Goal: Task Accomplishment & Management: Use online tool/utility

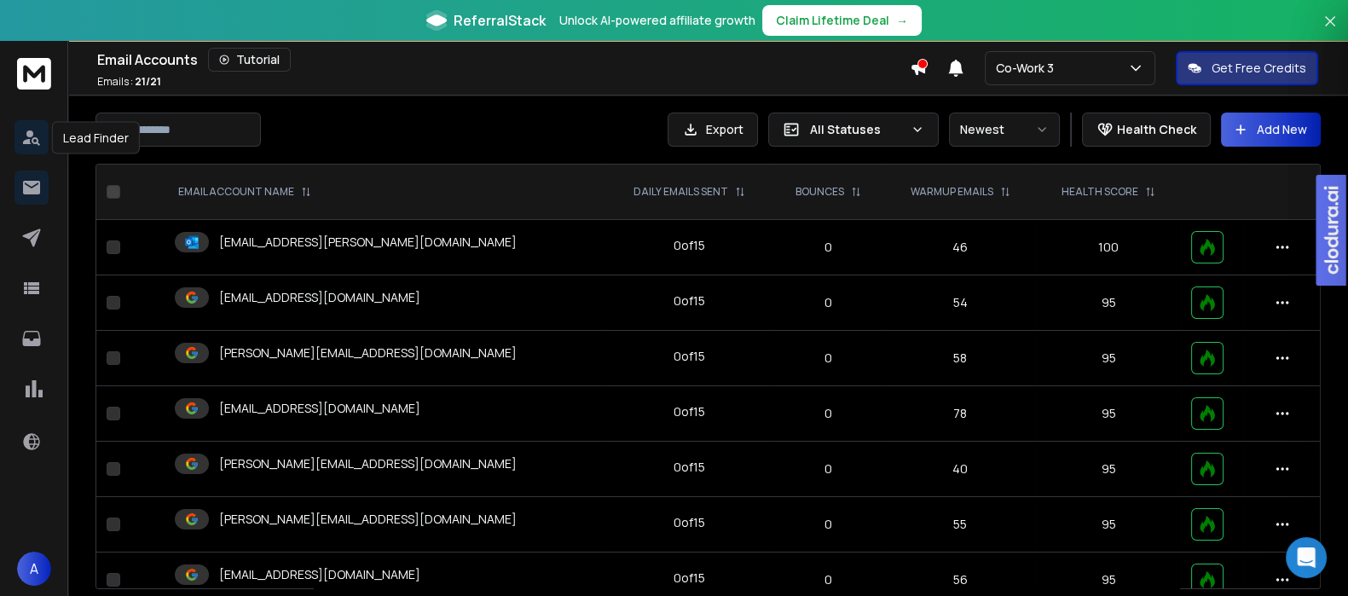
click at [29, 138] on icon at bounding box center [31, 137] width 20 height 20
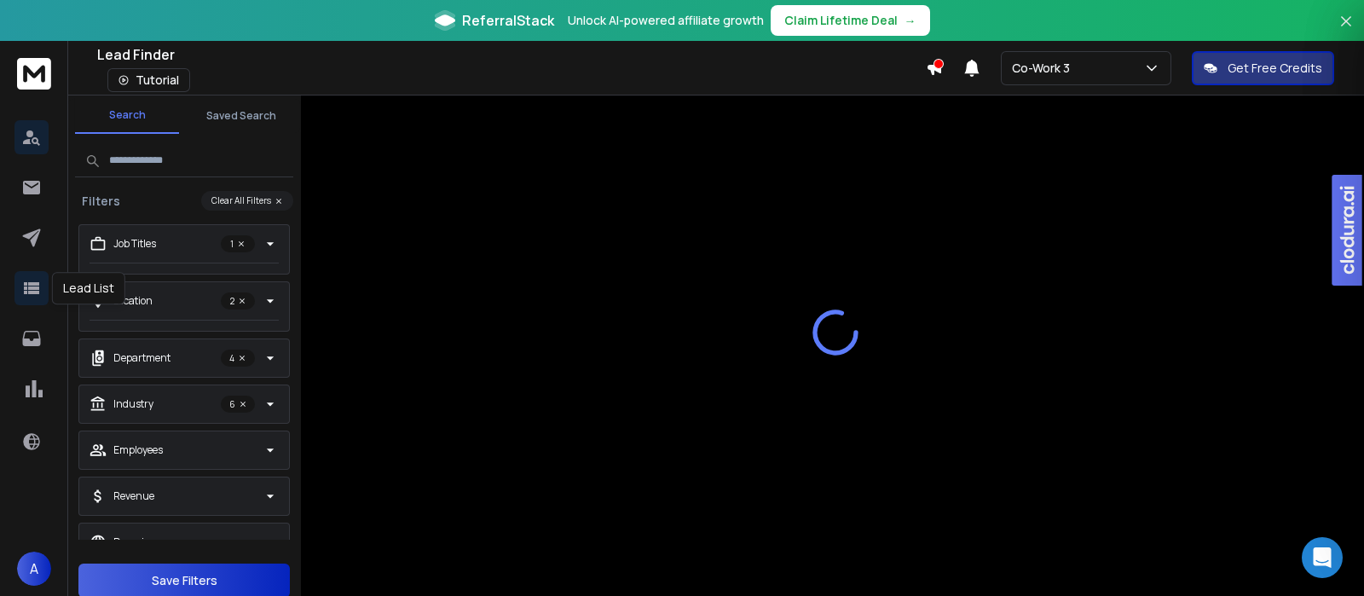
click at [34, 287] on icon at bounding box center [31, 288] width 15 height 12
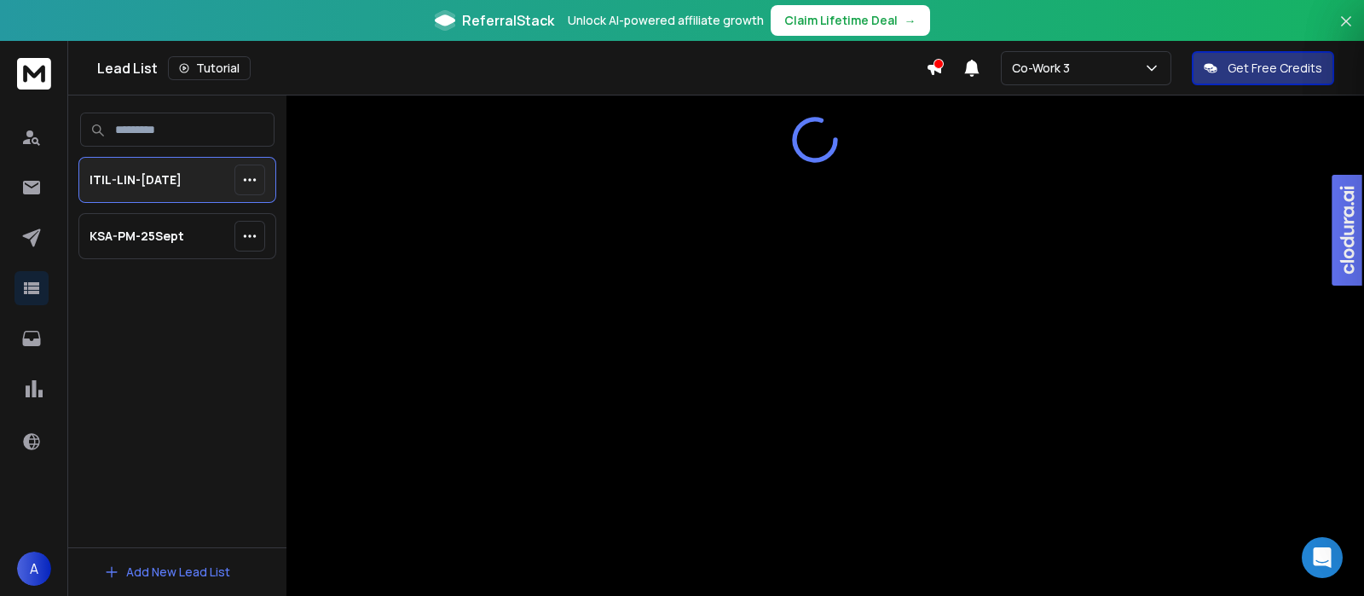
click at [152, 233] on p "KSA-PM-25Sept" at bounding box center [137, 236] width 95 height 17
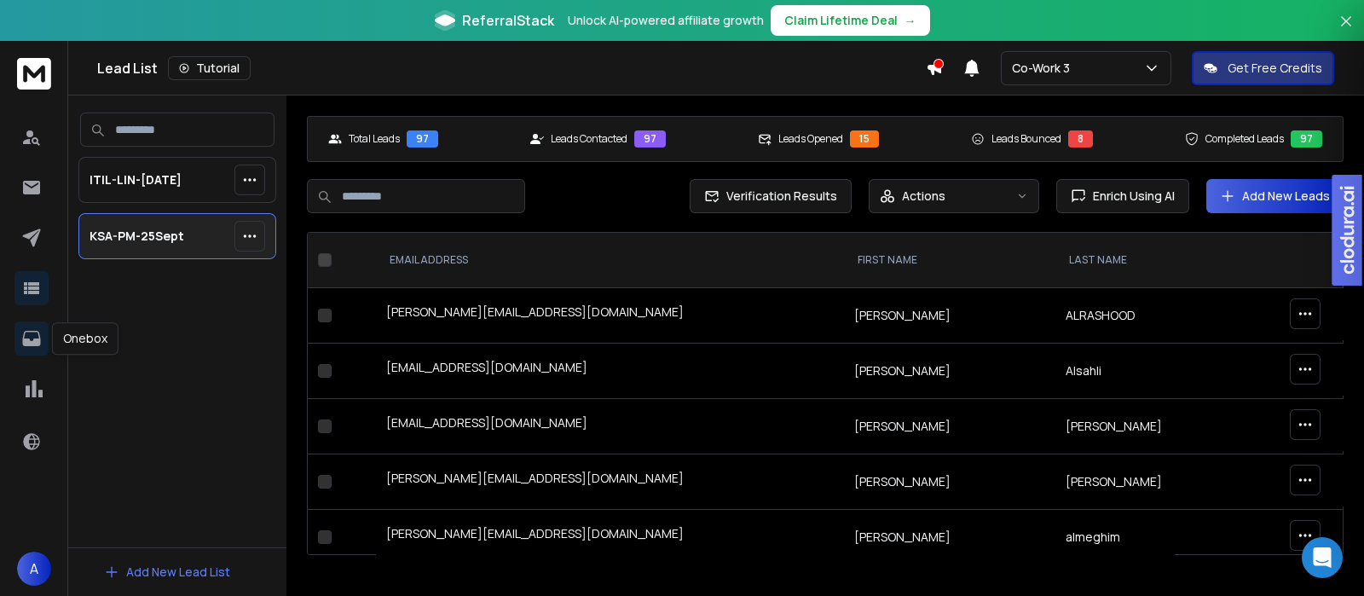
click at [30, 340] on icon at bounding box center [31, 338] width 20 height 20
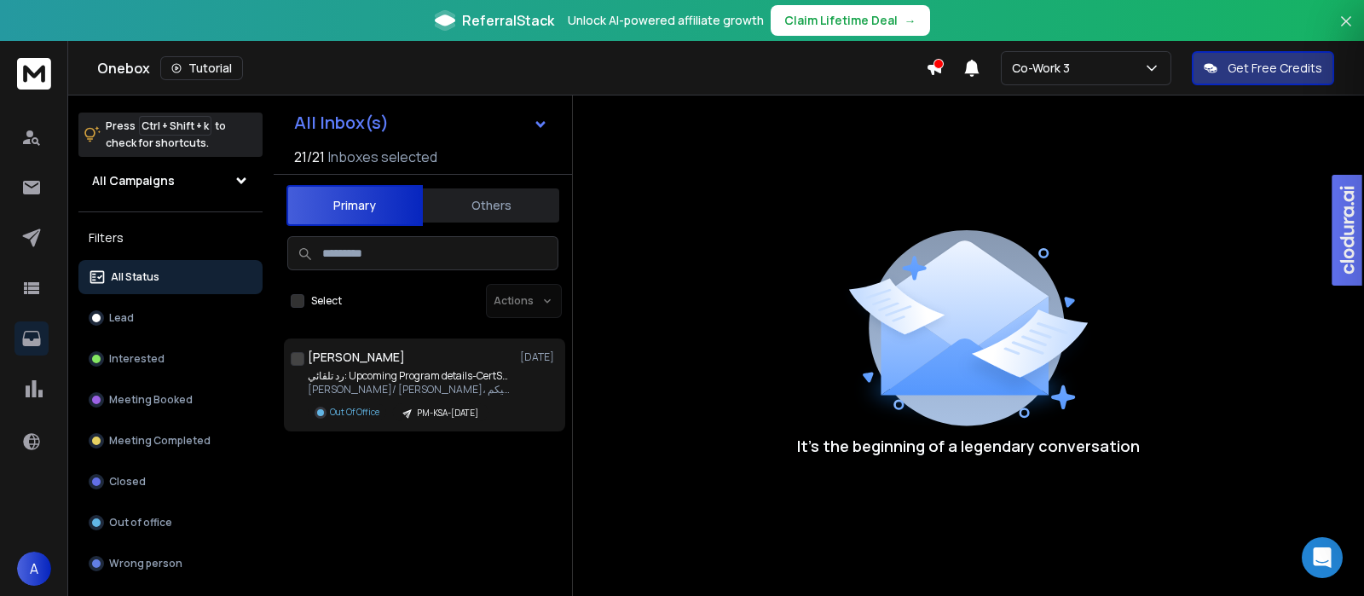
click at [386, 374] on p "رد تلقائي: Upcoming Program details-CertScope" at bounding box center [410, 376] width 205 height 14
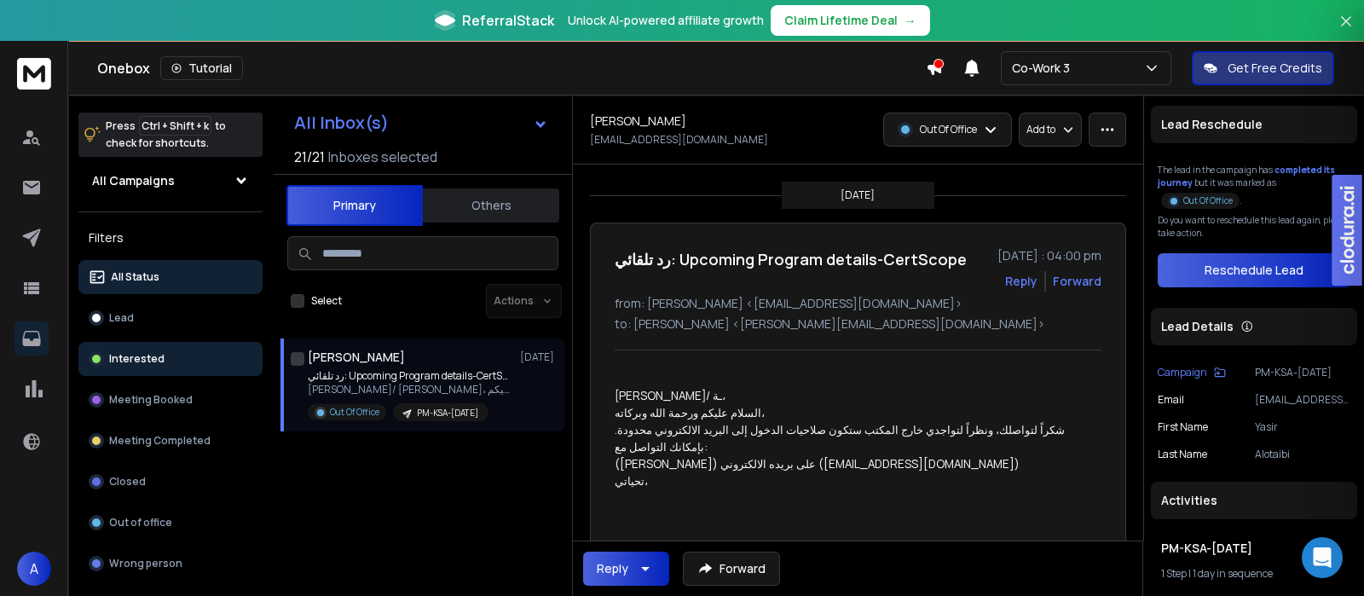
click at [143, 366] on button "Interested" at bounding box center [170, 359] width 184 height 34
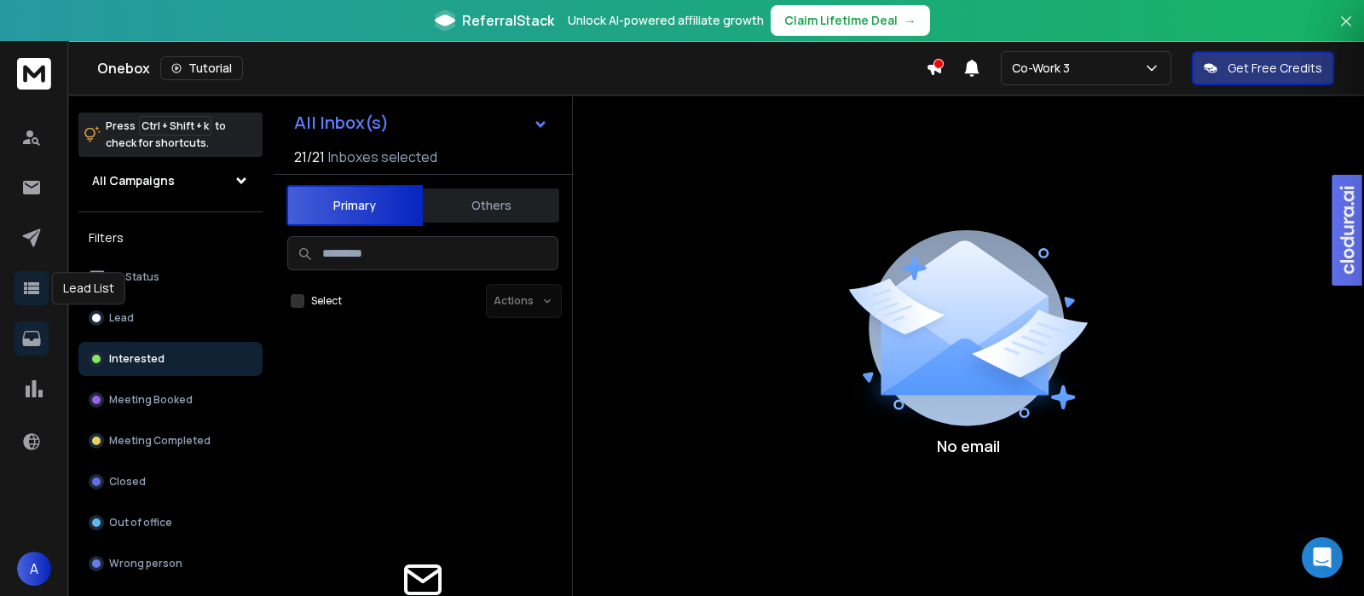
click at [29, 295] on icon at bounding box center [31, 288] width 20 height 20
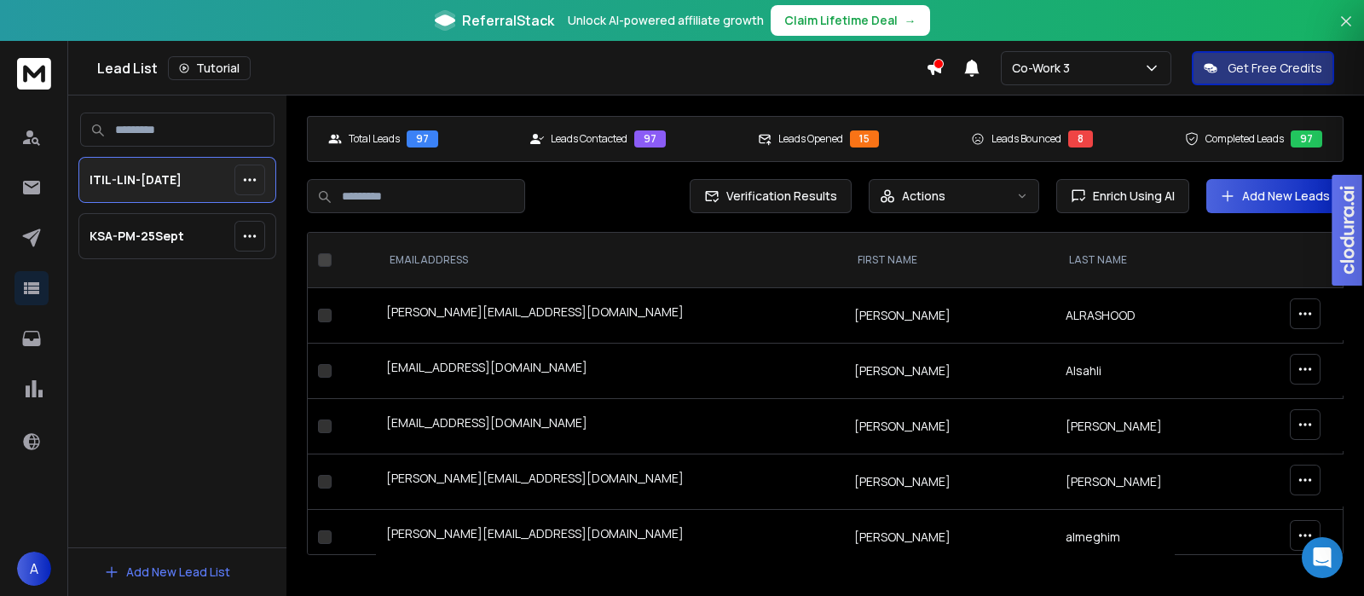
click at [129, 233] on p "KSA-PM-25Sept" at bounding box center [137, 236] width 95 height 17
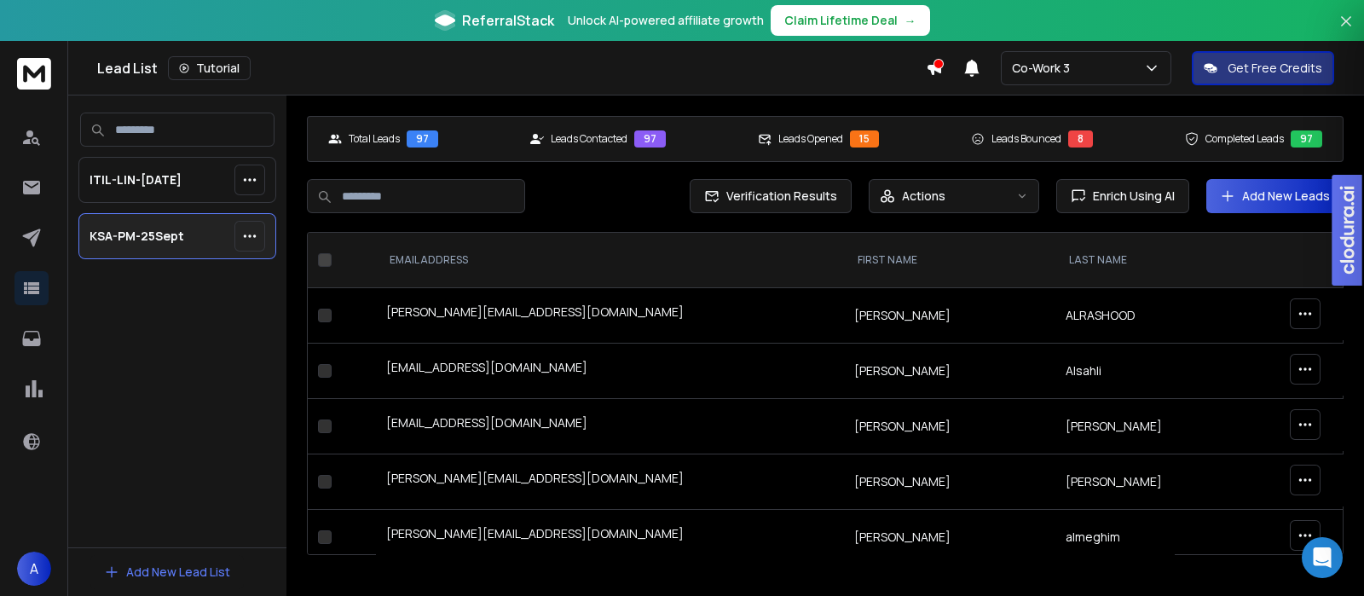
click at [173, 571] on button "Add New Lead List" at bounding box center [167, 572] width 154 height 34
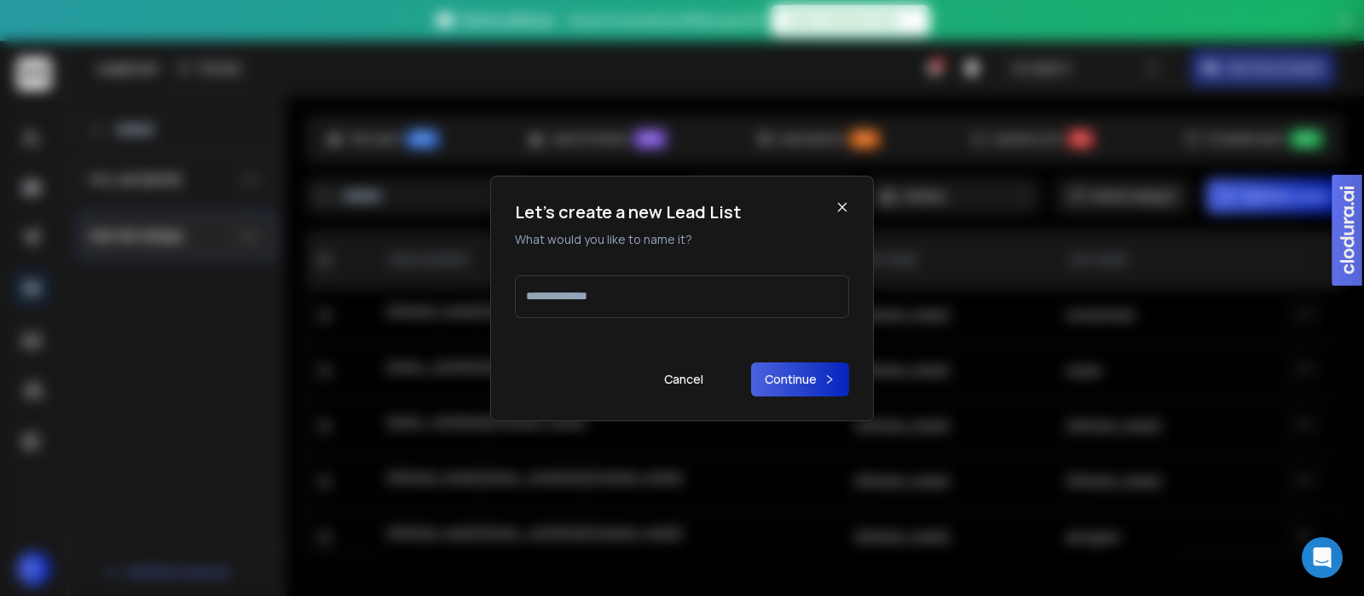
click at [613, 300] on input at bounding box center [682, 296] width 334 height 43
type input "**********"
click at [802, 376] on button "Continue" at bounding box center [800, 379] width 98 height 34
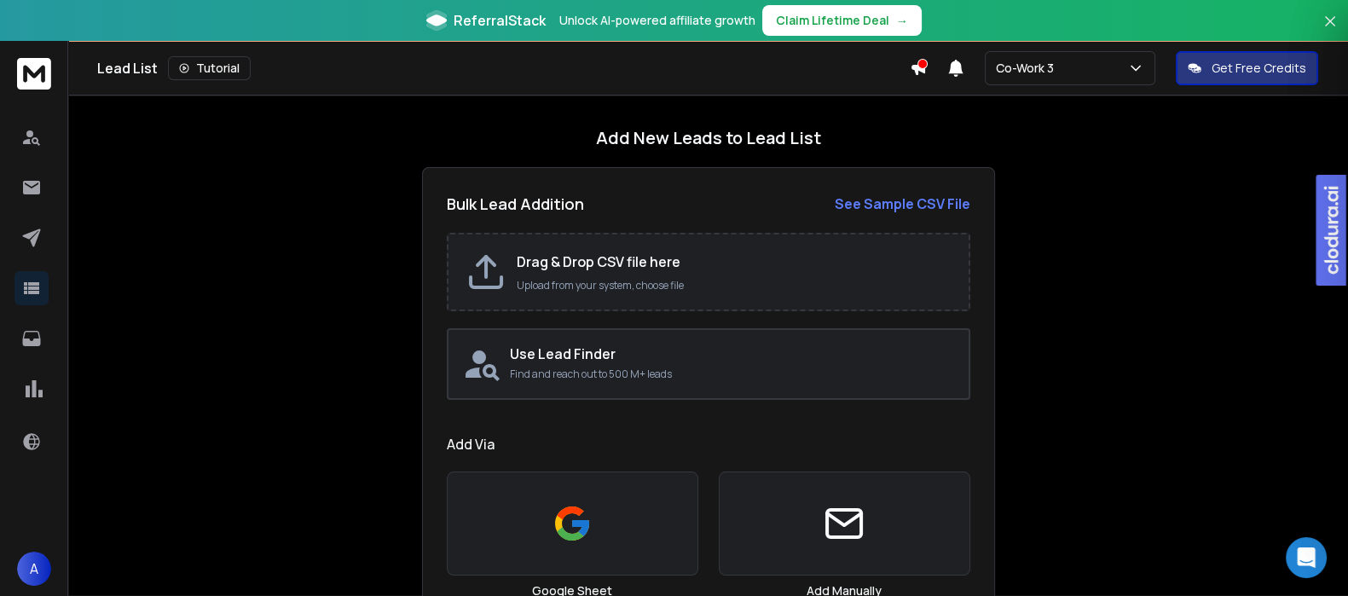
click at [628, 275] on div "Drag & Drop CSV file here Upload from your system, choose file" at bounding box center [734, 272] width 435 height 41
type input "**********"
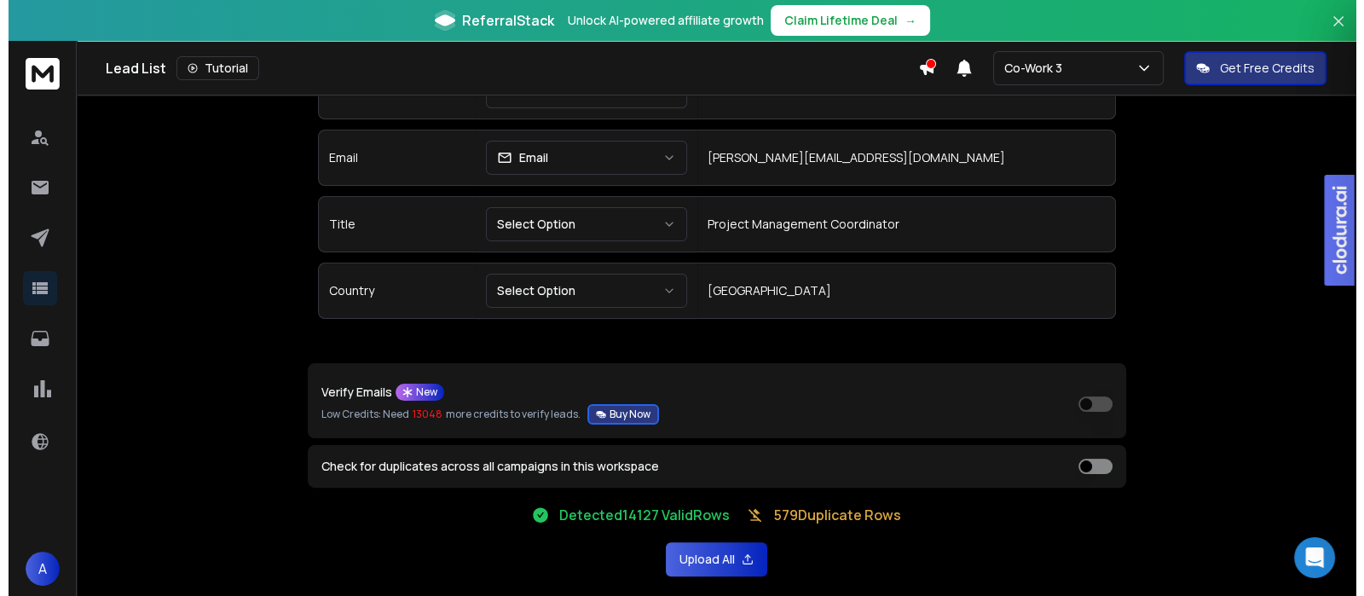
scroll to position [533, 0]
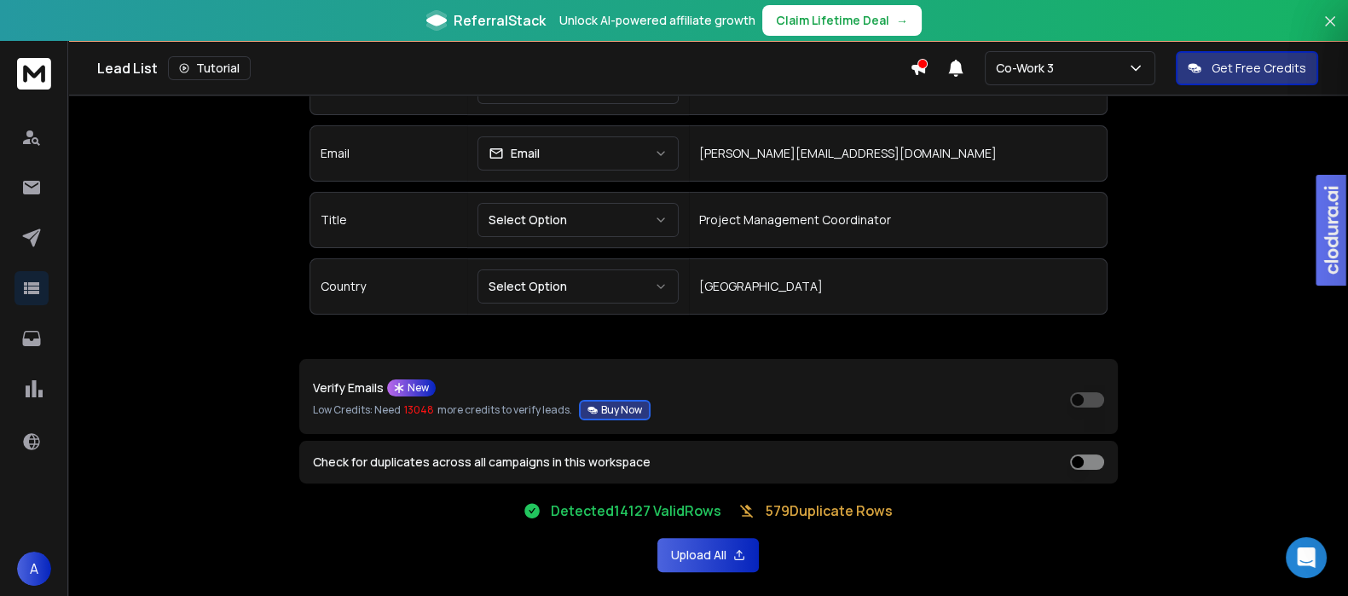
click at [1092, 455] on button "Check for duplicates across all campaigns in this workspace" at bounding box center [1087, 462] width 34 height 15
click at [686, 554] on button "Upload All" at bounding box center [708, 555] width 101 height 34
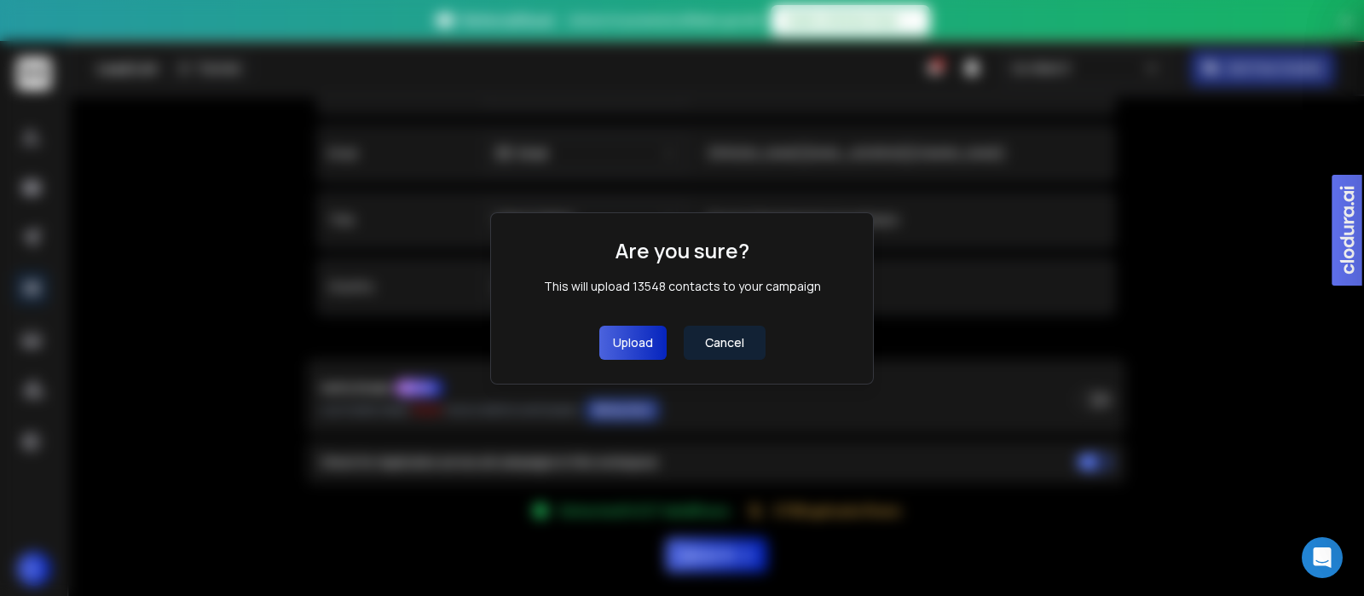
click at [627, 336] on button "Upload" at bounding box center [633, 343] width 67 height 34
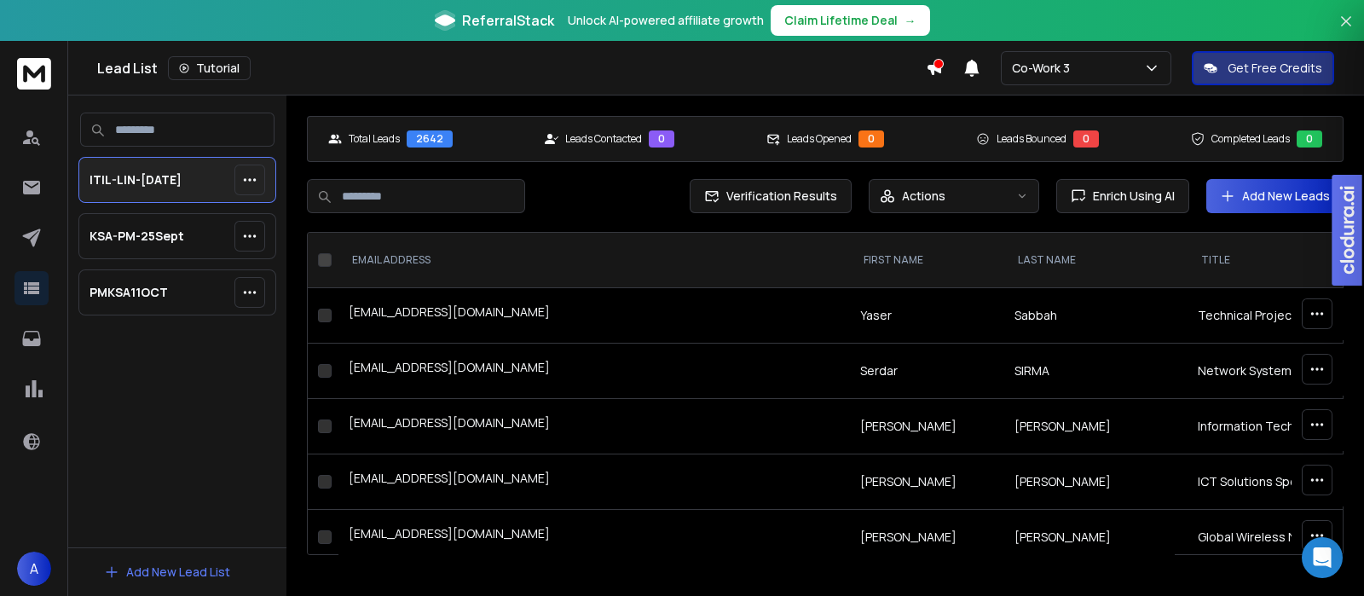
click at [169, 280] on div "PMKSA11OCT" at bounding box center [177, 292] width 198 height 46
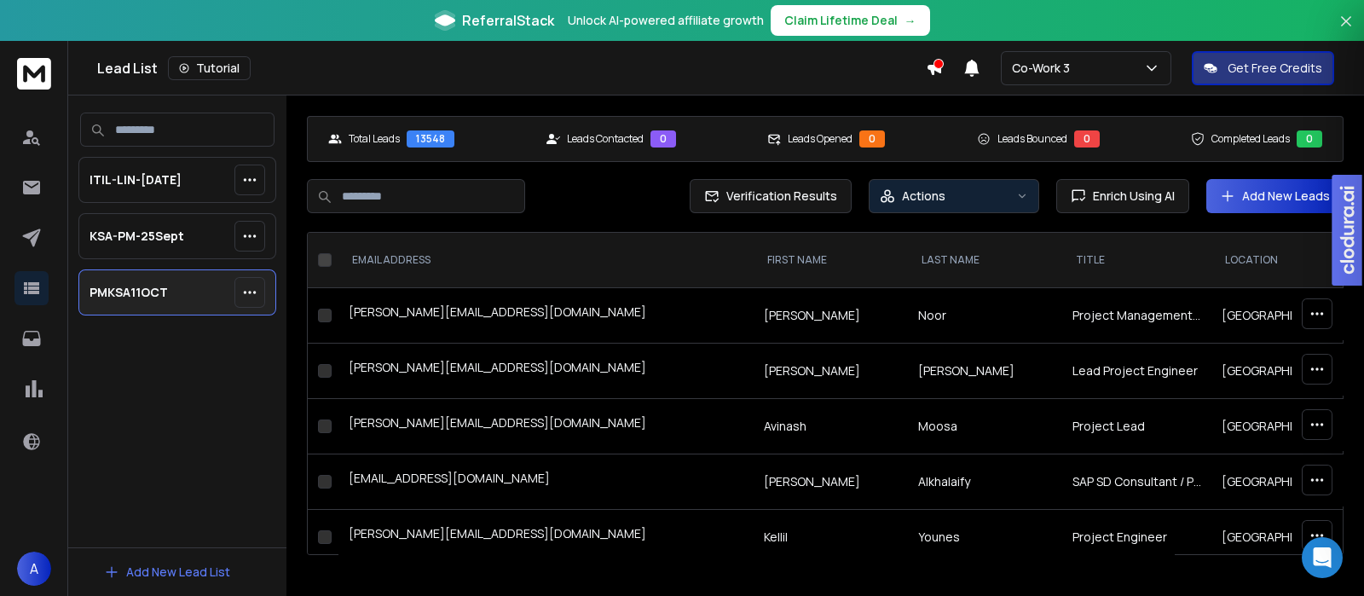
click at [941, 190] on p "Actions" at bounding box center [923, 196] width 43 height 17
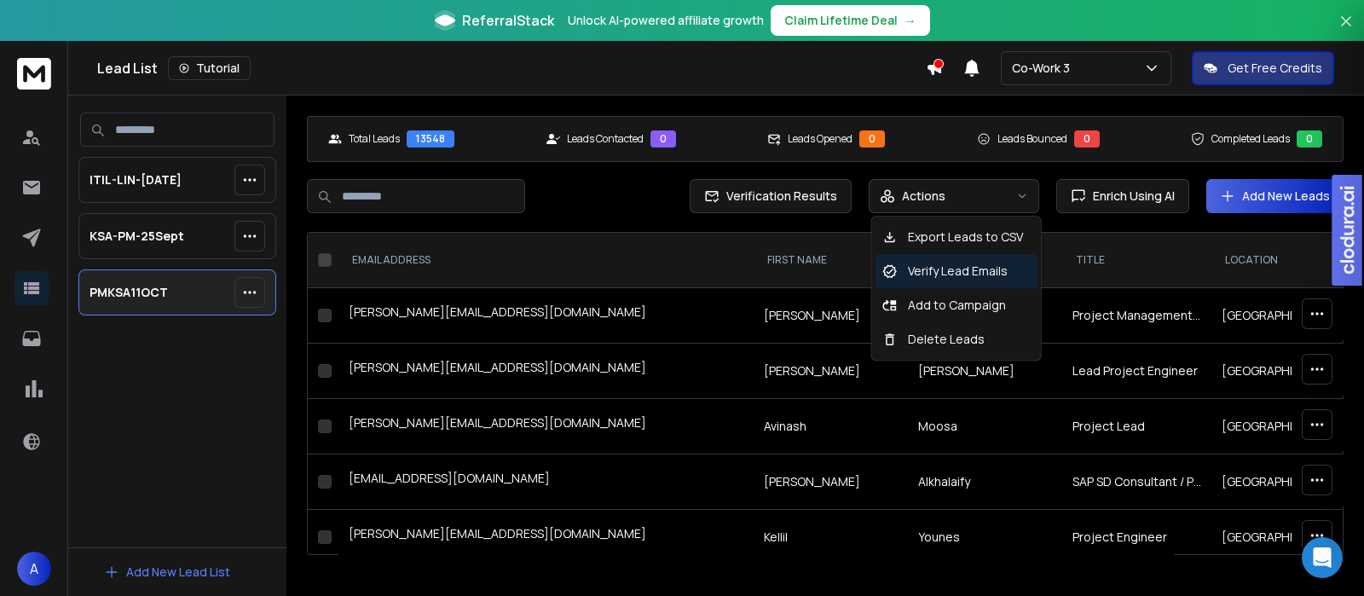
click at [941, 270] on p "Verify Lead Emails" at bounding box center [958, 271] width 107 height 24
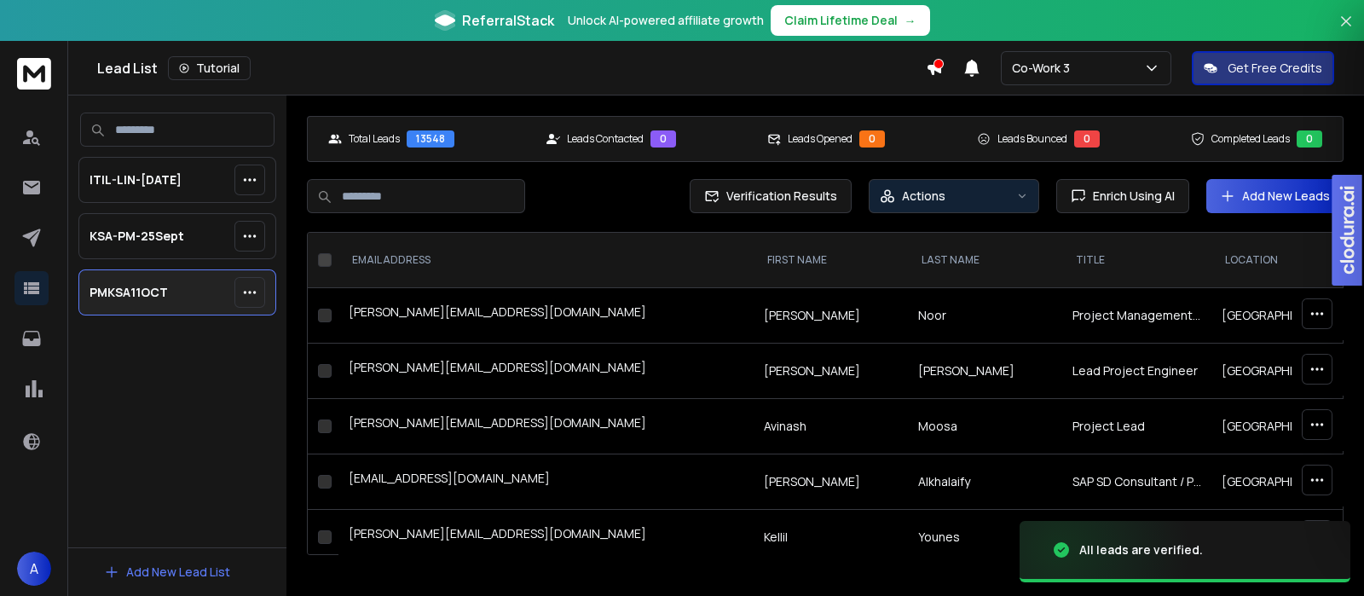
click at [937, 193] on p "Actions" at bounding box center [923, 196] width 43 height 17
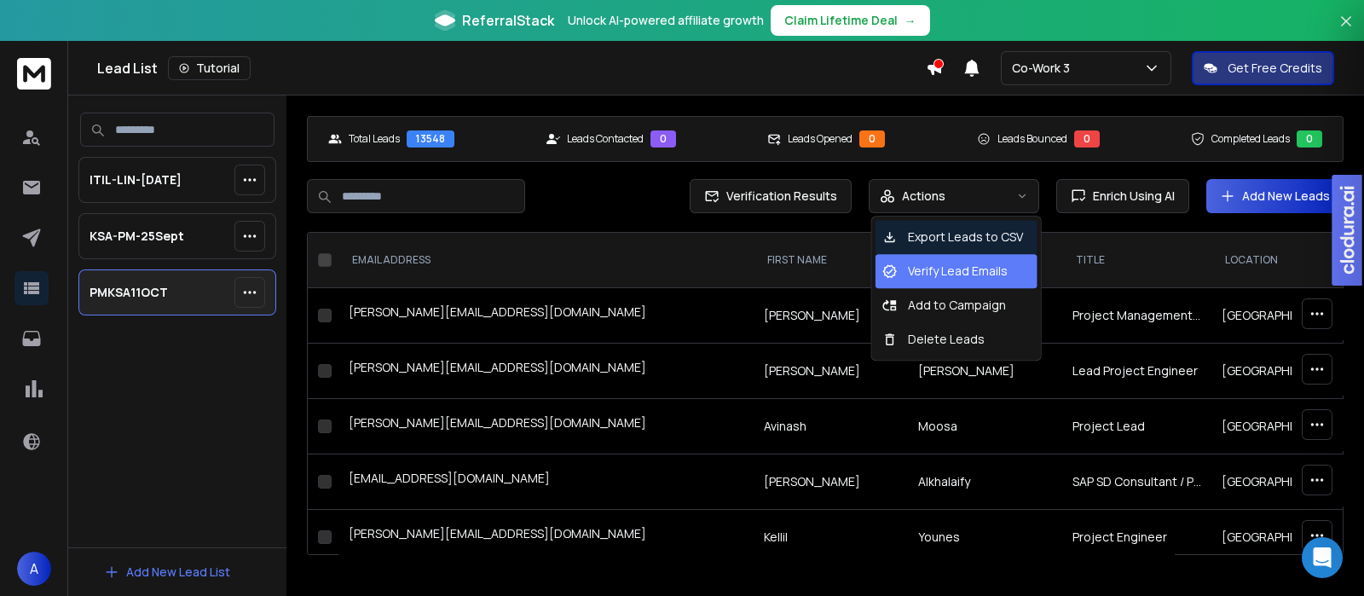
click at [575, 188] on div "Verification Results Actions Enrich Using AI Add New Leads" at bounding box center [825, 196] width 1037 height 34
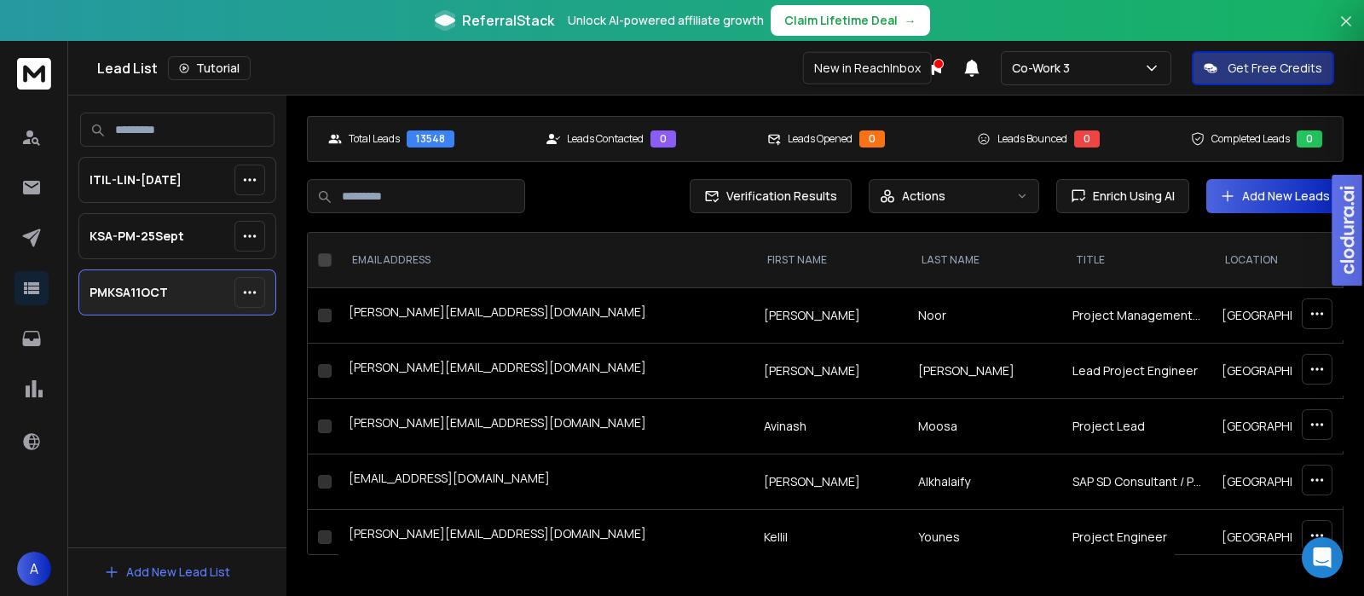
click at [941, 63] on div at bounding box center [939, 64] width 10 height 10
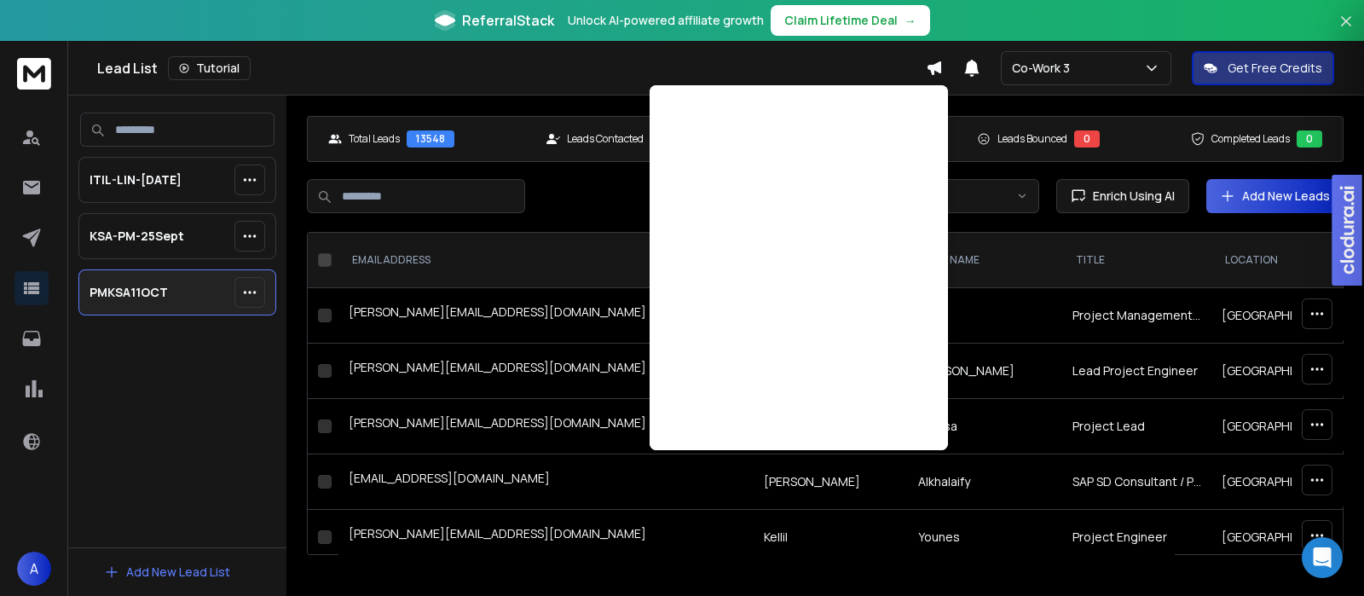
click at [1063, 245] on th "title" at bounding box center [1137, 260] width 149 height 55
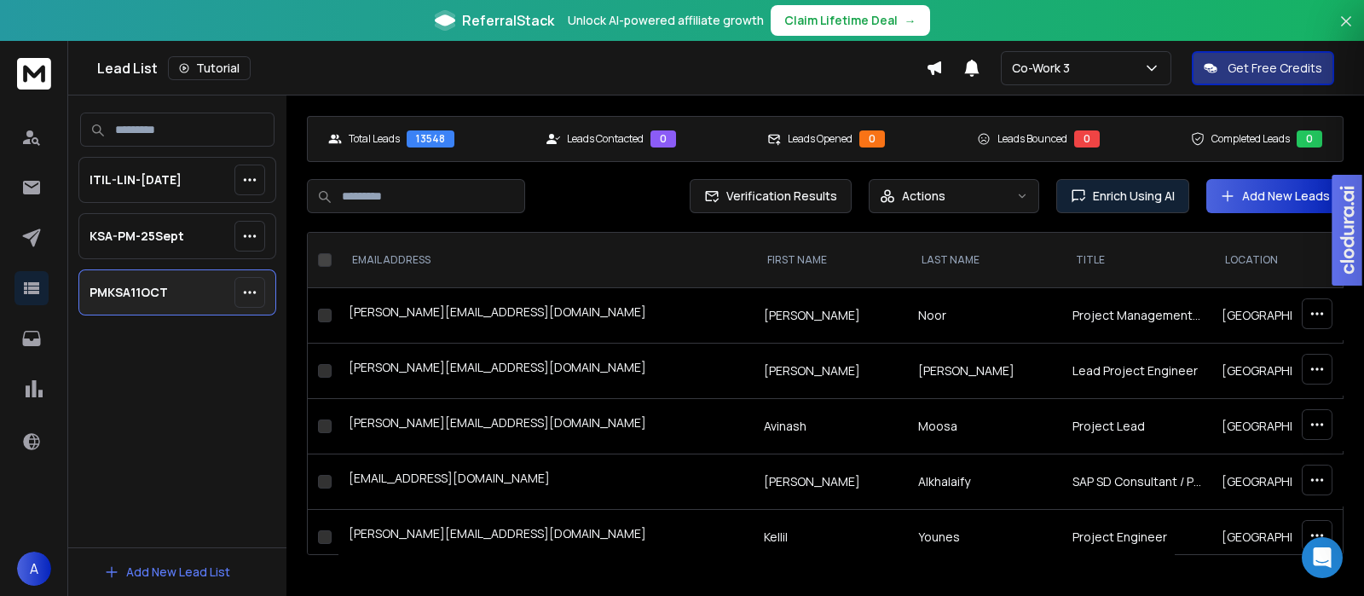
click at [1119, 196] on span "Enrich Using AI" at bounding box center [1130, 196] width 89 height 17
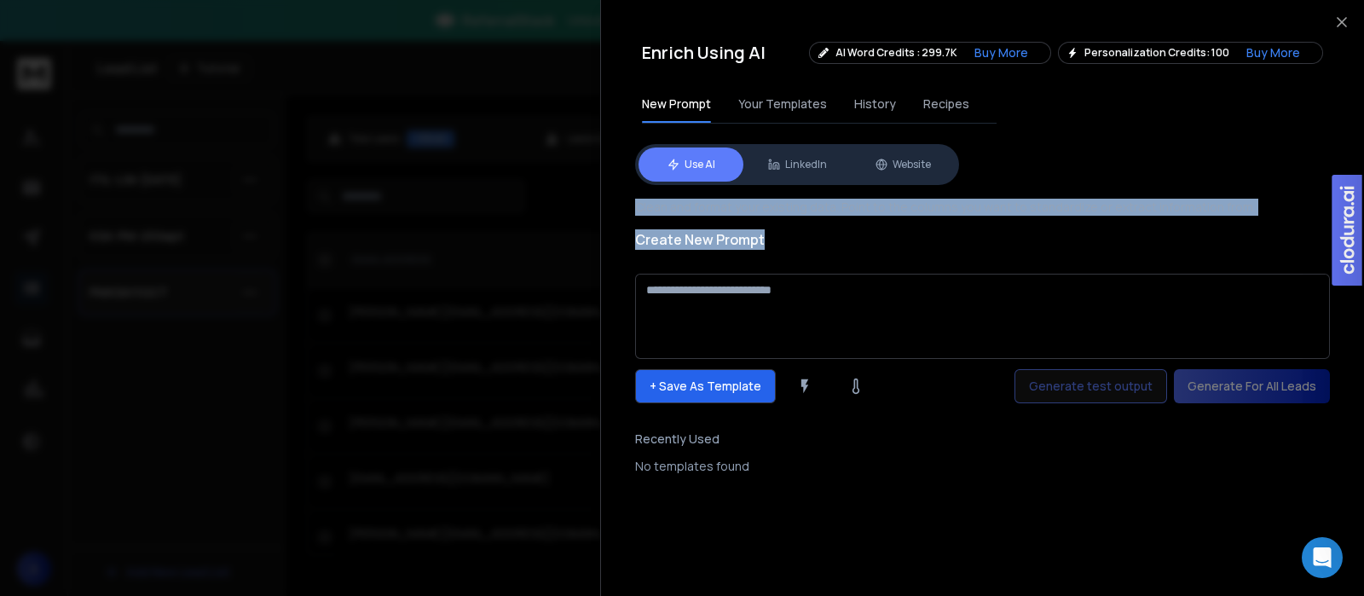
drag, startPoint x: 629, startPoint y: 211, endPoint x: 1173, endPoint y: 217, distance: 544.1
click at [1173, 217] on div "Use AI LinkedIn Website Clean and format your existing data. Point to the colum…" at bounding box center [983, 350] width 722 height 452
click at [1130, 232] on div "Create New Prompt" at bounding box center [982, 239] width 695 height 20
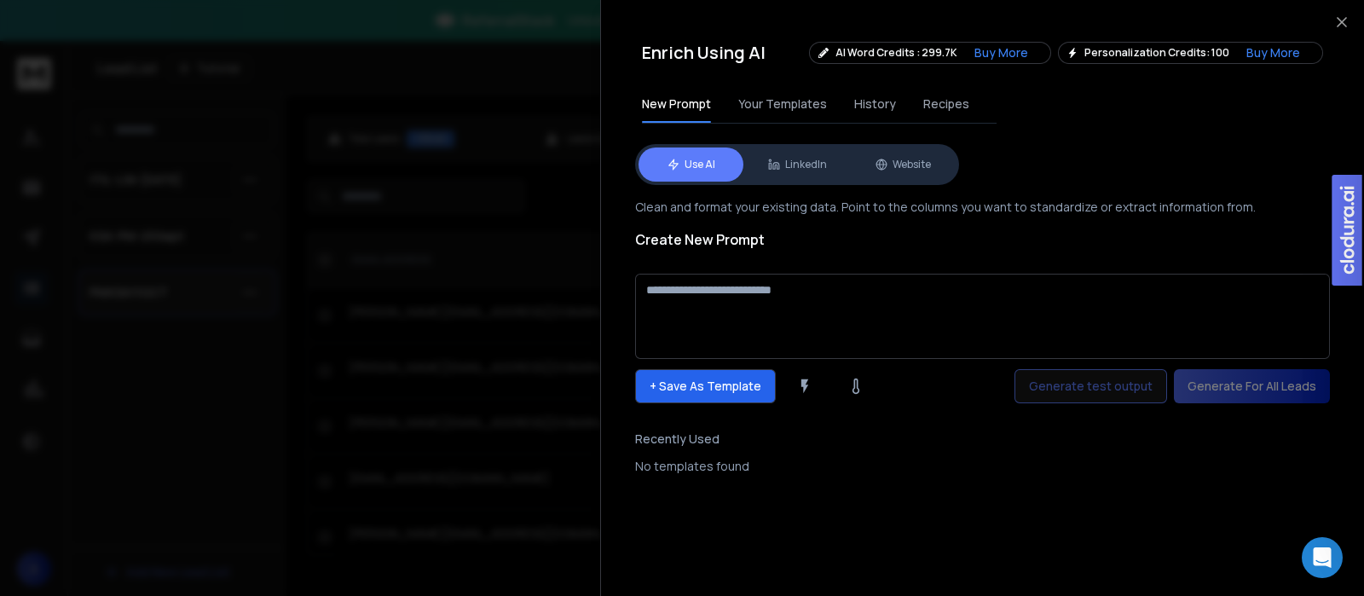
click at [795, 164] on button "LinkedIn" at bounding box center [797, 165] width 106 height 34
click at [921, 159] on button "Website" at bounding box center [903, 165] width 106 height 34
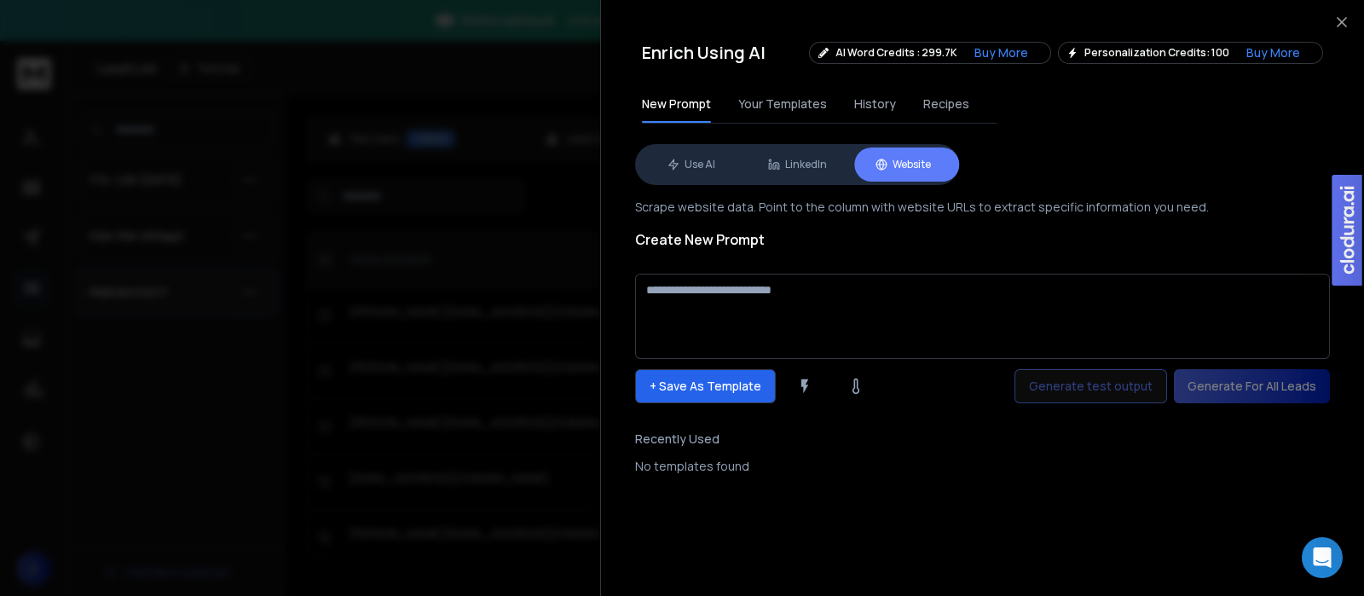
click at [791, 169] on button "LinkedIn" at bounding box center [797, 165] width 106 height 34
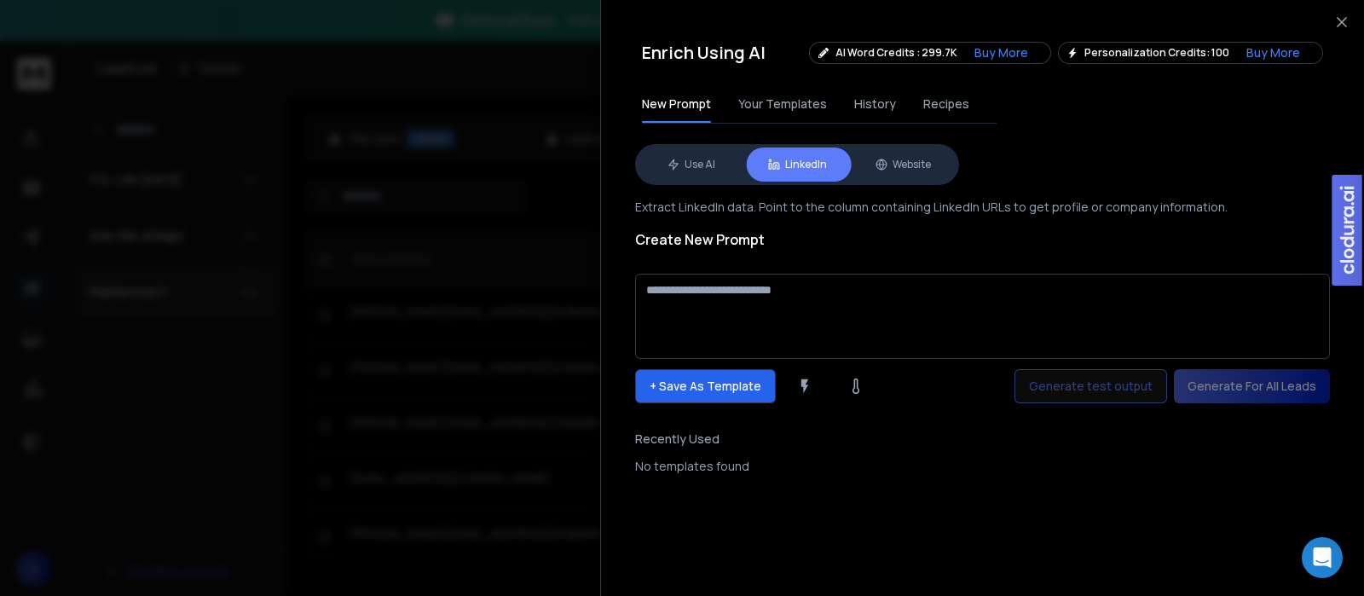
click at [700, 170] on button "Use AI" at bounding box center [692, 165] width 106 height 34
click at [780, 103] on button "Your Templates" at bounding box center [783, 104] width 89 height 38
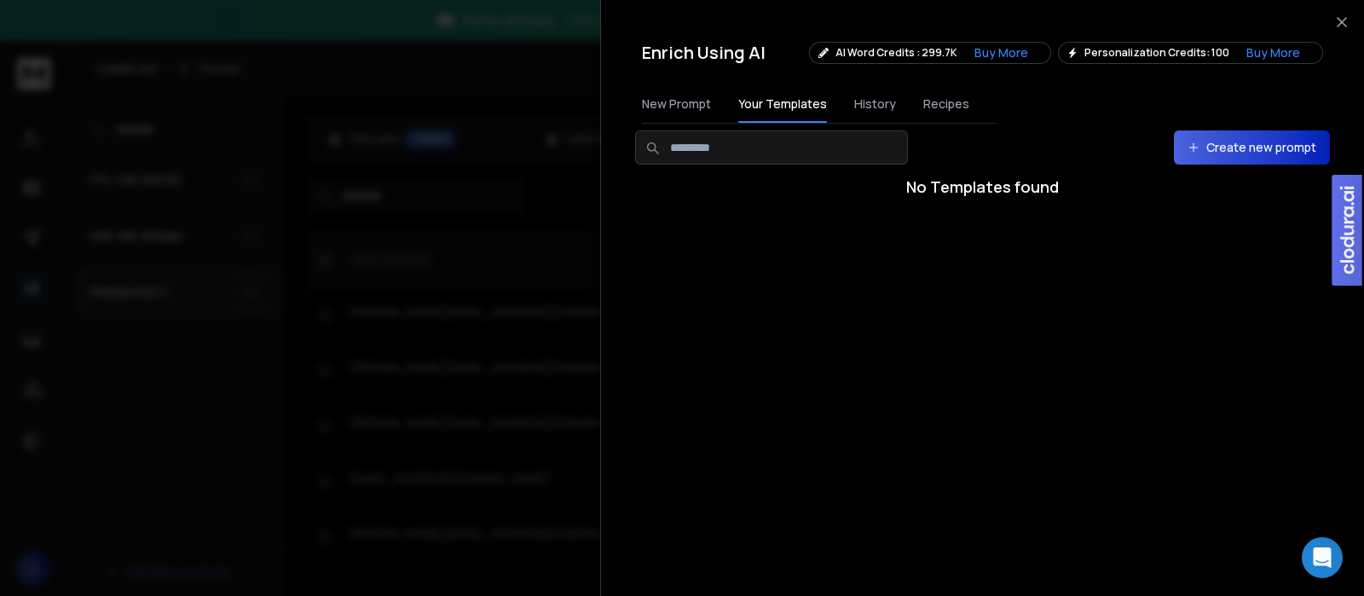
click at [866, 105] on button "History" at bounding box center [875, 104] width 42 height 38
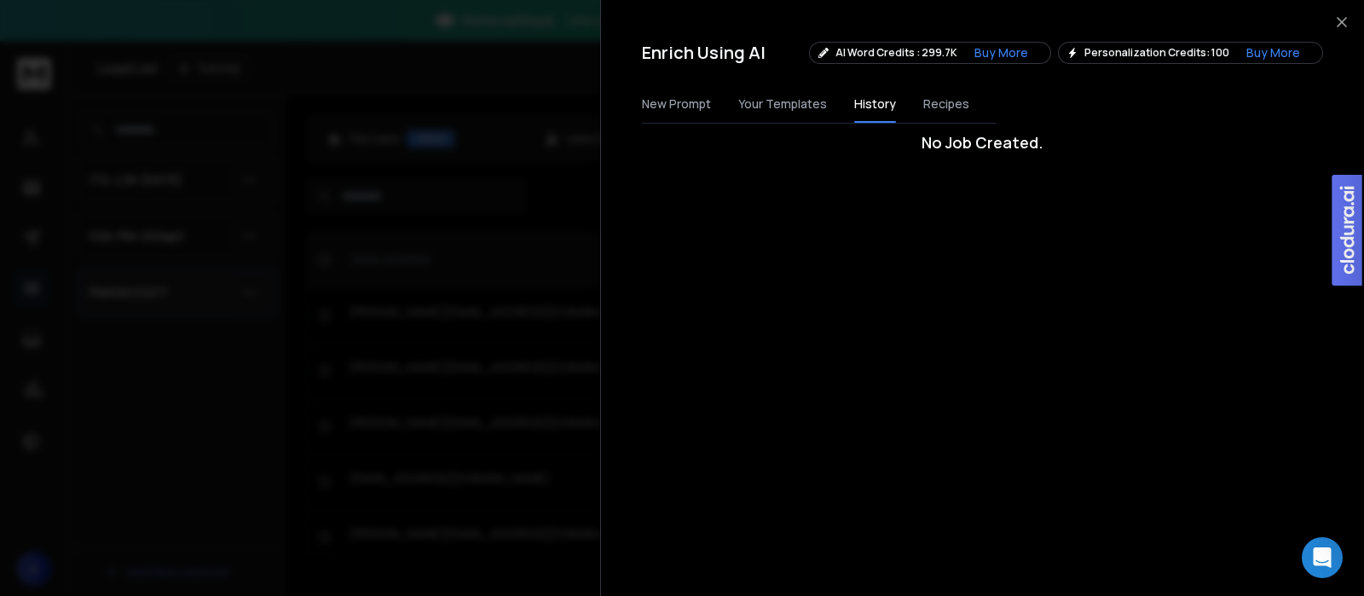
click at [942, 105] on span "Recipes" at bounding box center [947, 104] width 46 height 17
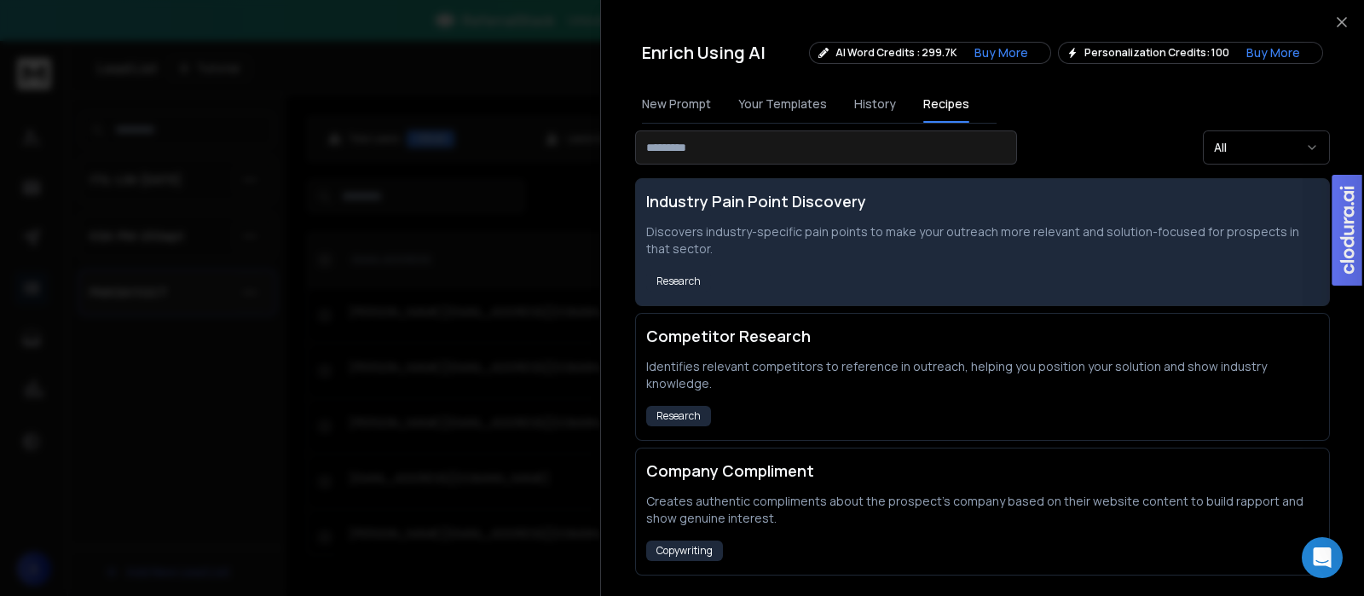
click at [674, 276] on span "Research" at bounding box center [678, 281] width 65 height 20
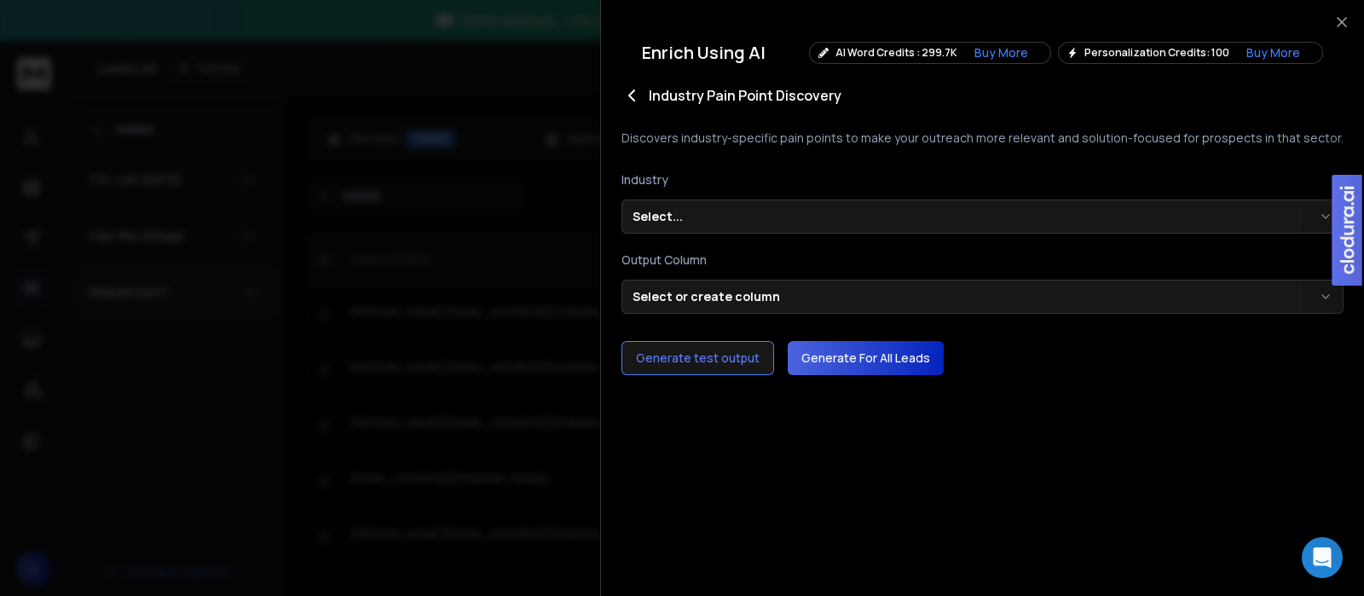
click at [703, 217] on body "ReferralStack Unlock AI-powered affiliate growth Lifetime Deals available! Clai…" at bounding box center [682, 298] width 1364 height 596
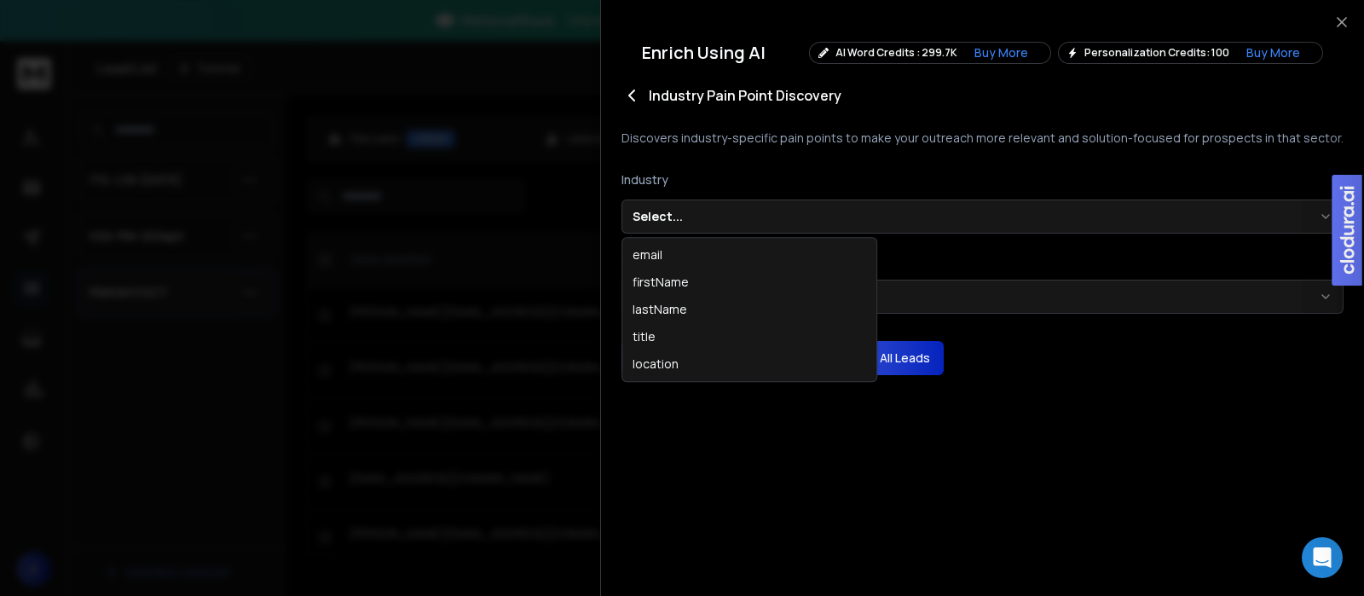
scroll to position [0, 3]
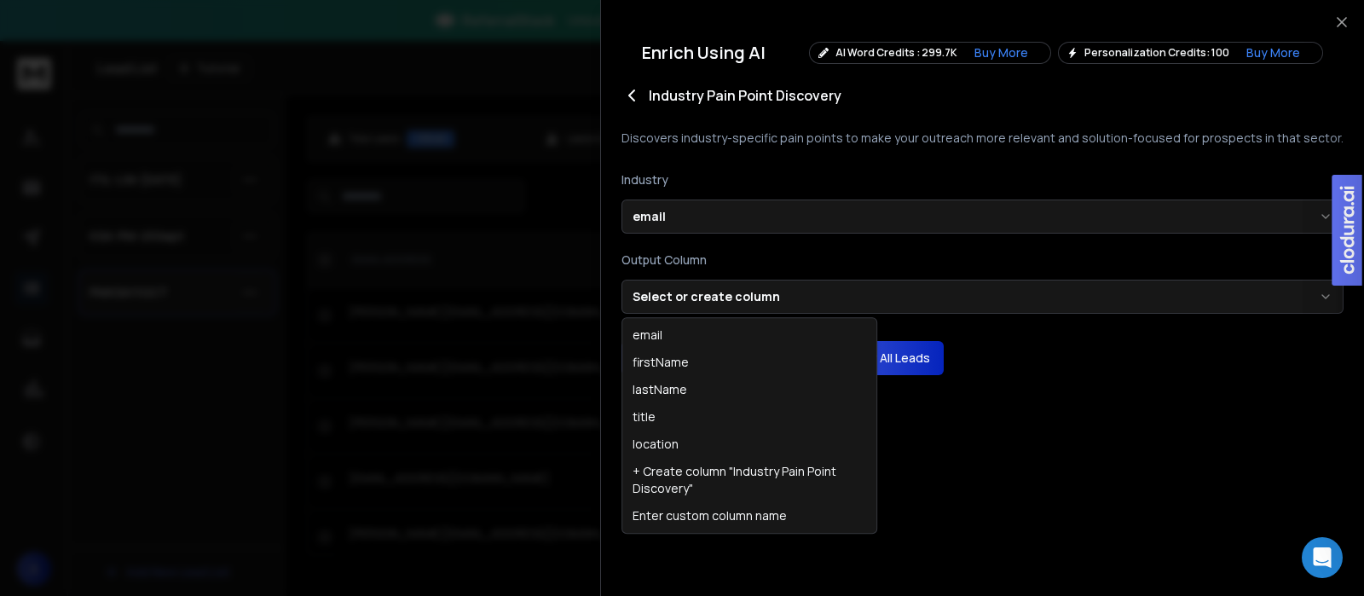
click at [725, 300] on body "ReferralStack Unlock AI-powered affiliate growth Lifetime Deals available! Clai…" at bounding box center [682, 298] width 1364 height 596
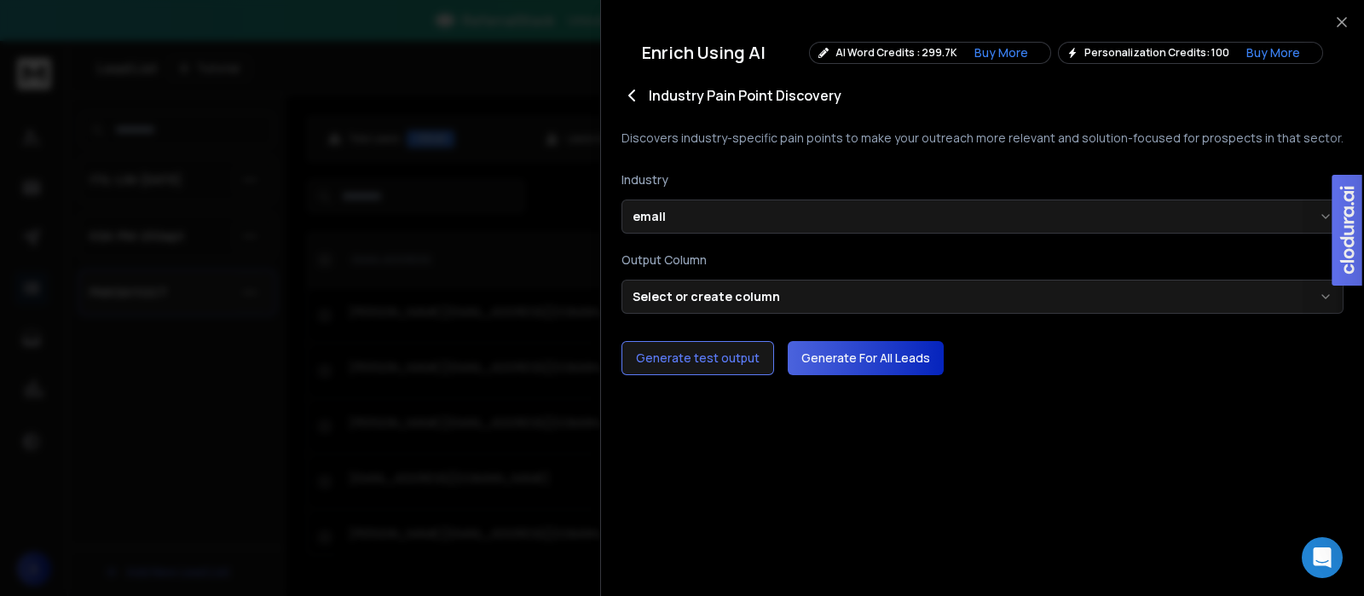
click at [716, 296] on body "ReferralStack Unlock AI-powered affiliate growth Lifetime Deals available! Clai…" at bounding box center [682, 298] width 1364 height 596
click at [1343, 19] on icon "button" at bounding box center [1342, 22] width 17 height 17
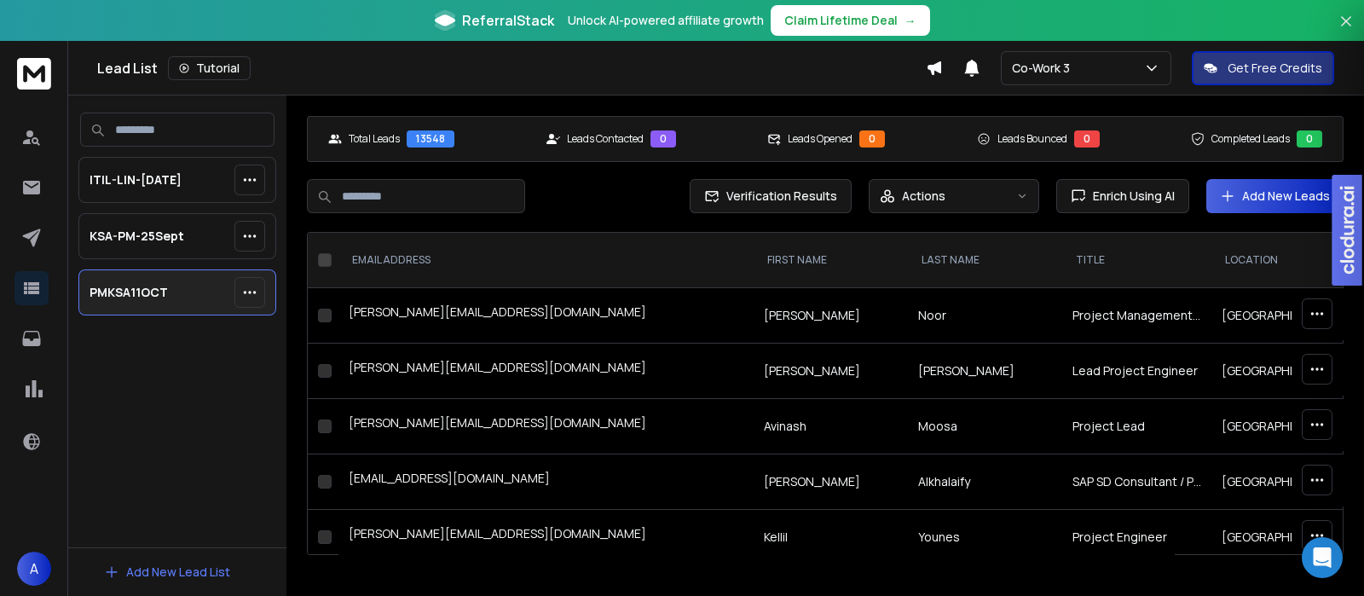
click at [254, 231] on icon "button" at bounding box center [249, 236] width 15 height 15
click at [632, 206] on div "Verification Results Actions Enrich Using AI Add New Leads" at bounding box center [825, 196] width 1037 height 34
click at [243, 287] on icon "button" at bounding box center [249, 292] width 15 height 15
click at [222, 322] on p "Edit List Name" at bounding box center [207, 327] width 81 height 17
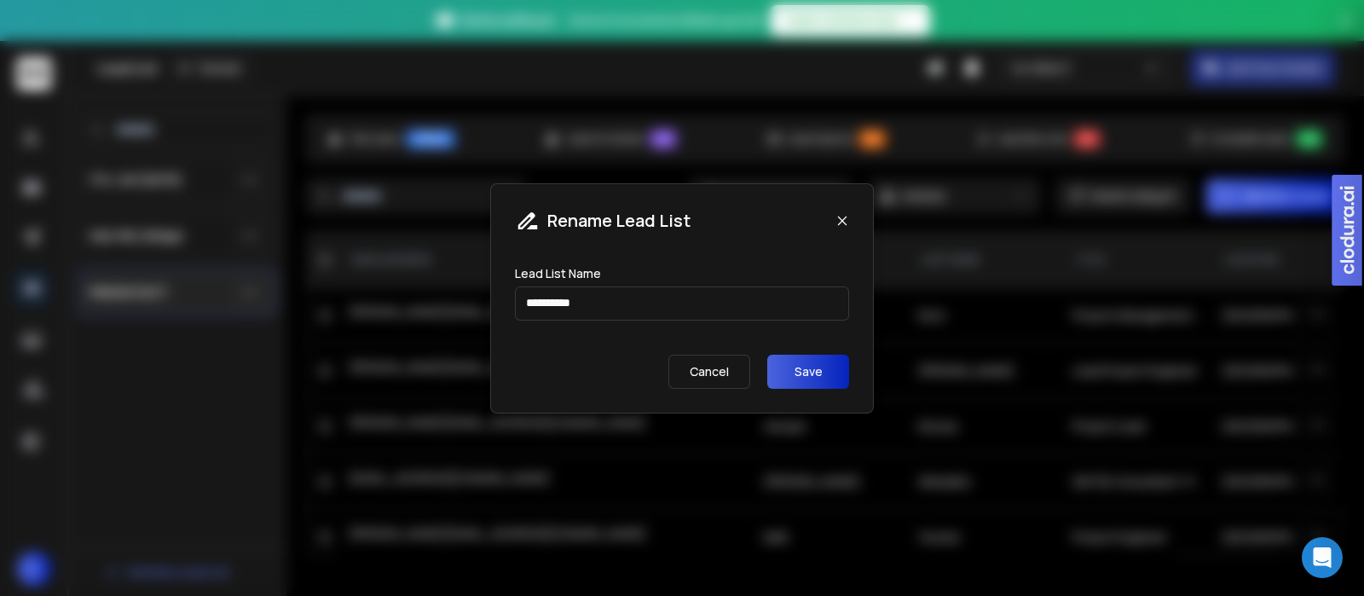
drag, startPoint x: 638, startPoint y: 308, endPoint x: 444, endPoint y: 294, distance: 194.1
click at [444, 294] on div "**********" at bounding box center [682, 298] width 1364 height 264
click at [814, 369] on button "Save" at bounding box center [809, 372] width 82 height 34
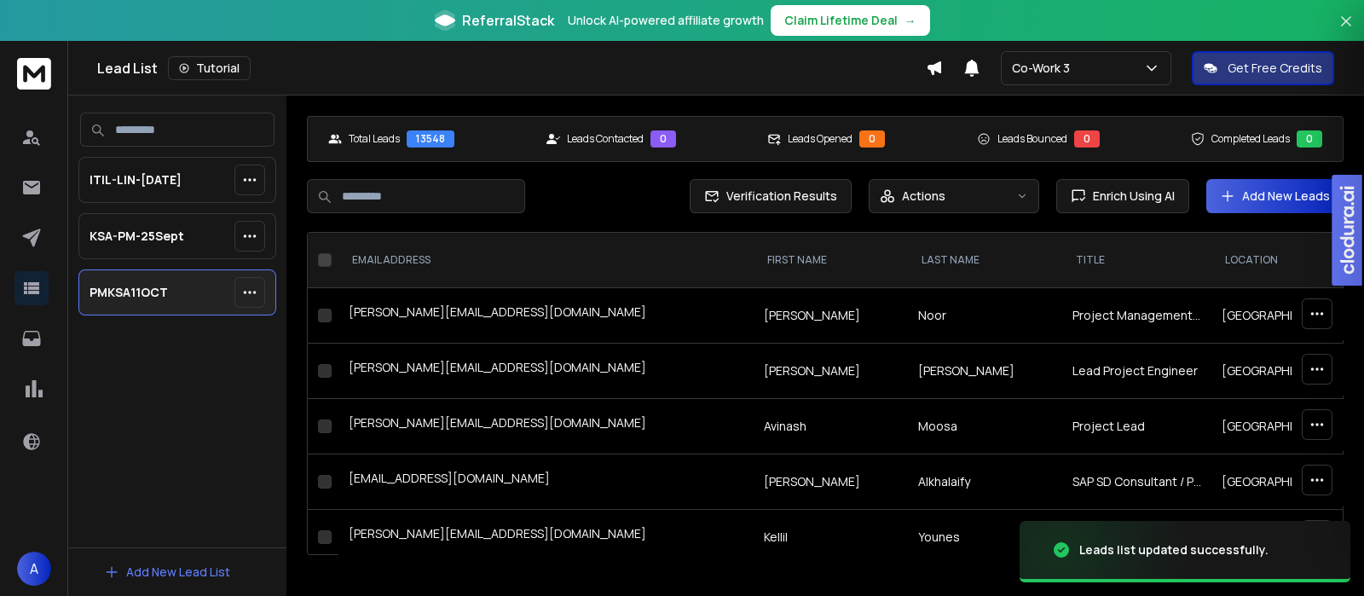
click at [254, 286] on icon "button" at bounding box center [249, 292] width 15 height 15
click at [217, 346] on p "Delete Lead List" at bounding box center [213, 354] width 93 height 17
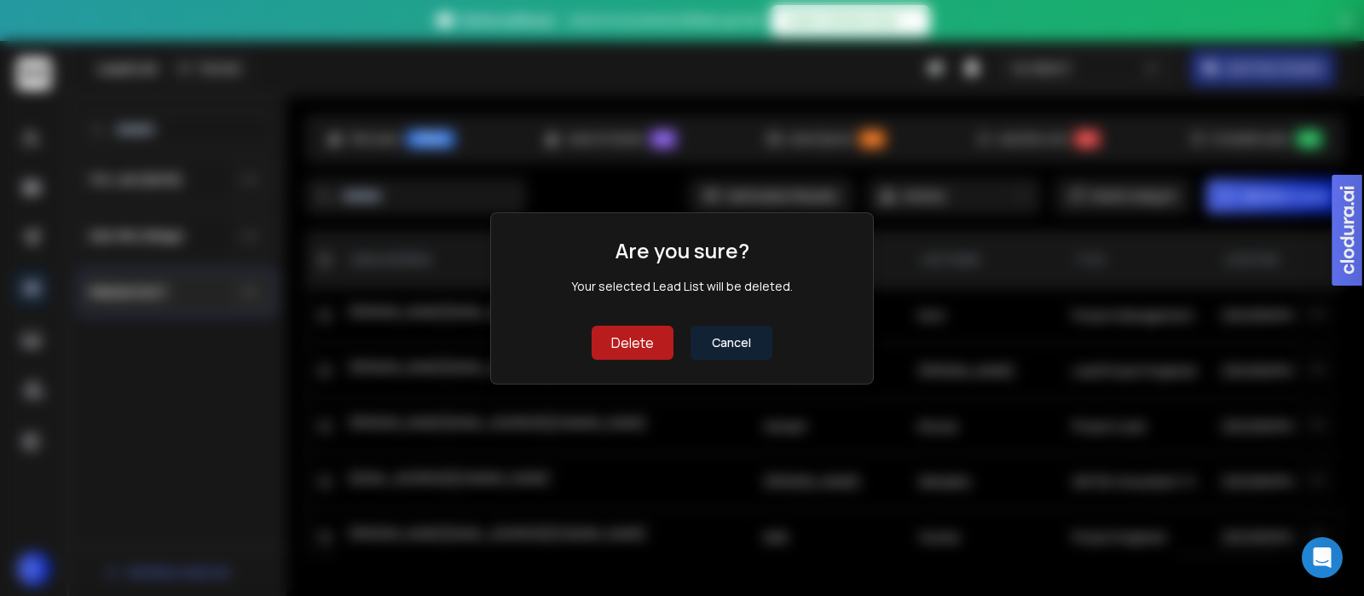
click at [640, 338] on button "Delete" at bounding box center [633, 343] width 82 height 34
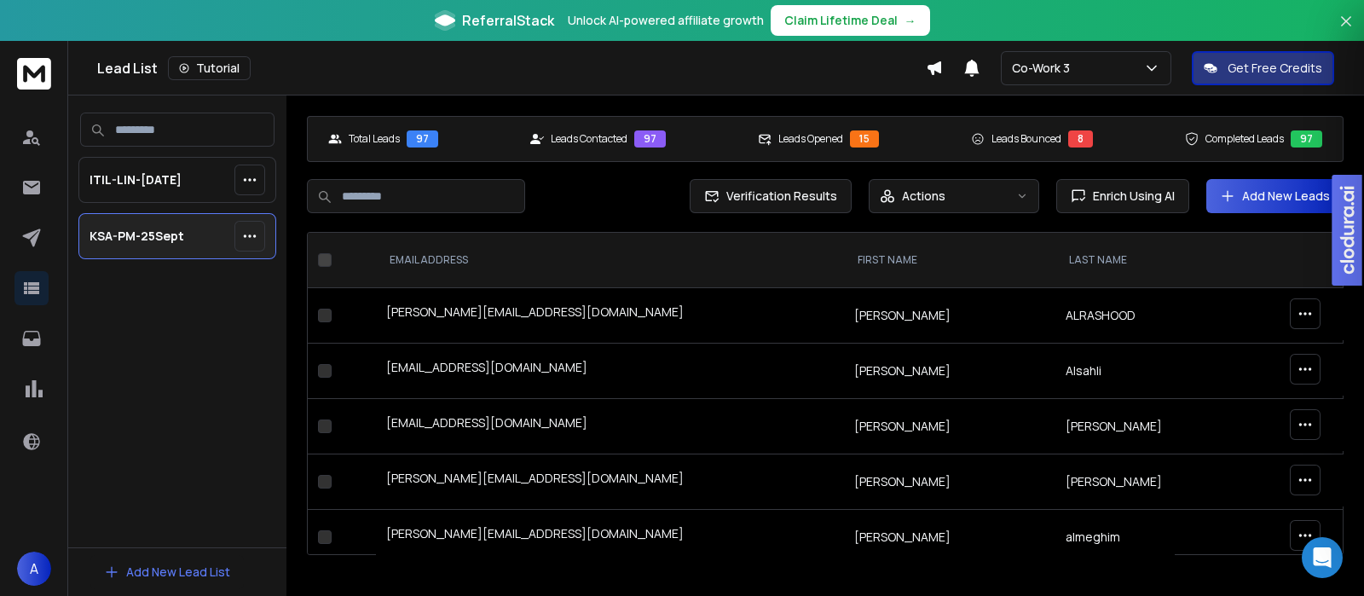
click at [174, 571] on button "Add New Lead List" at bounding box center [167, 572] width 154 height 34
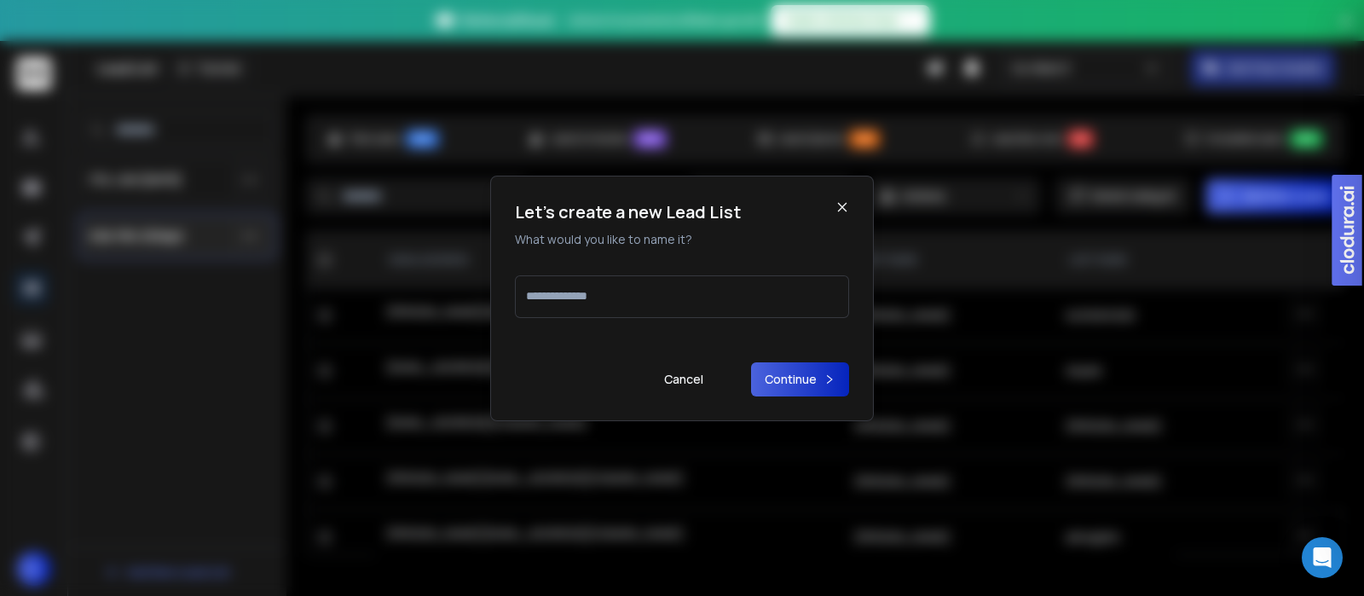
click at [629, 301] on input at bounding box center [682, 296] width 334 height 43
paste input "**********"
type input "**********"
click at [763, 379] on button "Continue" at bounding box center [800, 379] width 98 height 34
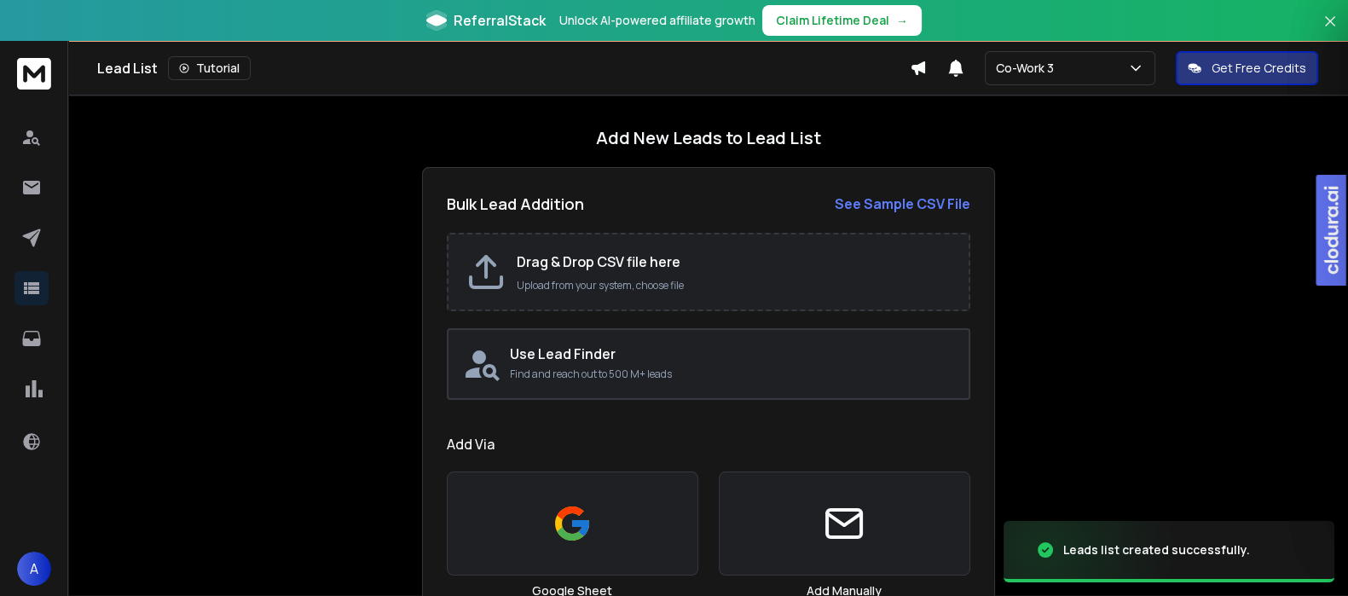
click at [584, 275] on div "Drag & Drop CSV file here Upload from your system, choose file" at bounding box center [734, 272] width 435 height 41
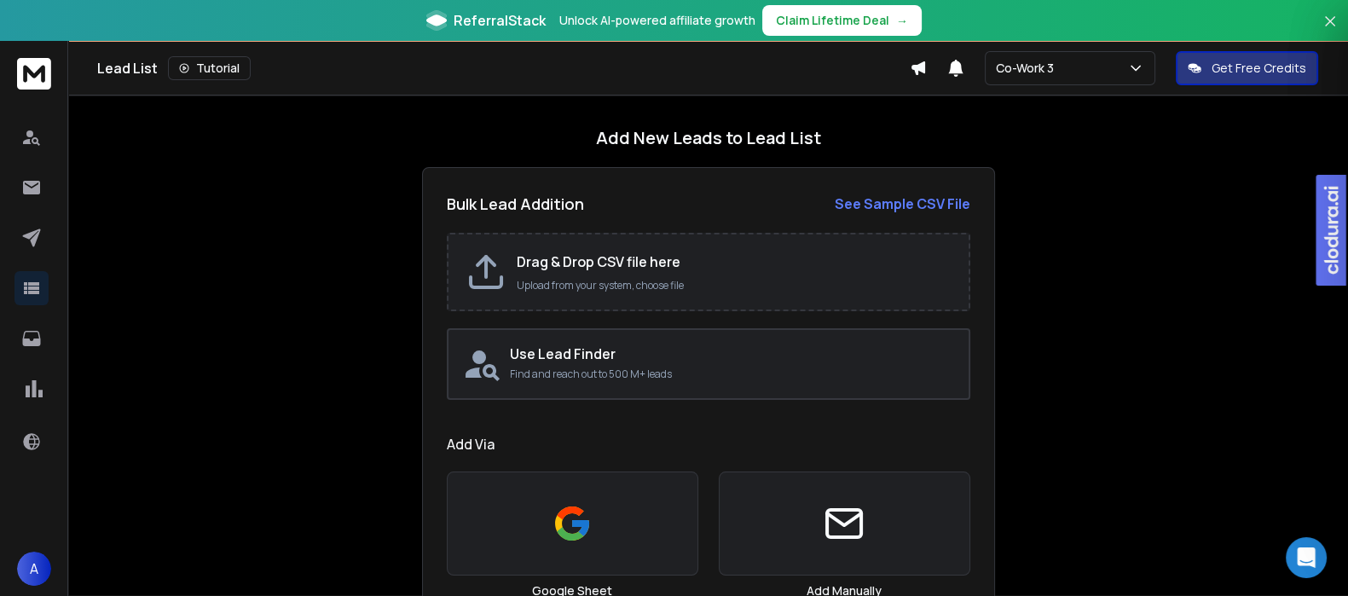
type input "**********"
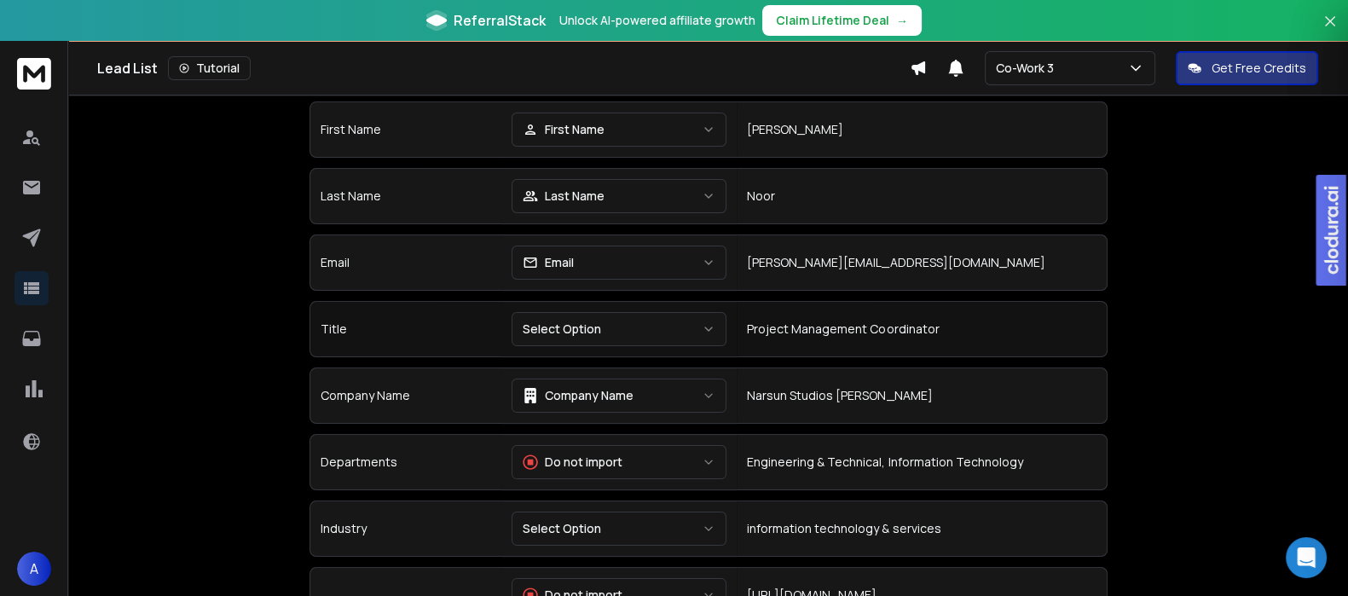
scroll to position [533, 0]
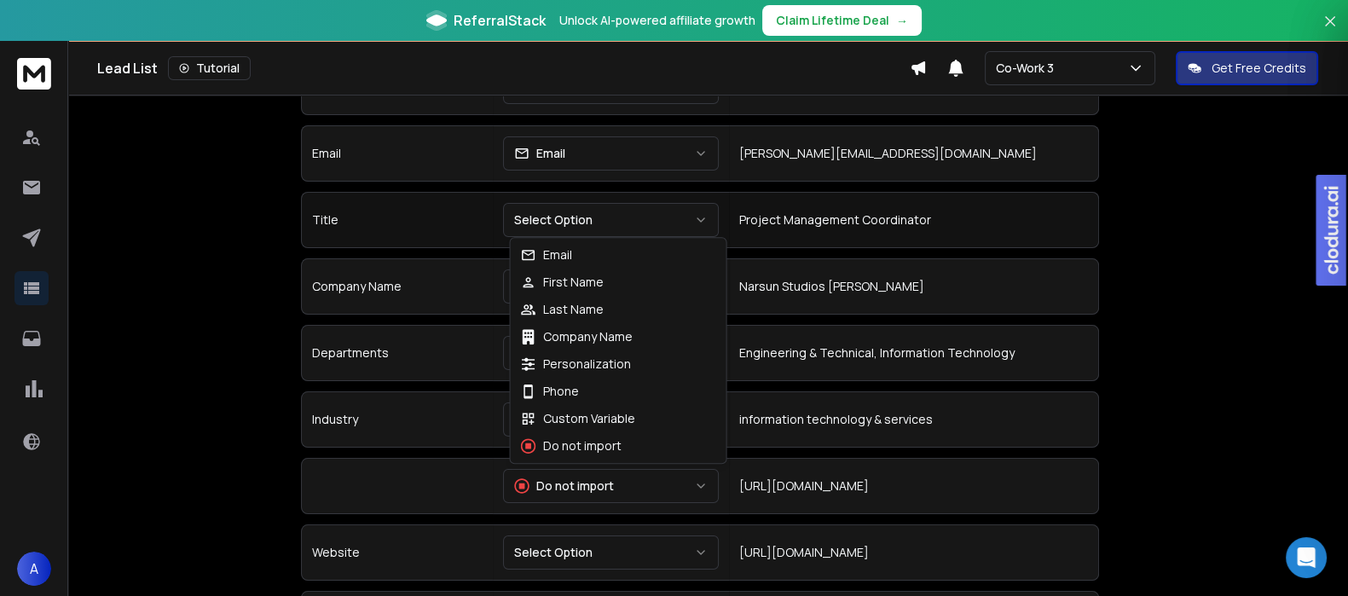
click at [598, 227] on button "Select Option" at bounding box center [611, 220] width 216 height 34
click at [610, 211] on div "Custom Variable" at bounding box center [570, 219] width 114 height 17
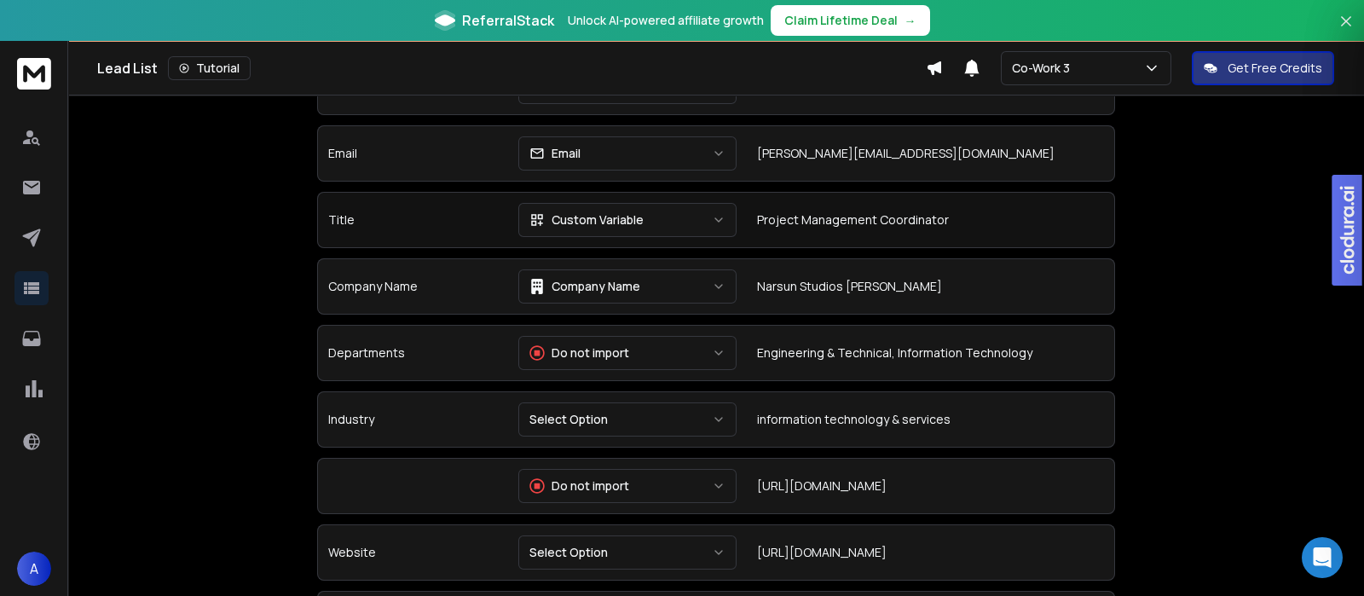
click at [610, 211] on div "Custom Variable" at bounding box center [587, 219] width 114 height 17
click at [610, 211] on div "Custom Variable" at bounding box center [578, 219] width 114 height 17
click at [598, 211] on div "Personalization" at bounding box center [578, 219] width 111 height 17
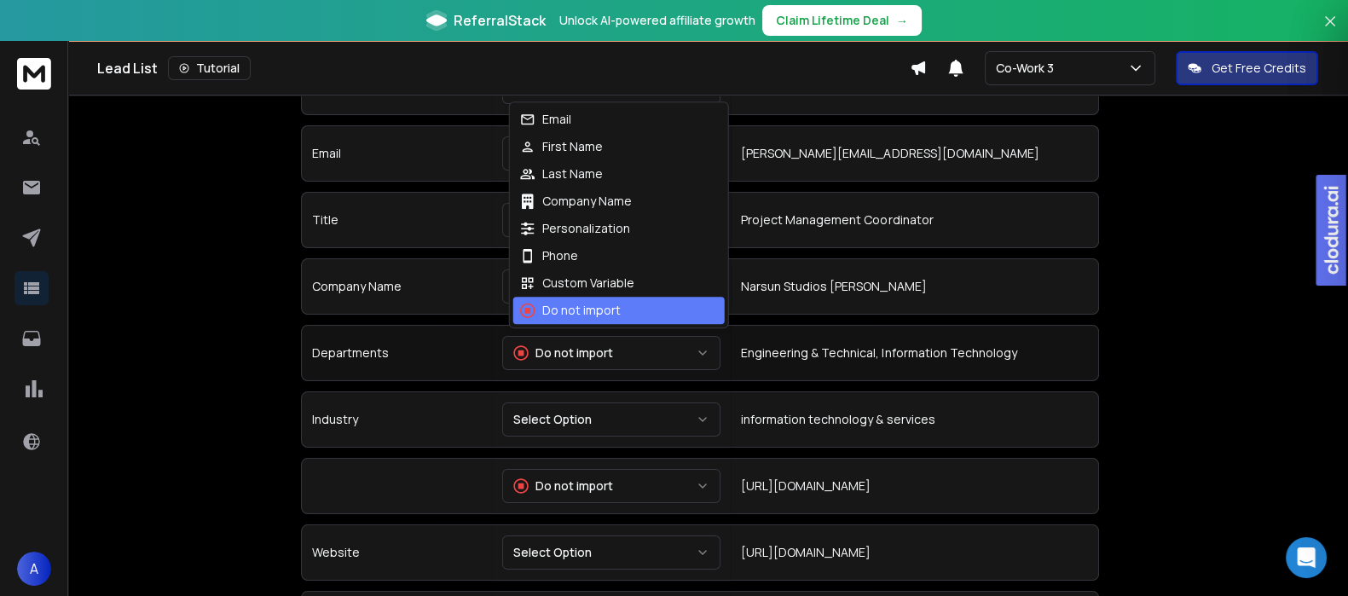
click at [595, 351] on div "Do not import" at bounding box center [563, 353] width 100 height 17
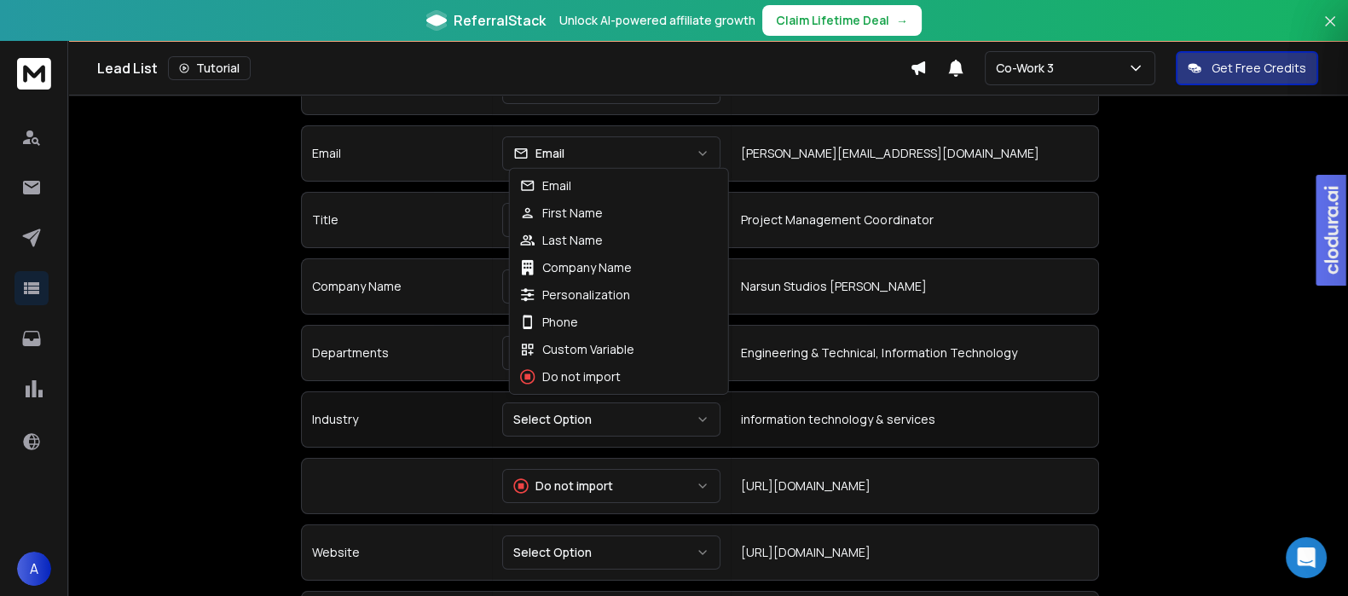
click at [602, 416] on button "Select Option" at bounding box center [611, 420] width 219 height 34
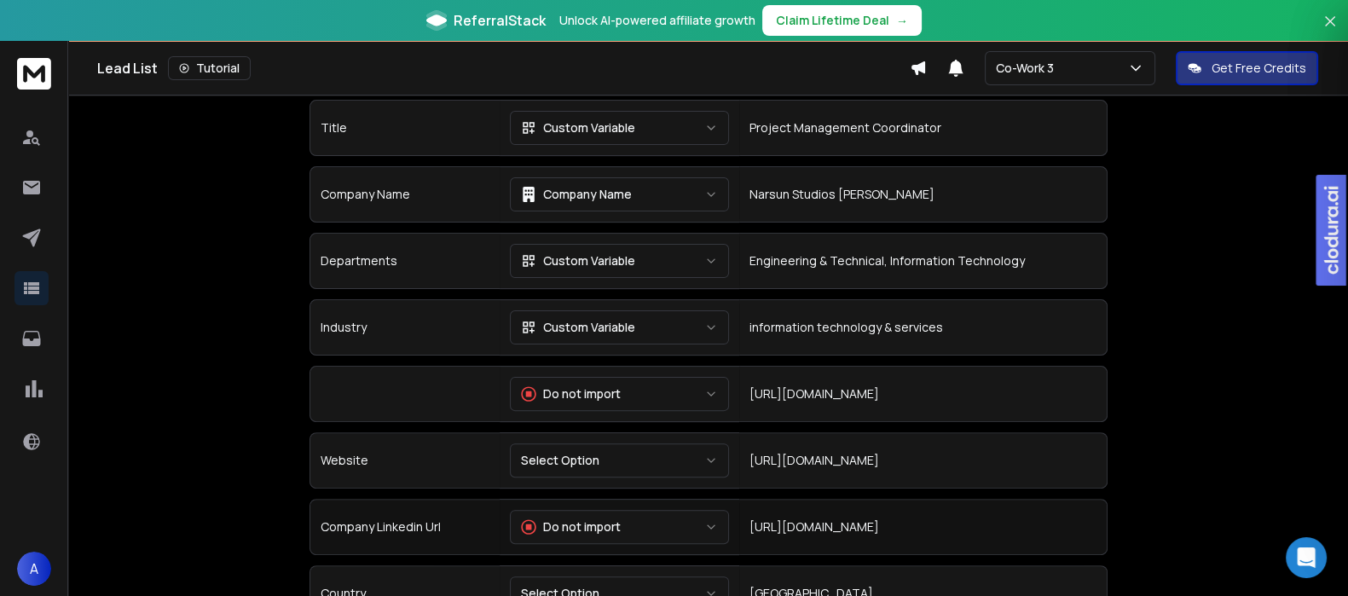
scroll to position [745, 0]
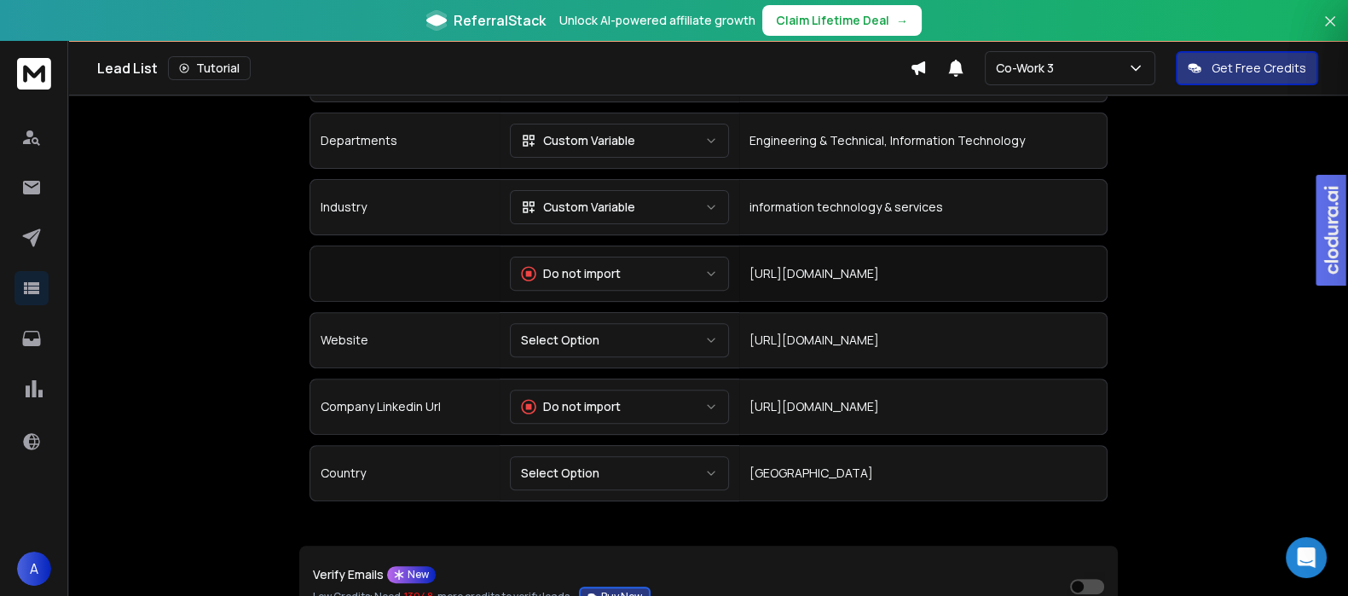
click at [598, 269] on div "Do not import" at bounding box center [571, 273] width 100 height 17
click at [578, 331] on button "Select Option" at bounding box center [619, 340] width 219 height 34
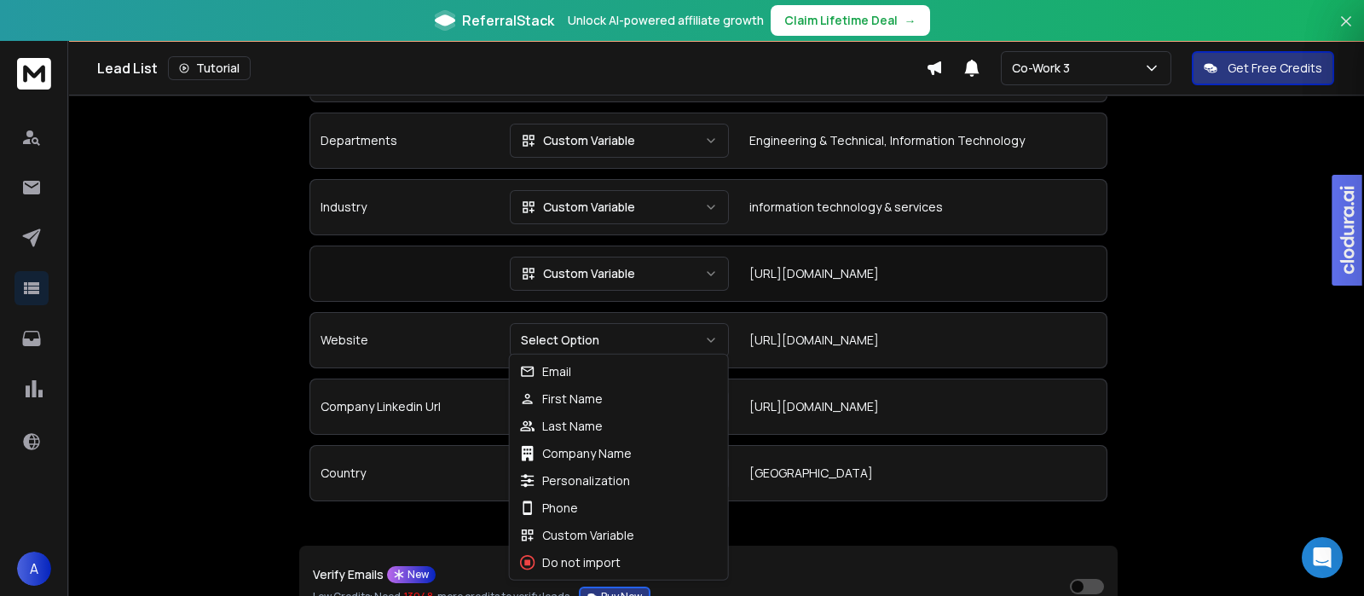
click at [596, 265] on div "Custom Variable" at bounding box center [578, 273] width 114 height 17
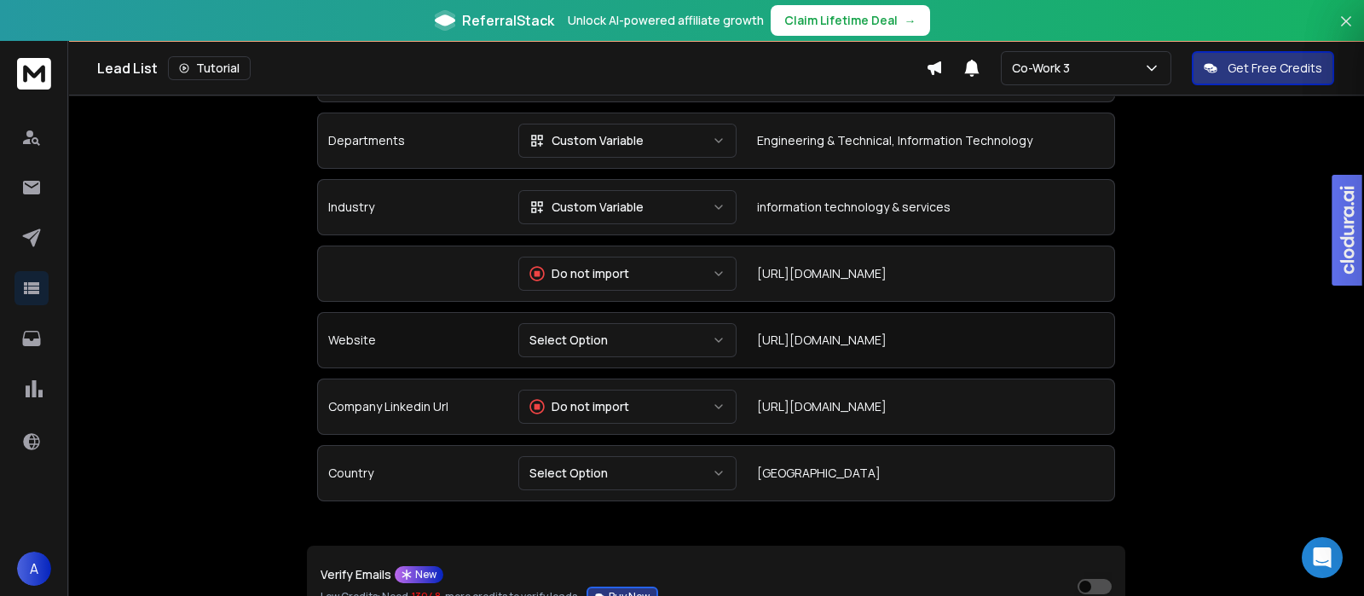
click at [589, 334] on button "Select Option" at bounding box center [627, 340] width 219 height 34
click at [589, 334] on button "Select Option" at bounding box center [619, 340] width 219 height 34
click at [579, 323] on button "Phone" at bounding box center [619, 340] width 219 height 34
click at [567, 332] on div "Personalization" at bounding box center [576, 340] width 111 height 17
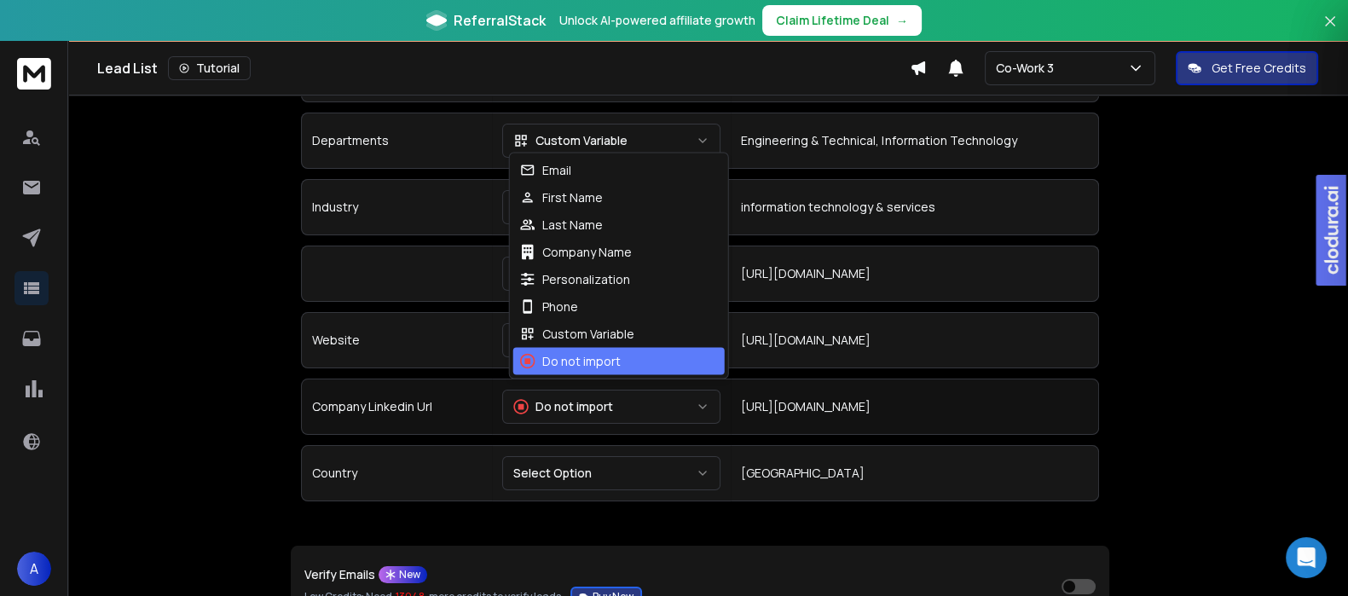
click at [588, 398] on div "Do not import" at bounding box center [563, 406] width 100 height 17
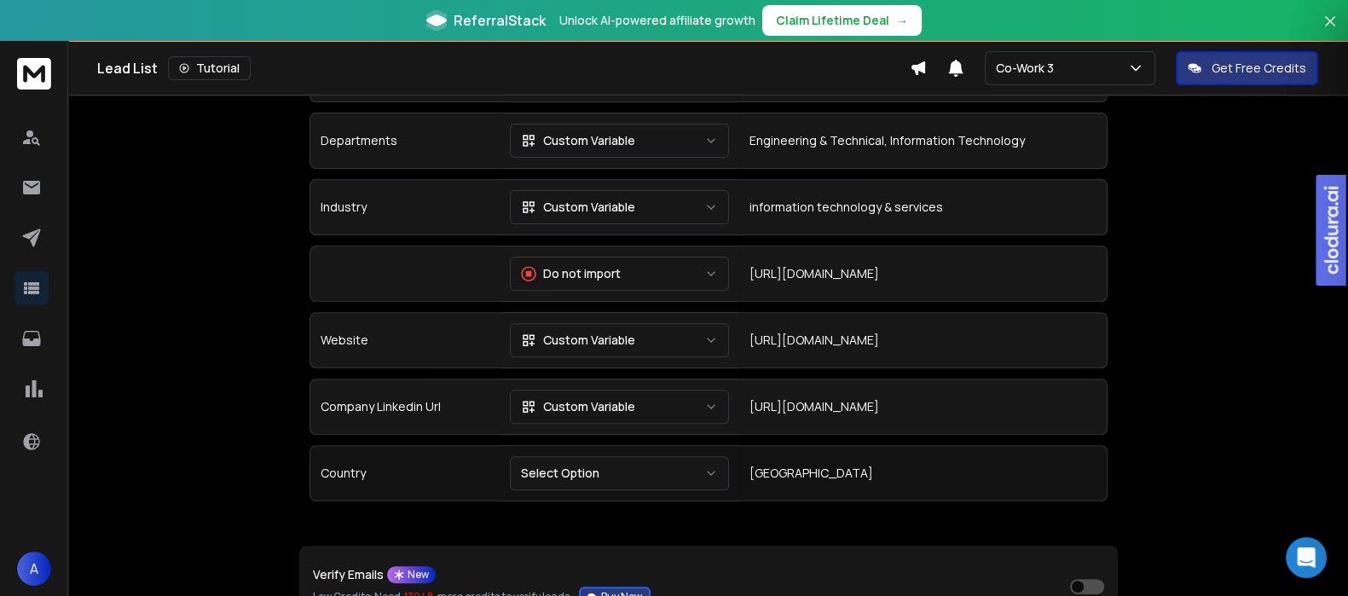
click at [586, 460] on button "Select Option" at bounding box center [619, 473] width 219 height 34
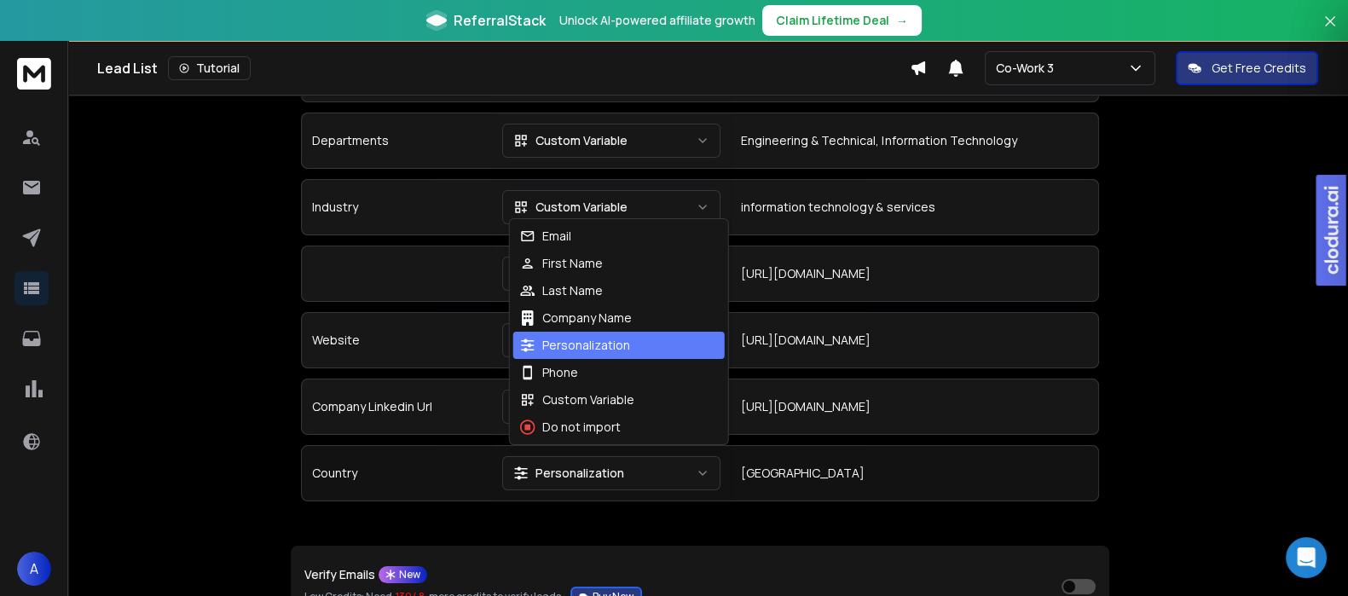
click at [605, 467] on div "Personalization" at bounding box center [568, 473] width 111 height 17
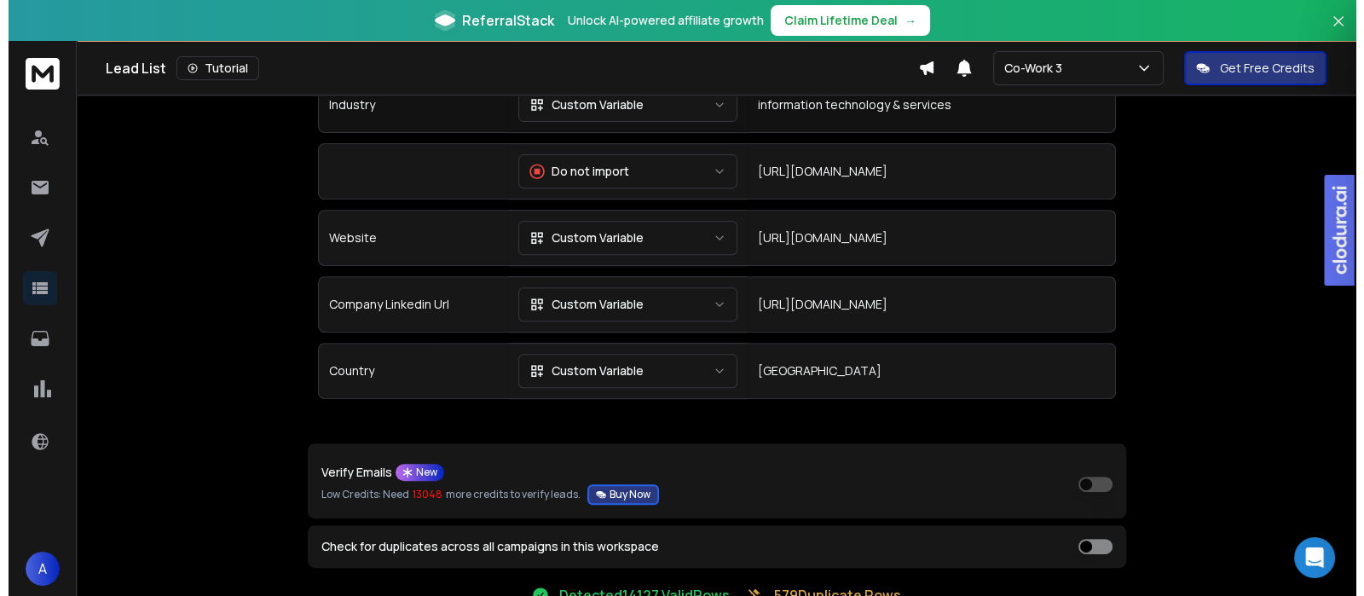
scroll to position [955, 0]
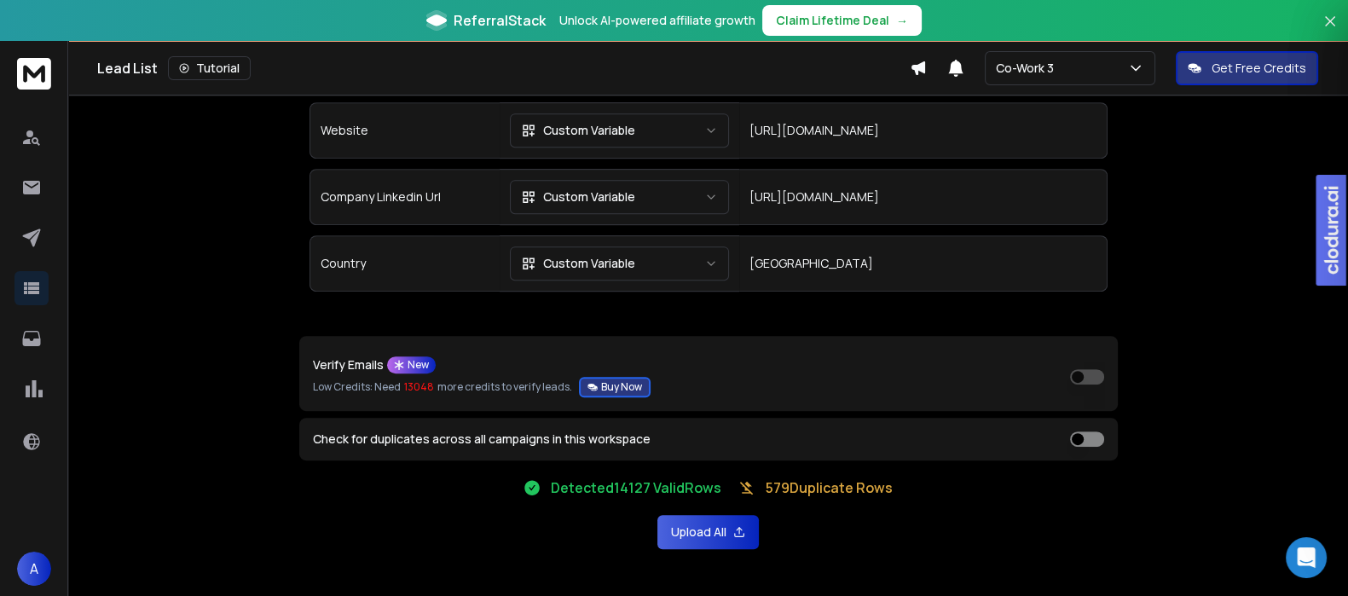
click at [1089, 433] on button "Check for duplicates across all campaigns in this workspace" at bounding box center [1087, 439] width 34 height 15
click at [710, 526] on button "Upload All" at bounding box center [708, 532] width 101 height 34
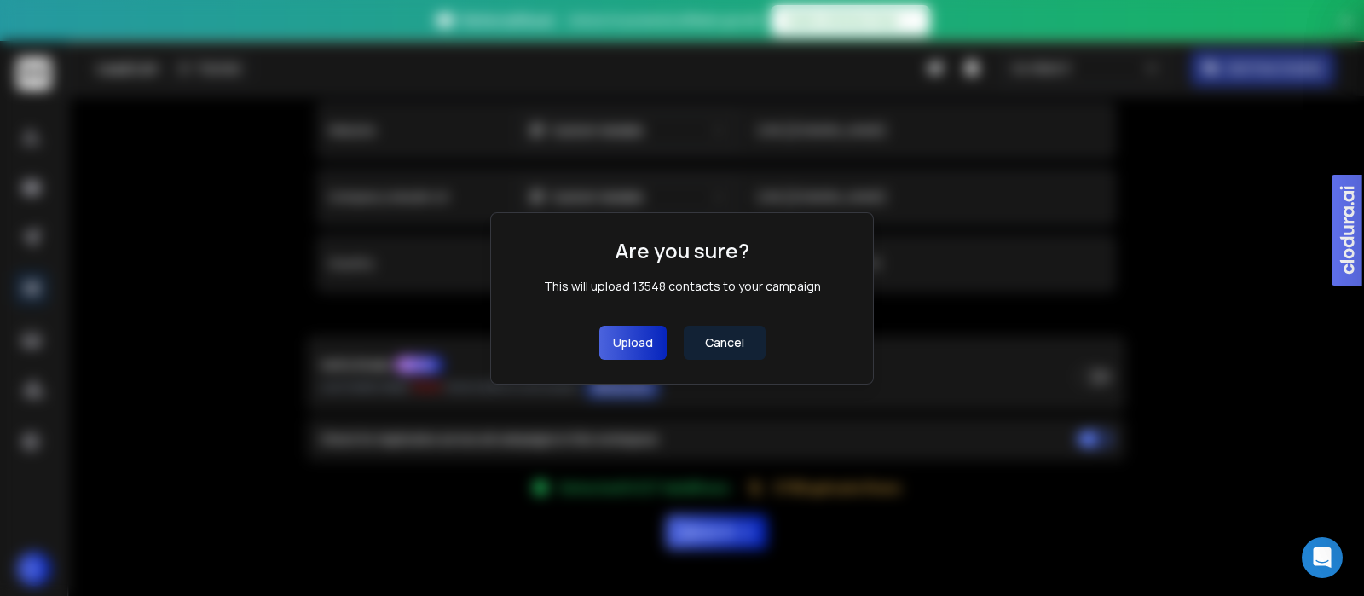
click at [634, 336] on button "Upload" at bounding box center [633, 343] width 67 height 34
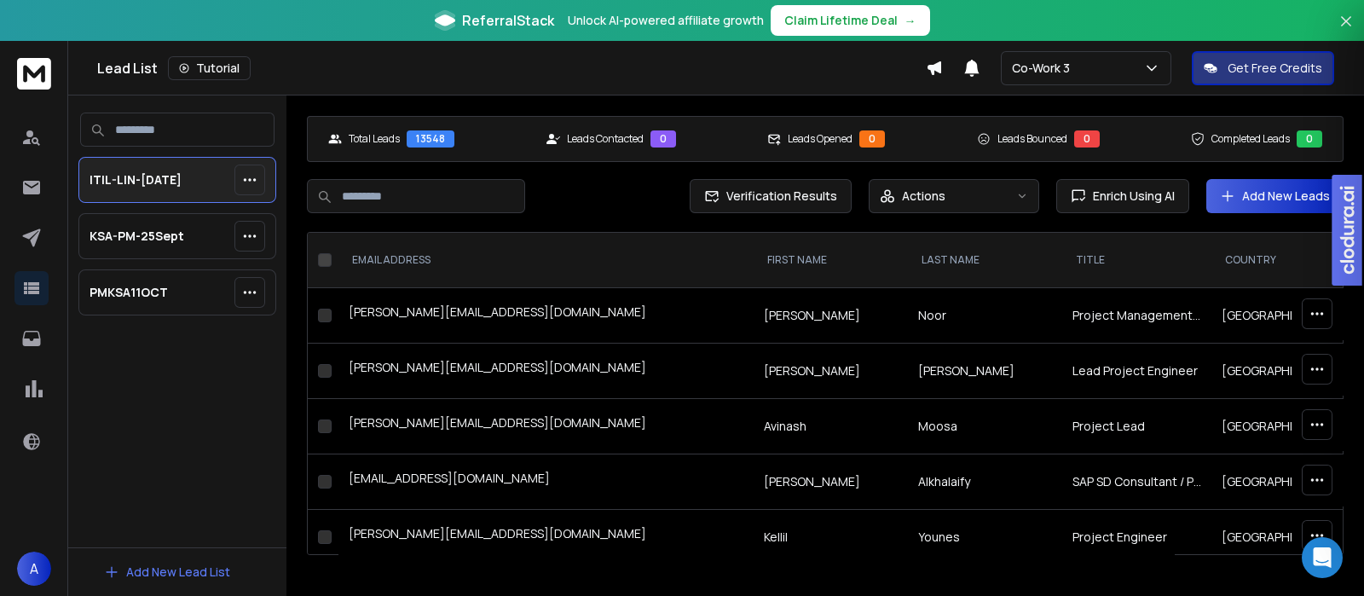
click at [167, 283] on div "PMKSA11OCT" at bounding box center [177, 292] width 198 height 46
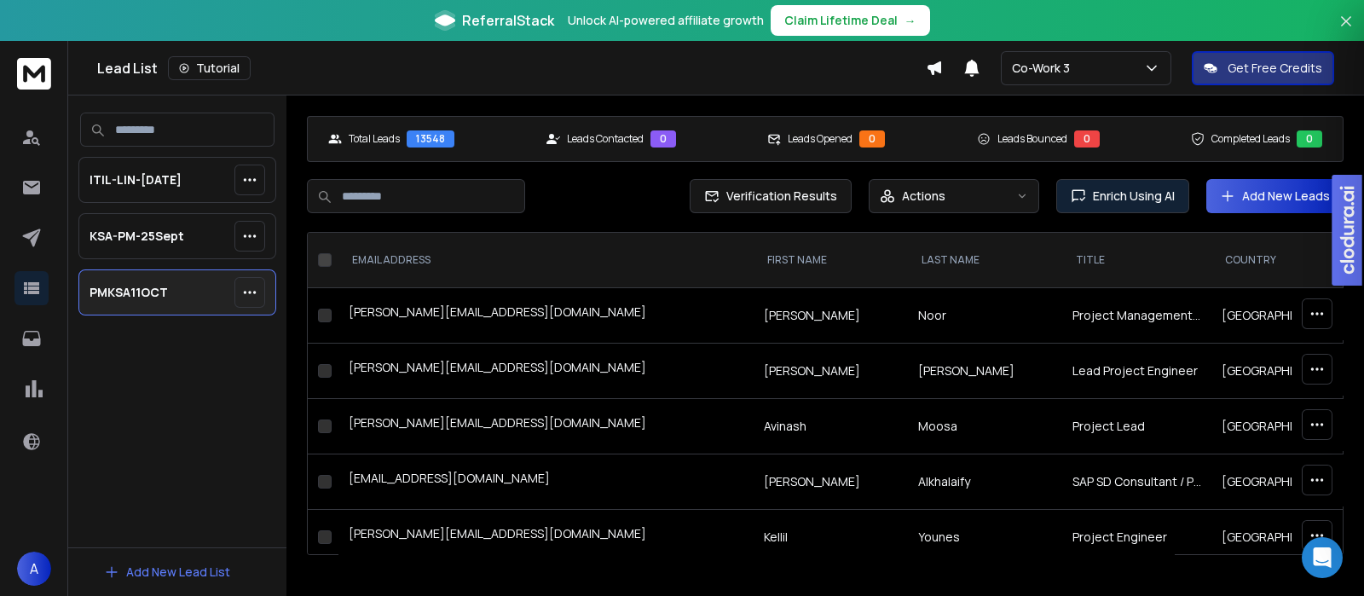
click at [1117, 196] on span "Enrich Using AI" at bounding box center [1130, 196] width 89 height 17
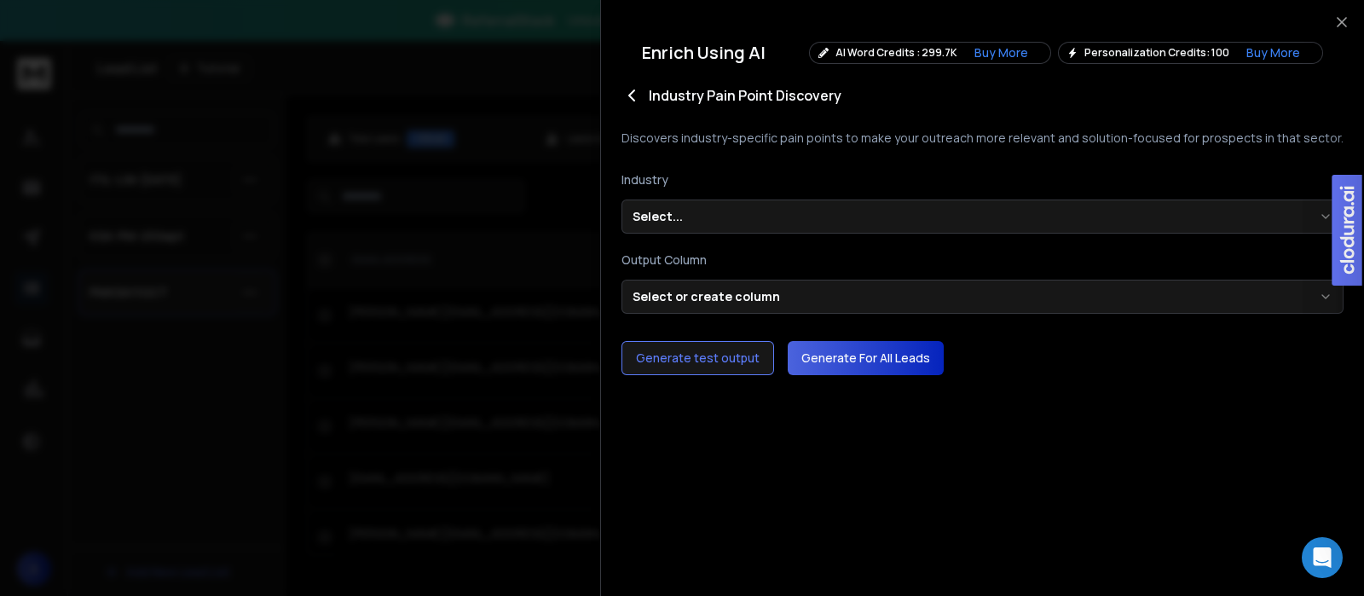
click at [696, 210] on body "ReferralStack Unlock AI-powered affiliate growth Lifetime Deals available! Clai…" at bounding box center [682, 298] width 1364 height 596
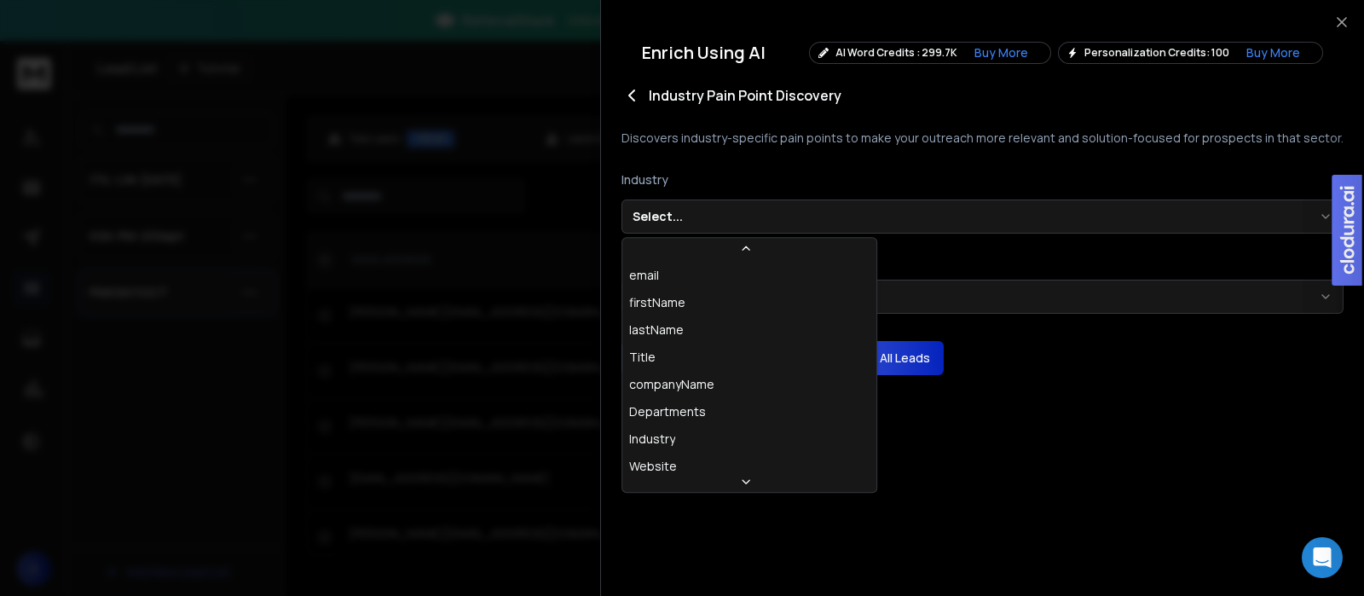
scroll to position [45, 0]
select select "********"
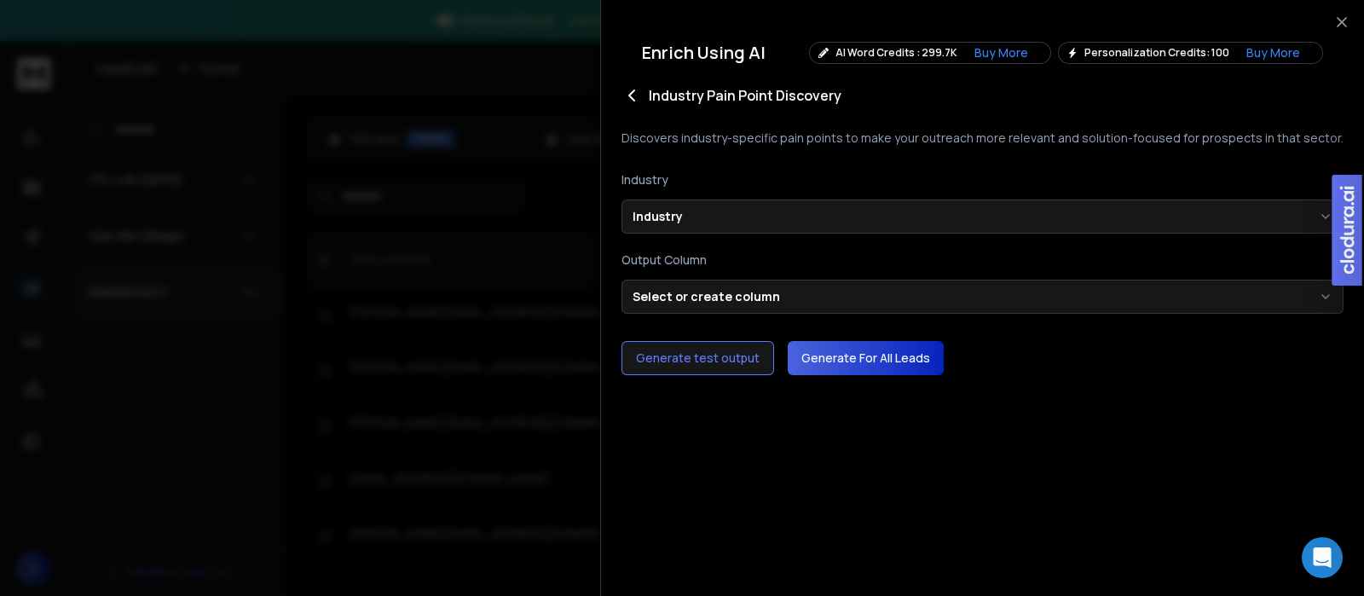
click at [744, 288] on body "ReferralStack Unlock AI-powered affiliate growth Lifetime Deals available! Clai…" at bounding box center [682, 298] width 1364 height 596
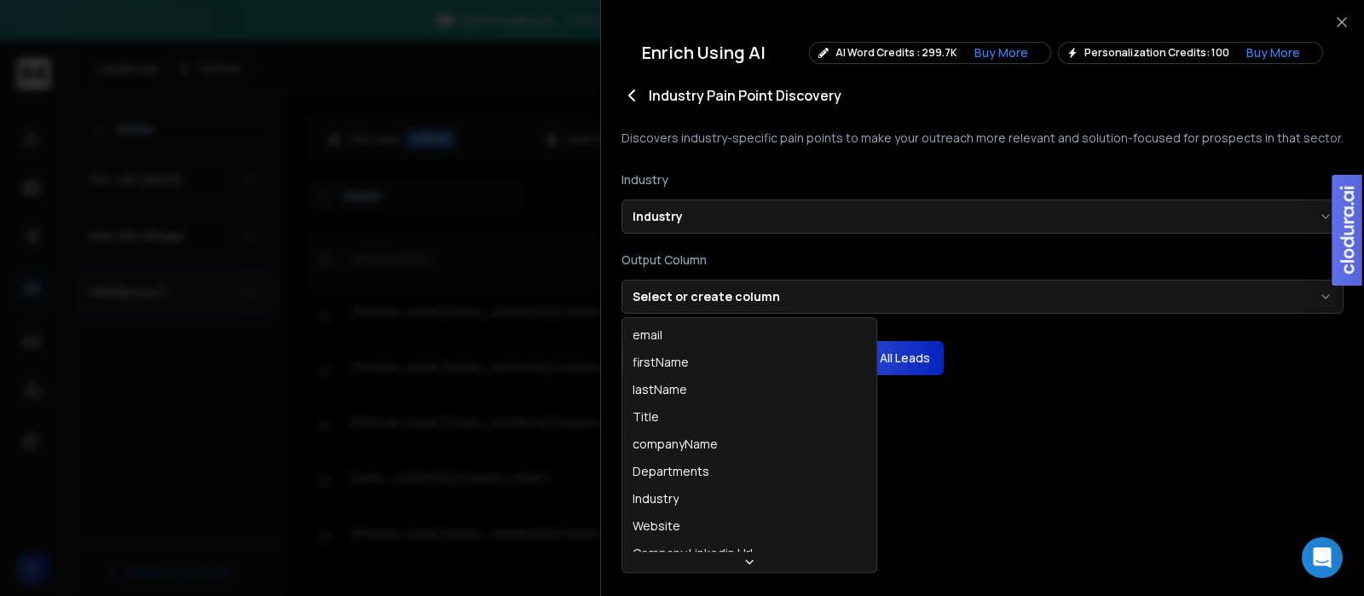
scroll to position [0, 3]
click at [1121, 359] on body "ReferralStack Unlock AI-powered affiliate growth Lifetime Deals available! Clai…" at bounding box center [682, 298] width 1364 height 596
click at [702, 293] on body "ReferralStack Unlock AI-powered affiliate growth Lifetime Deals available! Clai…" at bounding box center [682, 298] width 1364 height 596
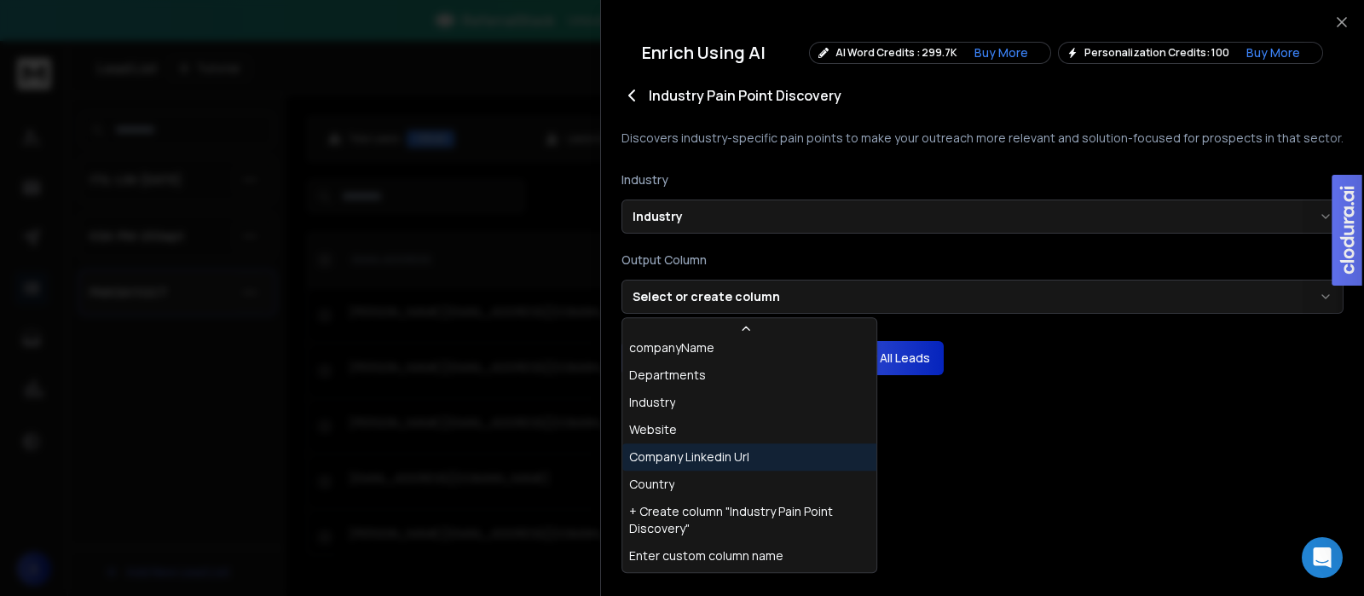
scroll to position [117, 0]
select select "*******"
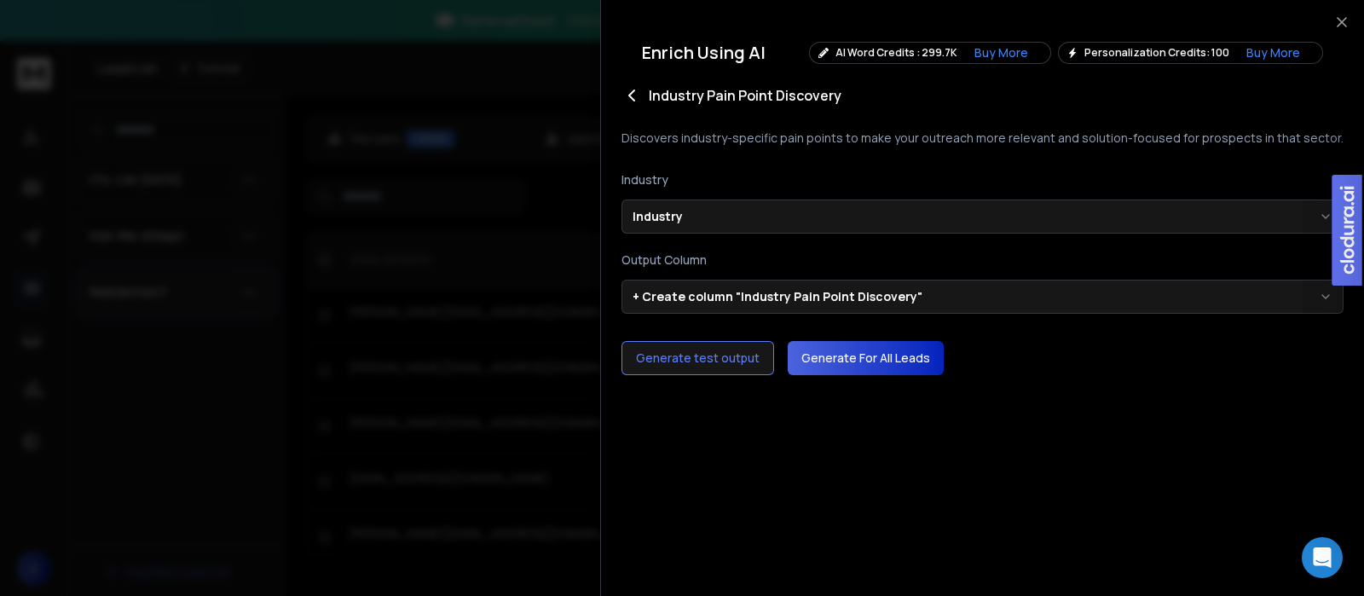
click at [852, 360] on button "Generate For All Leads" at bounding box center [866, 358] width 156 height 34
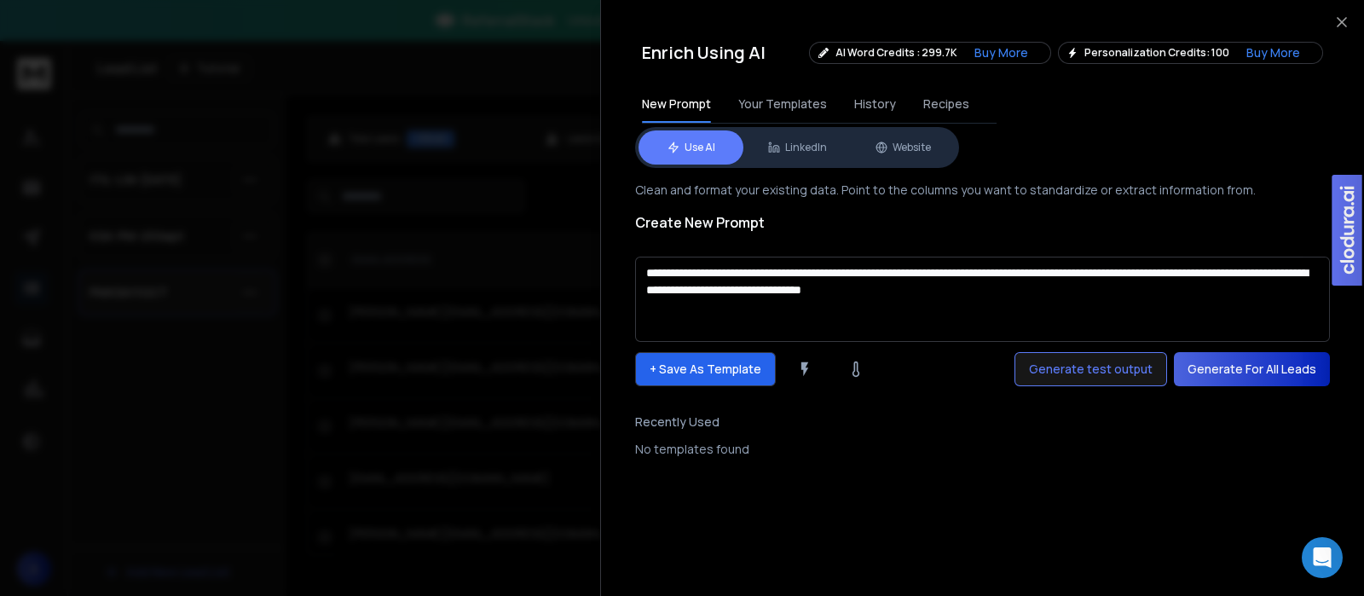
scroll to position [20, 0]
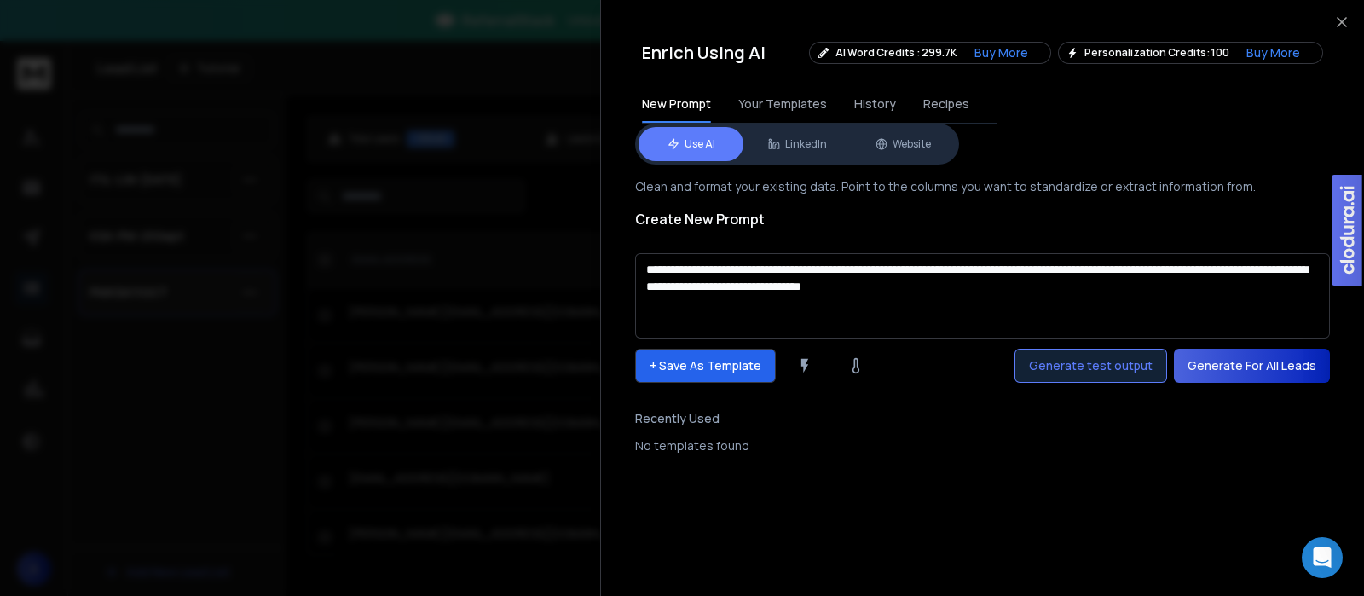
click at [1110, 367] on button "G enerate test output" at bounding box center [1091, 366] width 153 height 34
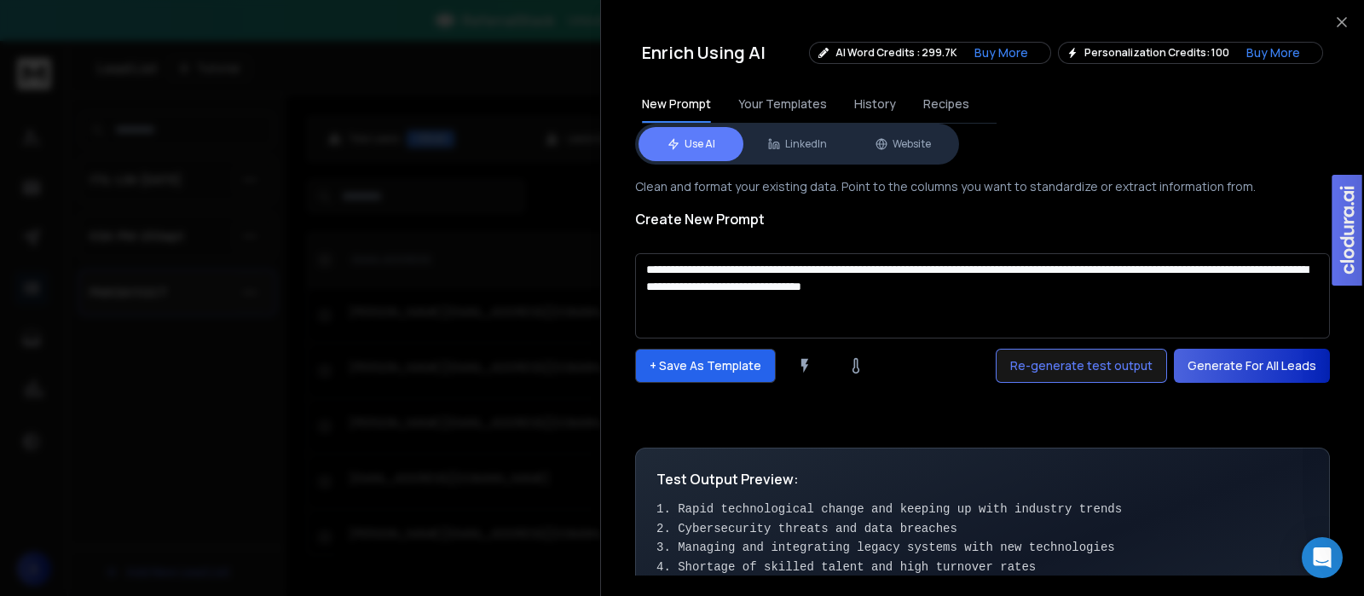
scroll to position [0, 0]
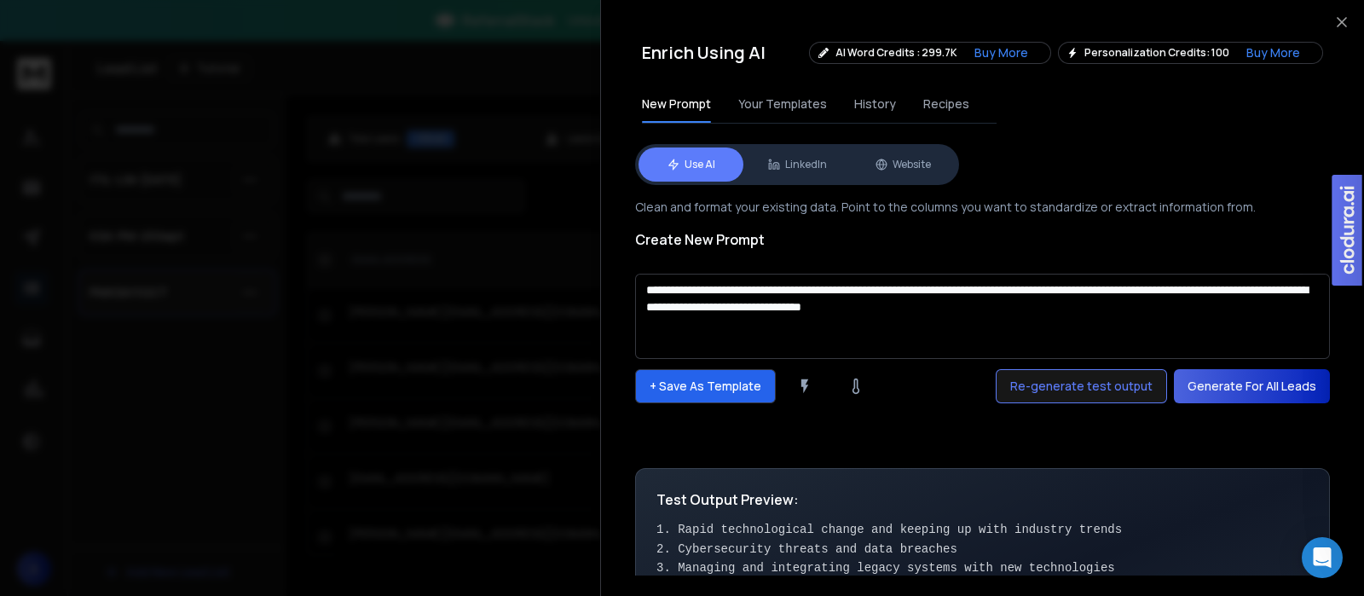
click at [1240, 389] on button "Generate For All Leads" at bounding box center [1252, 386] width 156 height 34
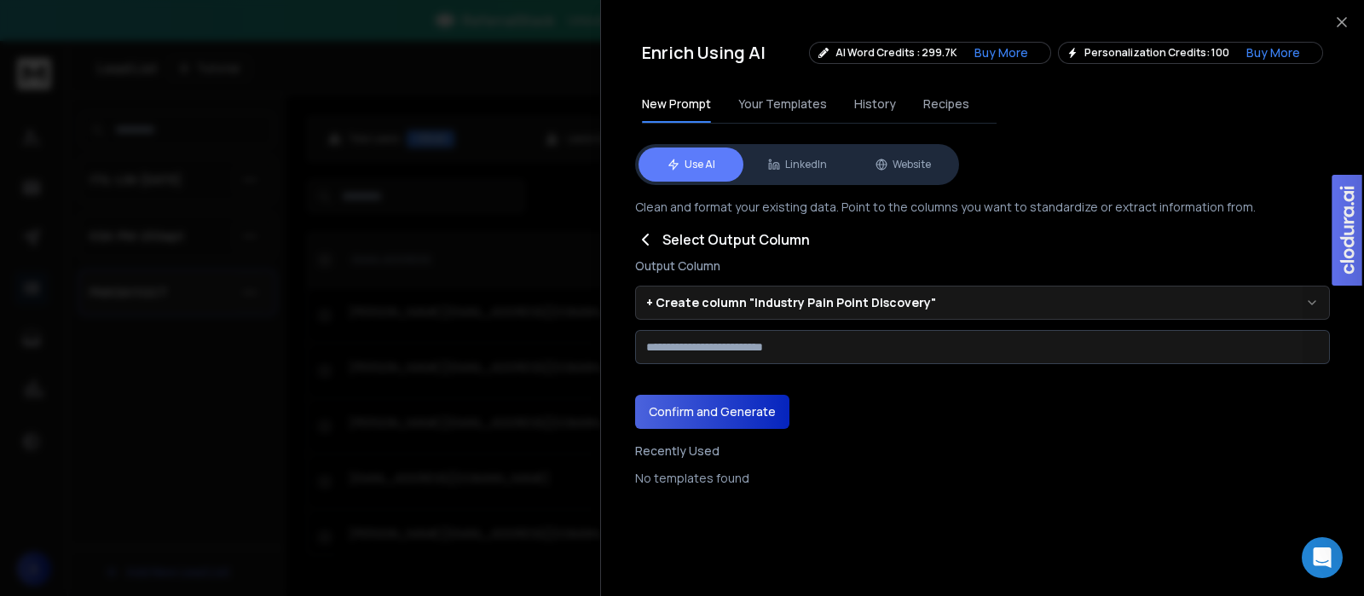
click at [742, 343] on input "text" at bounding box center [982, 347] width 695 height 34
type input "*"
type input "**********"
click at [686, 415] on button "Confirm and Generate" at bounding box center [712, 412] width 154 height 34
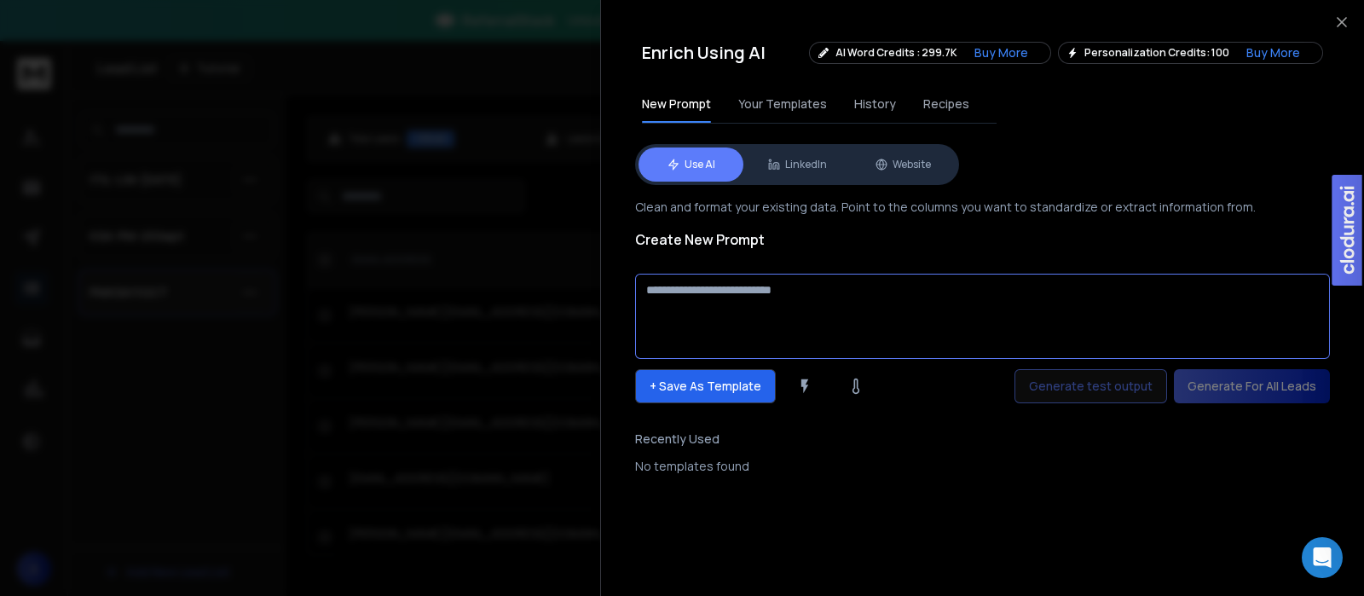
click at [709, 293] on textarea at bounding box center [982, 316] width 695 height 85
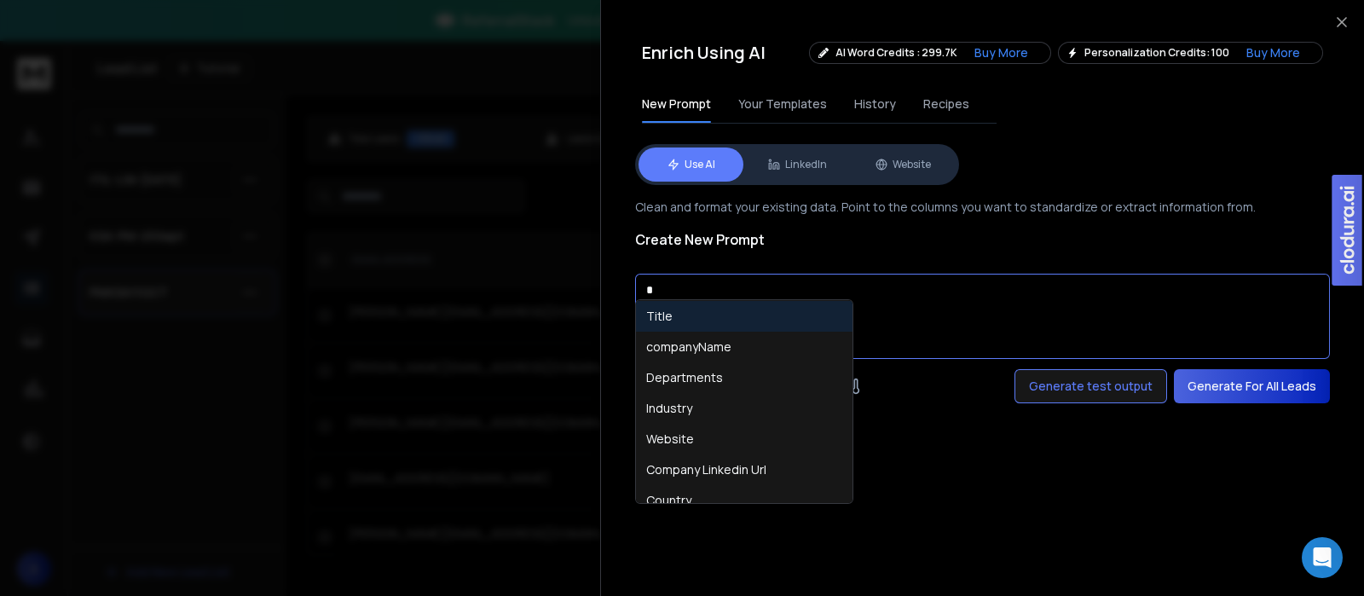
scroll to position [103, 0]
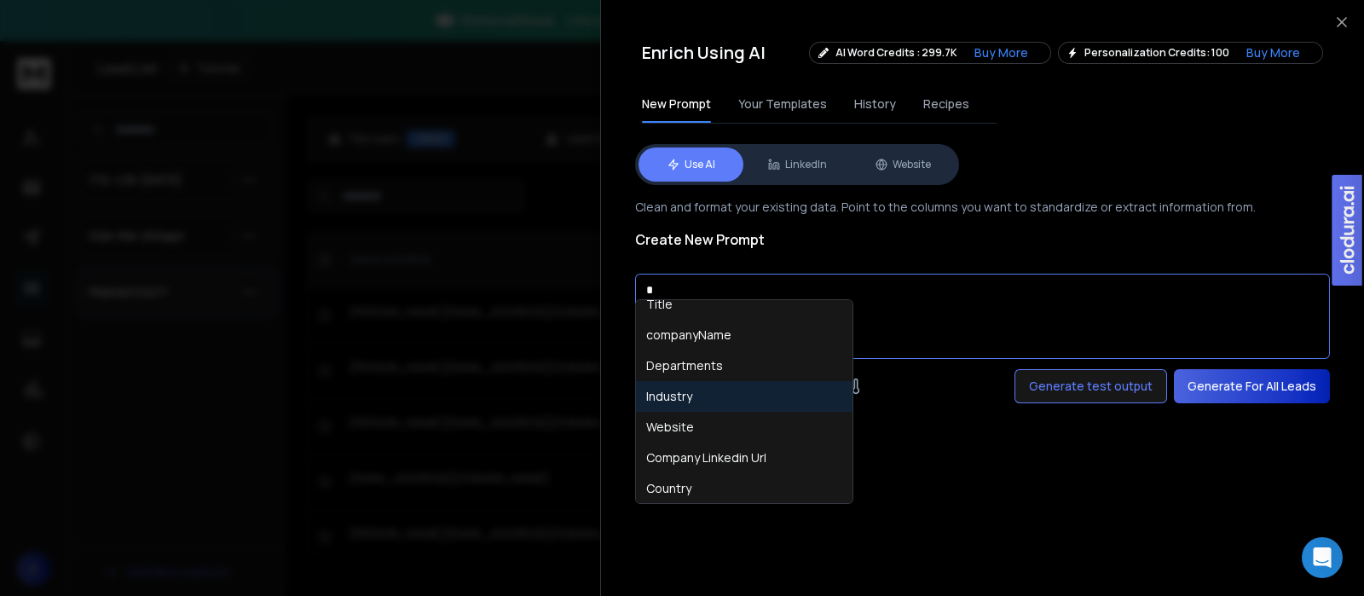
type textarea "*"
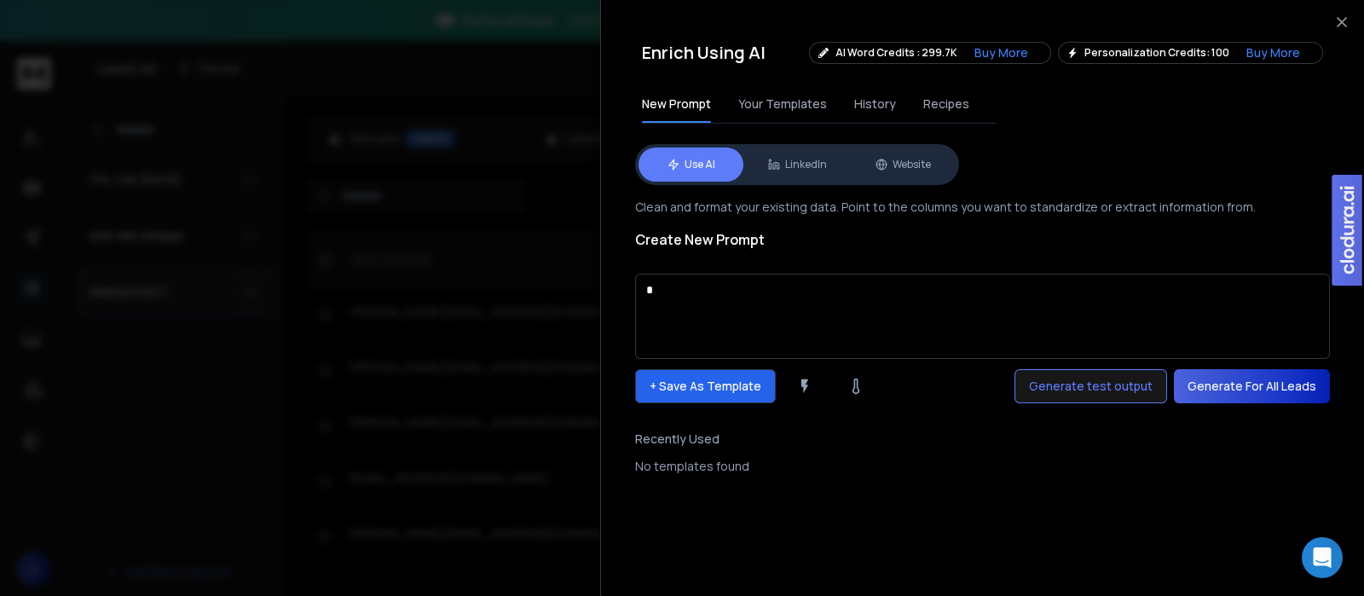
click at [930, 459] on div "No templates found" at bounding box center [982, 466] width 695 height 17
click at [806, 169] on button "LinkedIn" at bounding box center [797, 165] width 106 height 34
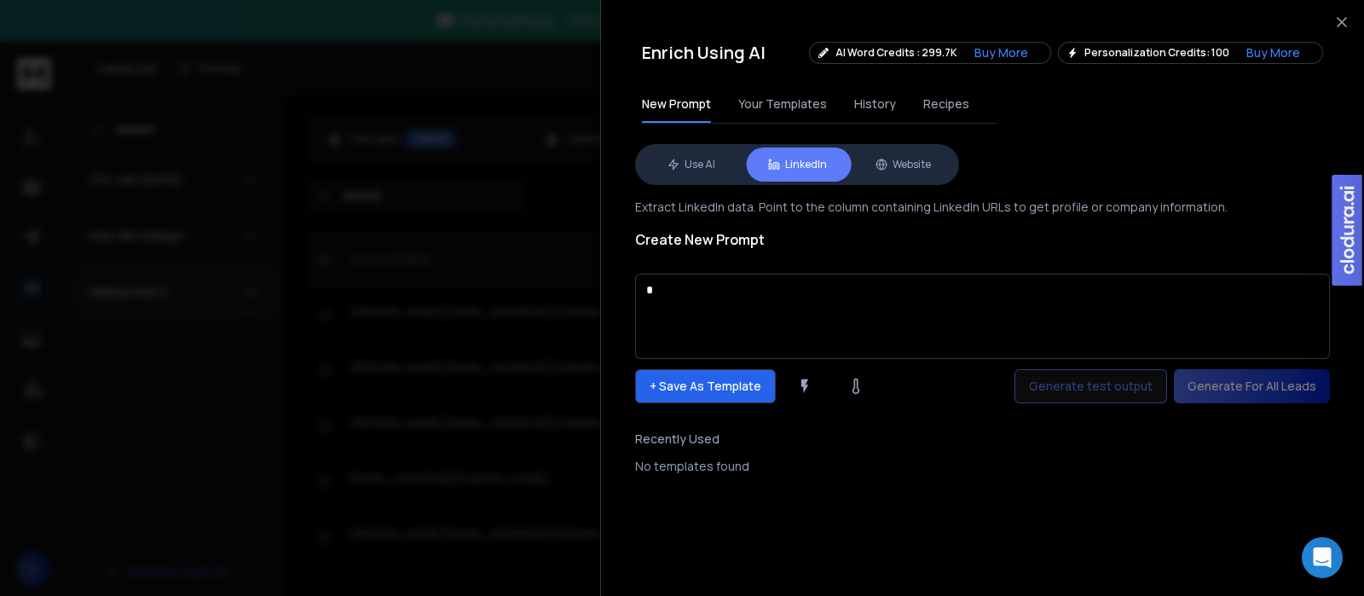
click at [910, 161] on button "Website" at bounding box center [903, 165] width 106 height 34
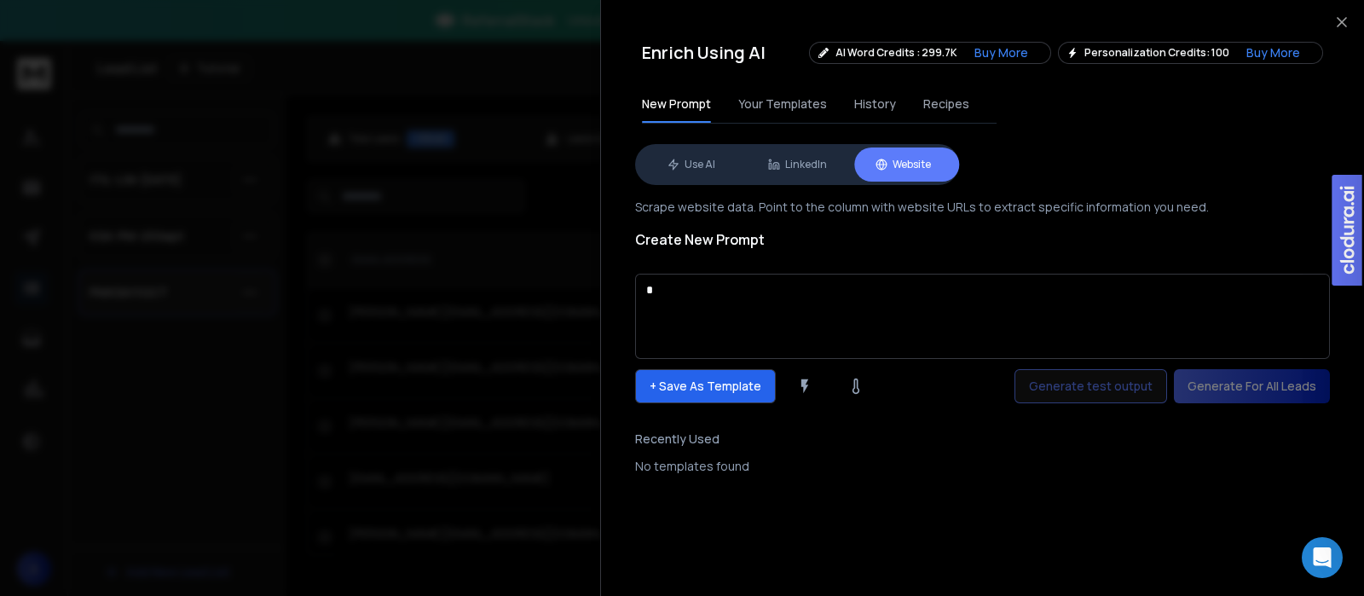
click at [677, 154] on button "Use AI" at bounding box center [692, 165] width 106 height 34
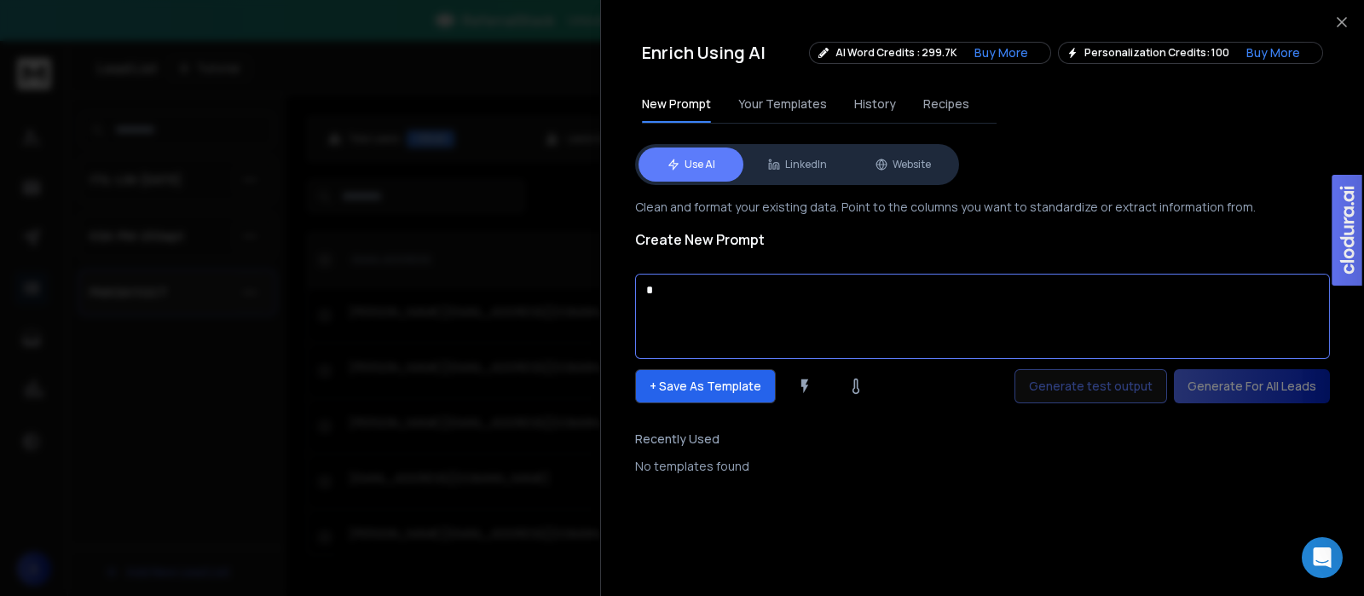
click at [822, 307] on textarea "*" at bounding box center [982, 316] width 695 height 85
type textarea "*"
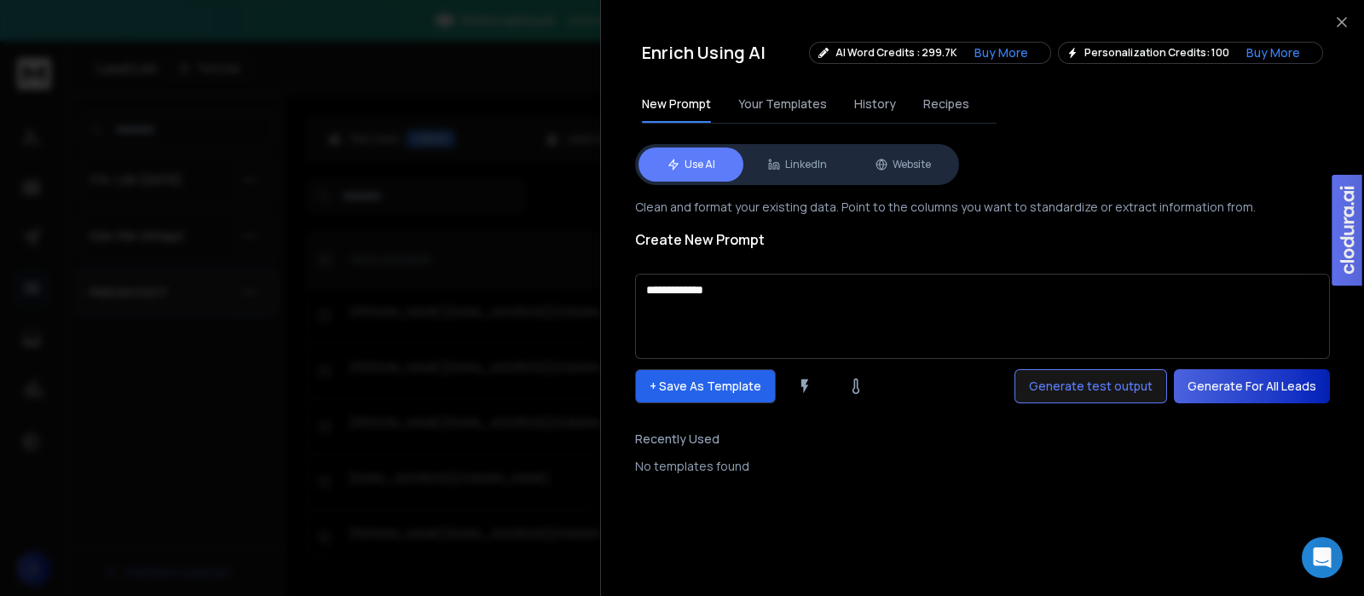
click at [780, 108] on button "Your Templates" at bounding box center [783, 104] width 89 height 38
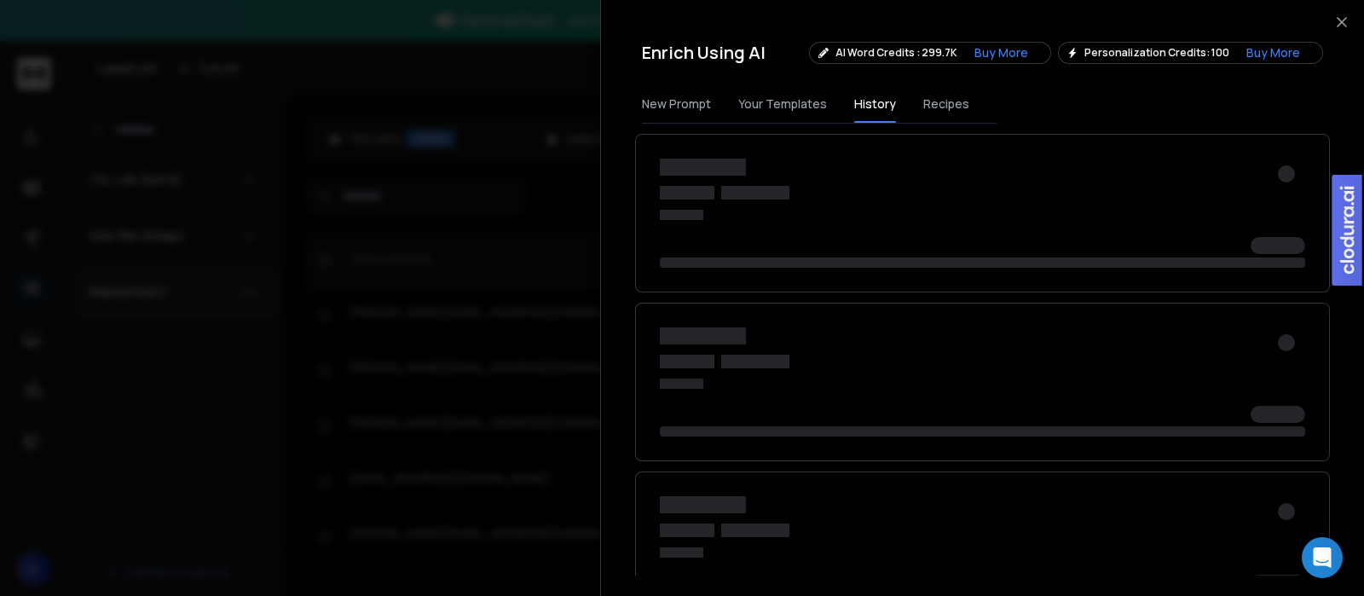
click at [877, 109] on button "History" at bounding box center [875, 104] width 42 height 38
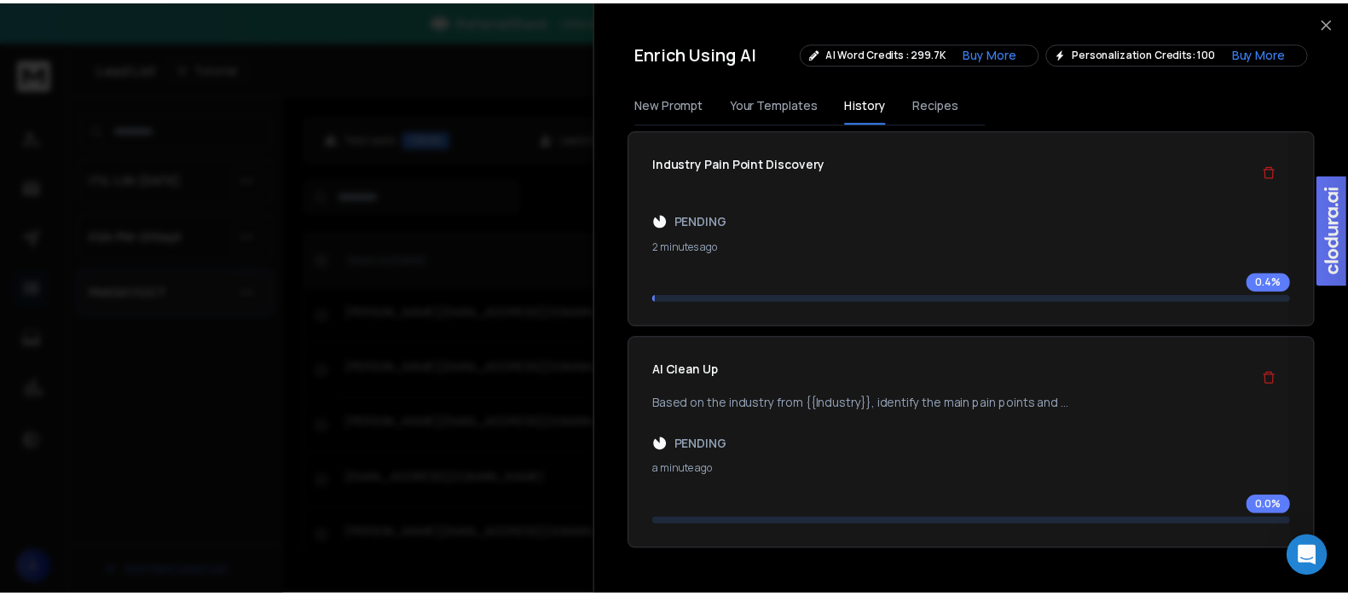
scroll to position [0, 0]
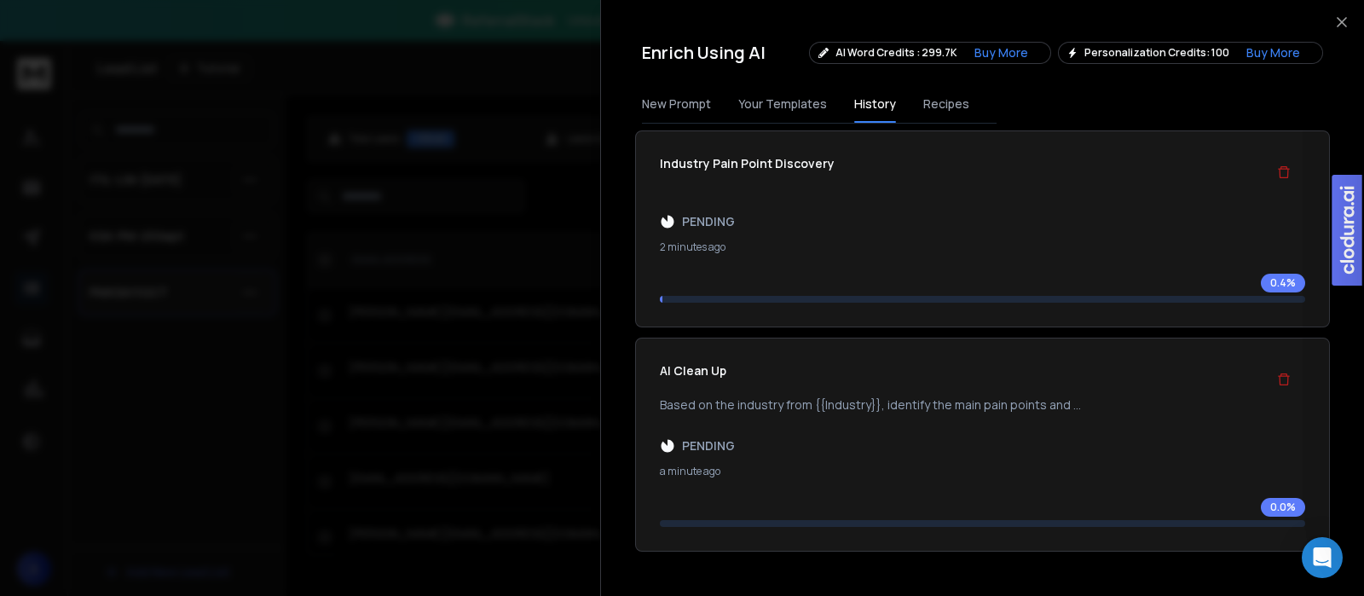
click at [951, 104] on span "Recipes" at bounding box center [947, 104] width 46 height 17
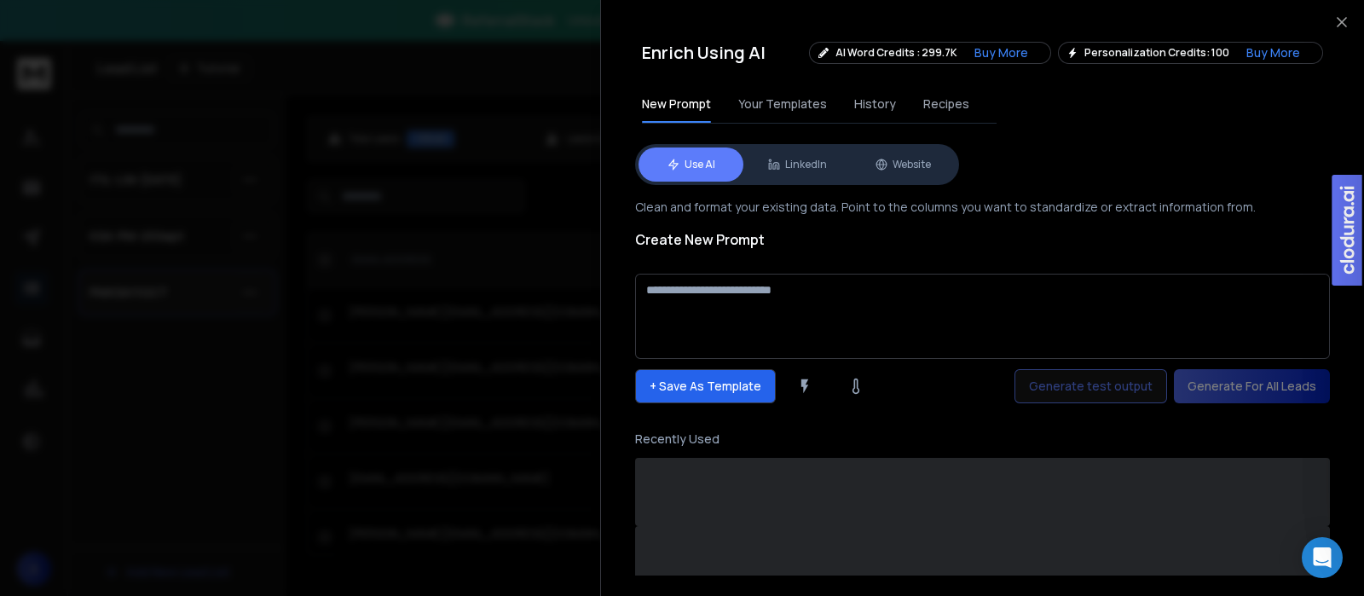
click at [658, 101] on button "New Prompt" at bounding box center [676, 104] width 69 height 38
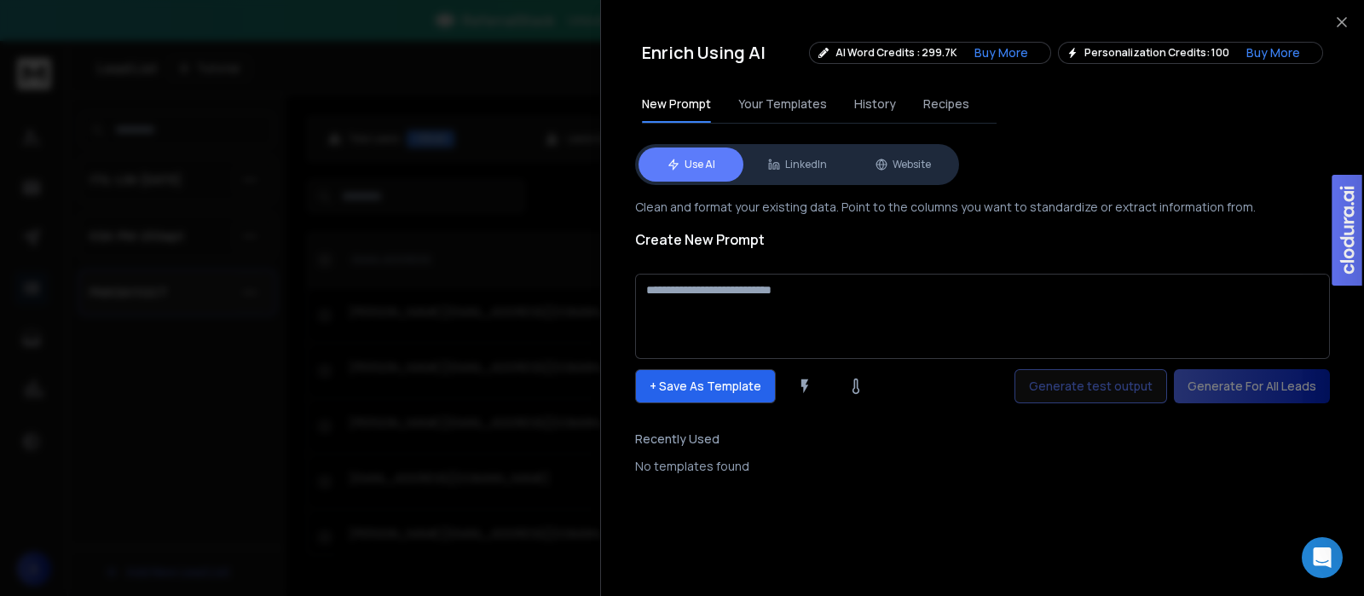
click at [570, 97] on div at bounding box center [682, 298] width 1364 height 596
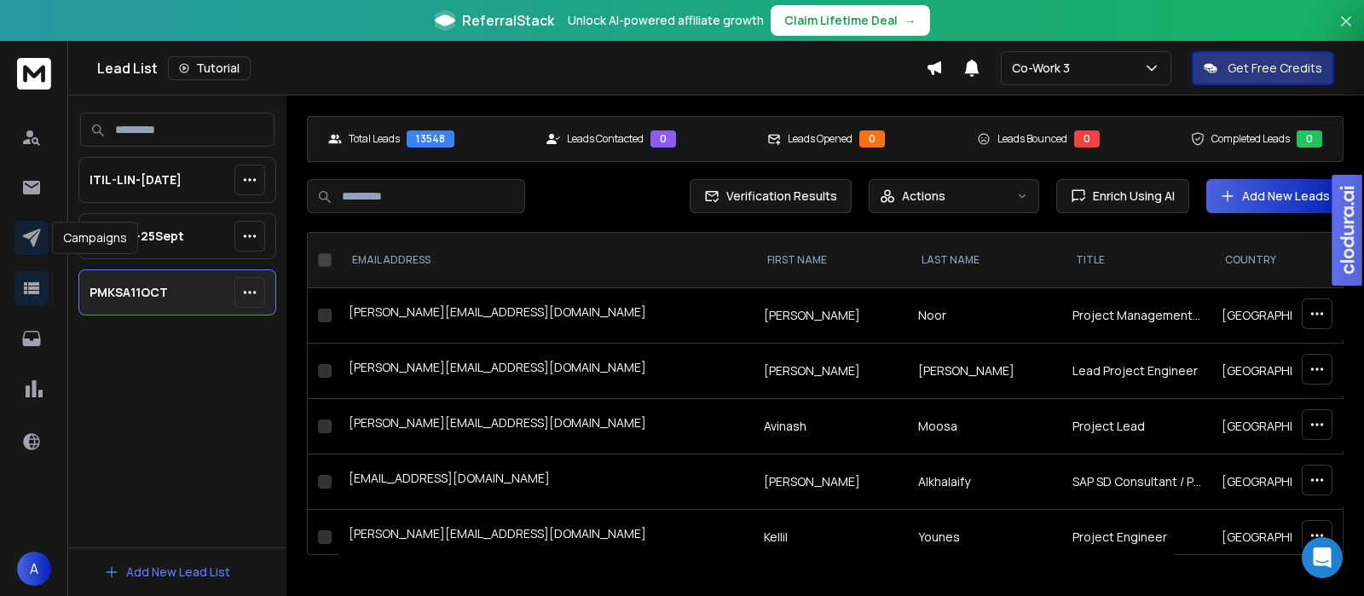
click at [34, 225] on link at bounding box center [31, 238] width 34 height 34
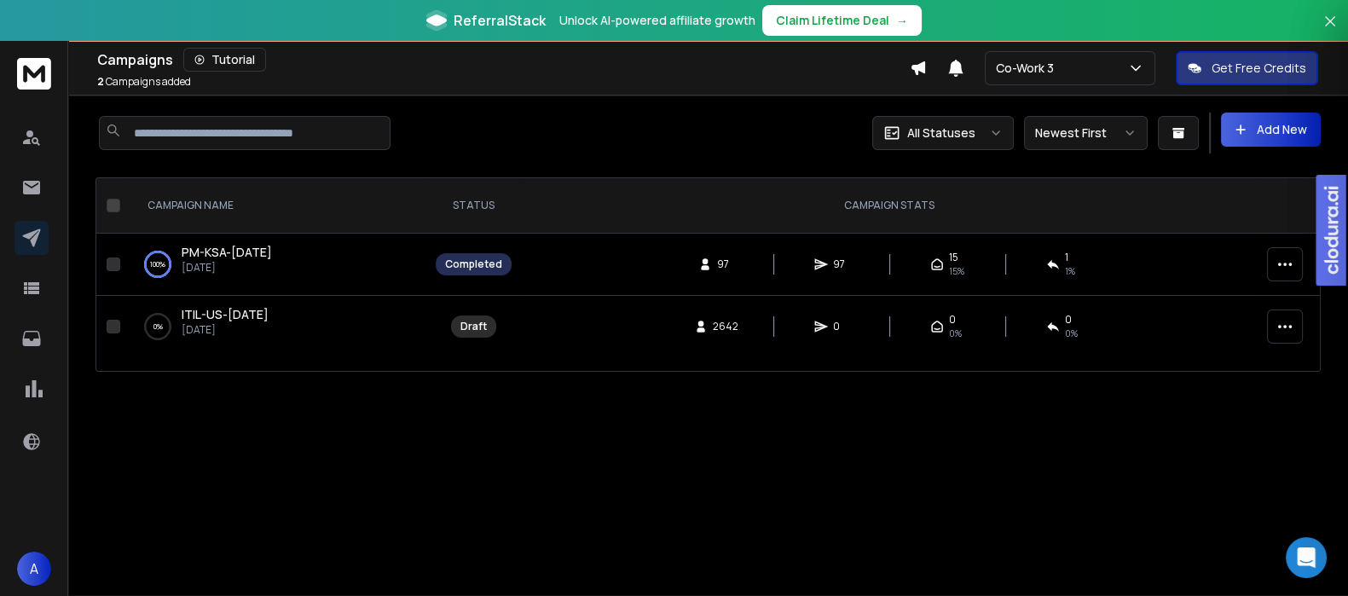
click at [1244, 130] on icon at bounding box center [1240, 129] width 9 height 9
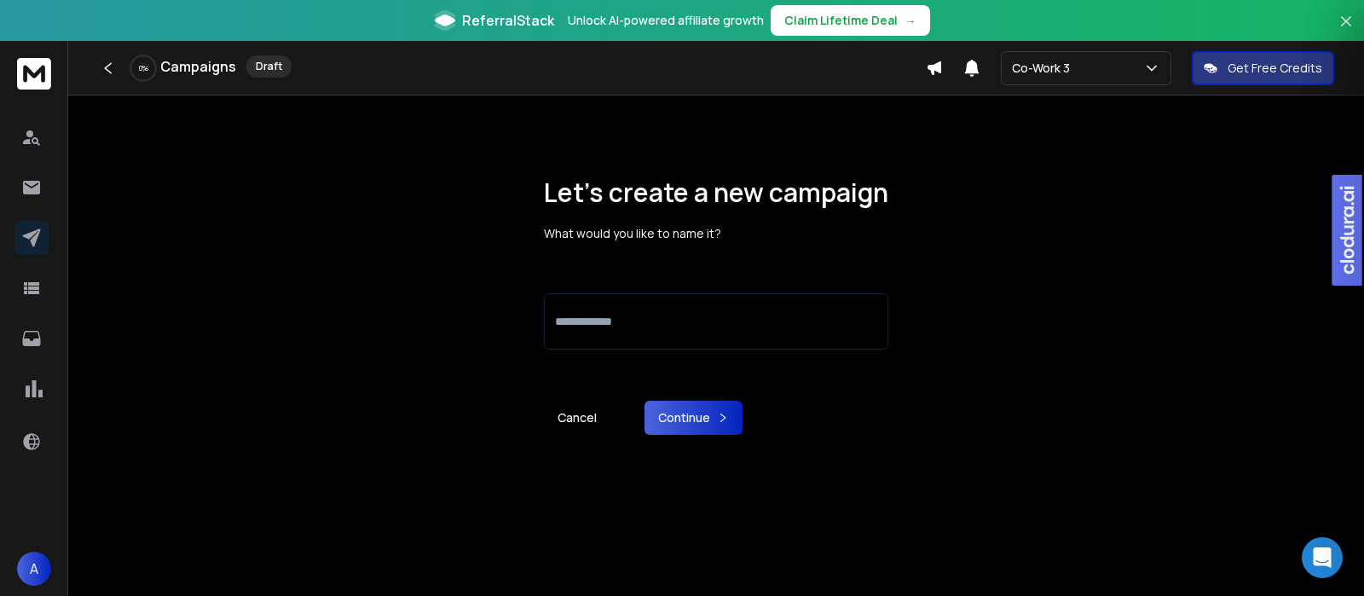
click at [651, 328] on input at bounding box center [716, 321] width 345 height 56
type input "*"
click at [1057, 355] on div "Let’s create a new campaign What would you like to name it? ***** Cancel Contin…" at bounding box center [682, 238] width 1364 height 394
click at [645, 324] on input "*****" at bounding box center [716, 321] width 345 height 56
type input "*******"
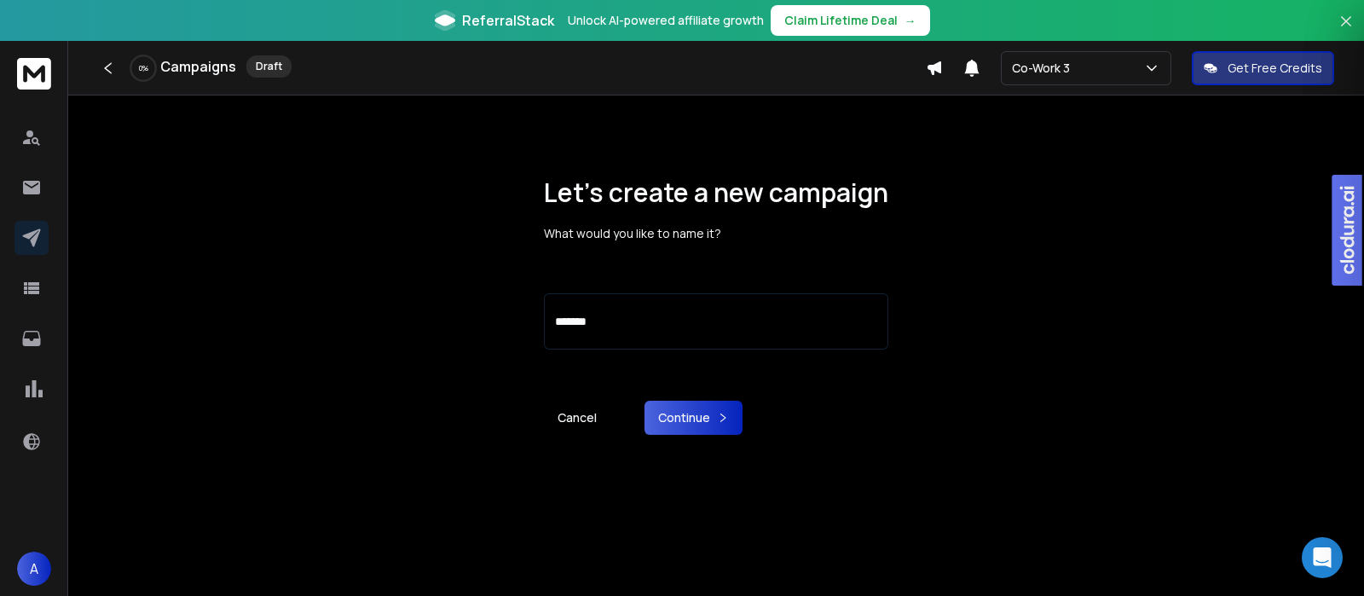
click at [686, 415] on button "Continue" at bounding box center [694, 418] width 98 height 34
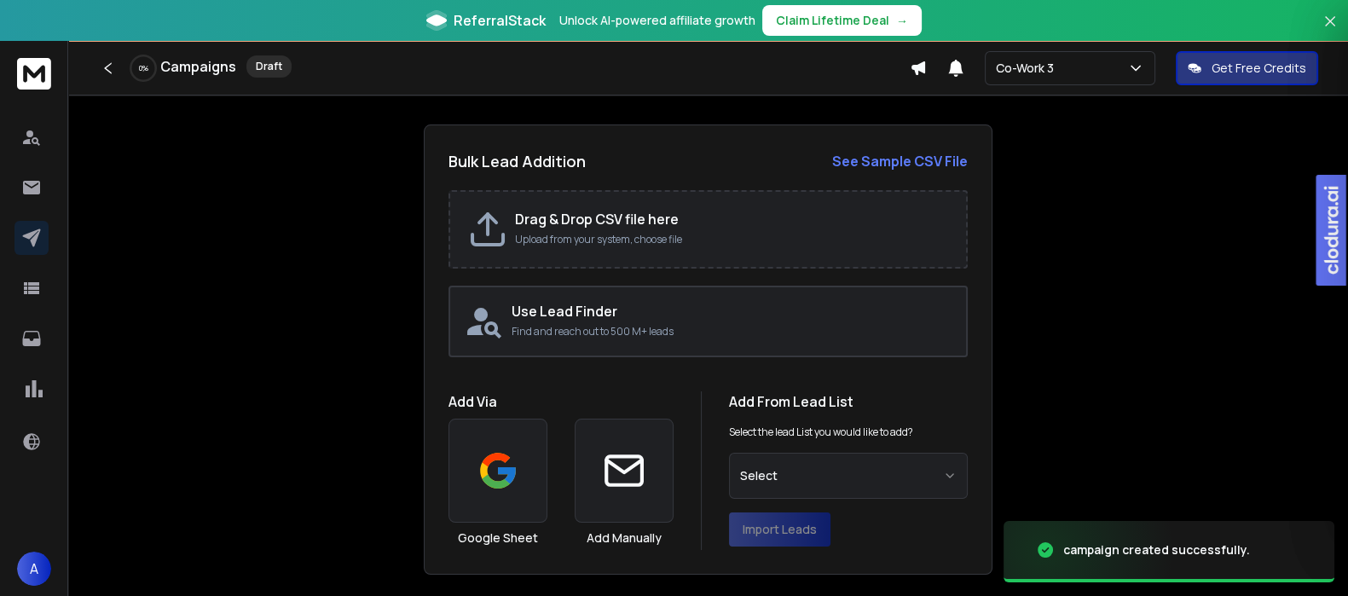
scroll to position [177, 0]
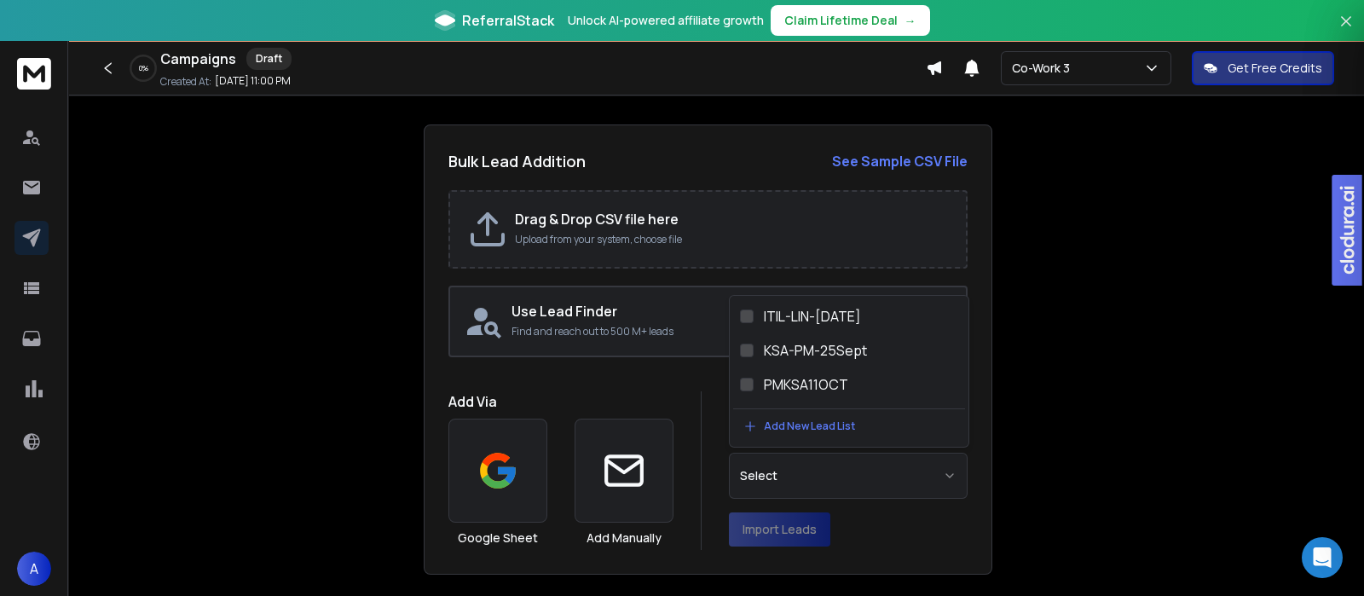
click at [829, 382] on div "PMKSA11OCT" at bounding box center [806, 384] width 84 height 20
click at [756, 520] on button "Import Leads" at bounding box center [779, 530] width 101 height 34
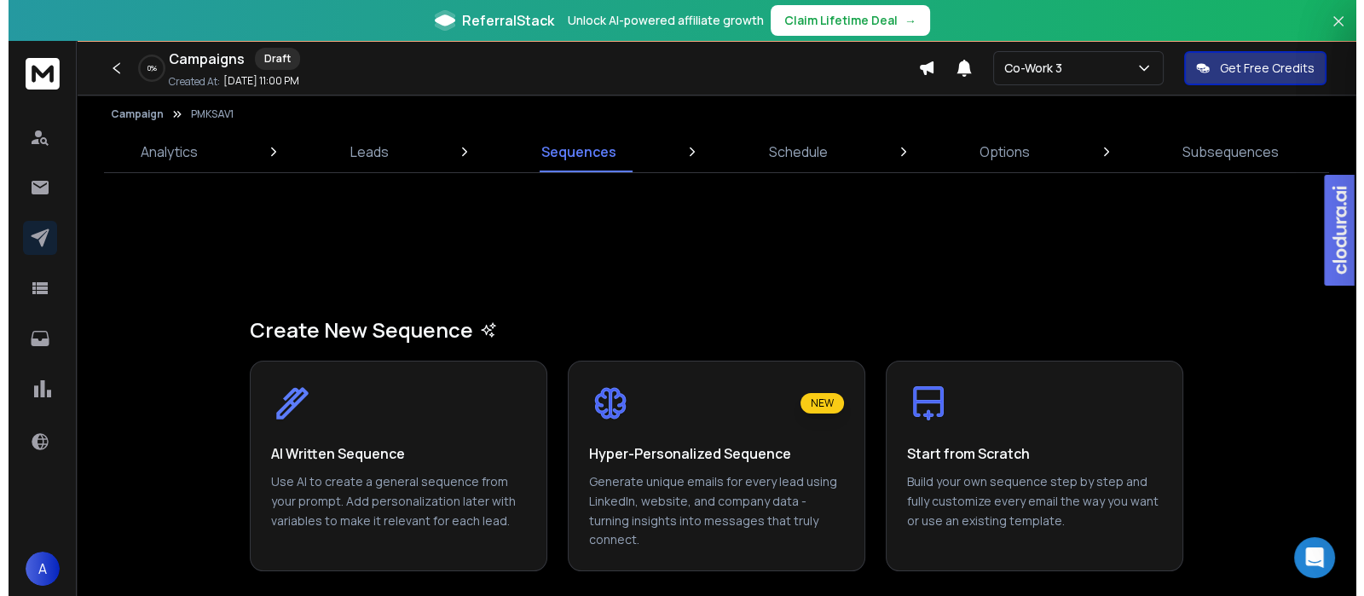
scroll to position [14, 0]
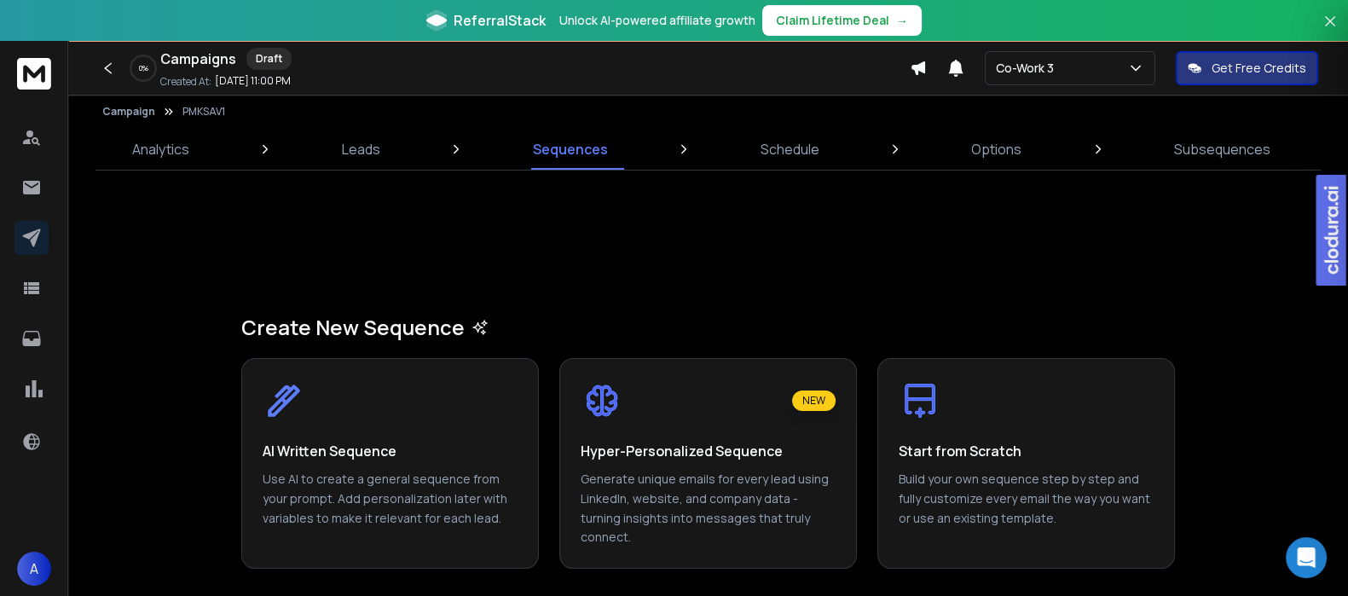
click at [744, 495] on p "Generate unique emails for every lead using LinkedIn, website, and company data…" at bounding box center [708, 509] width 255 height 78
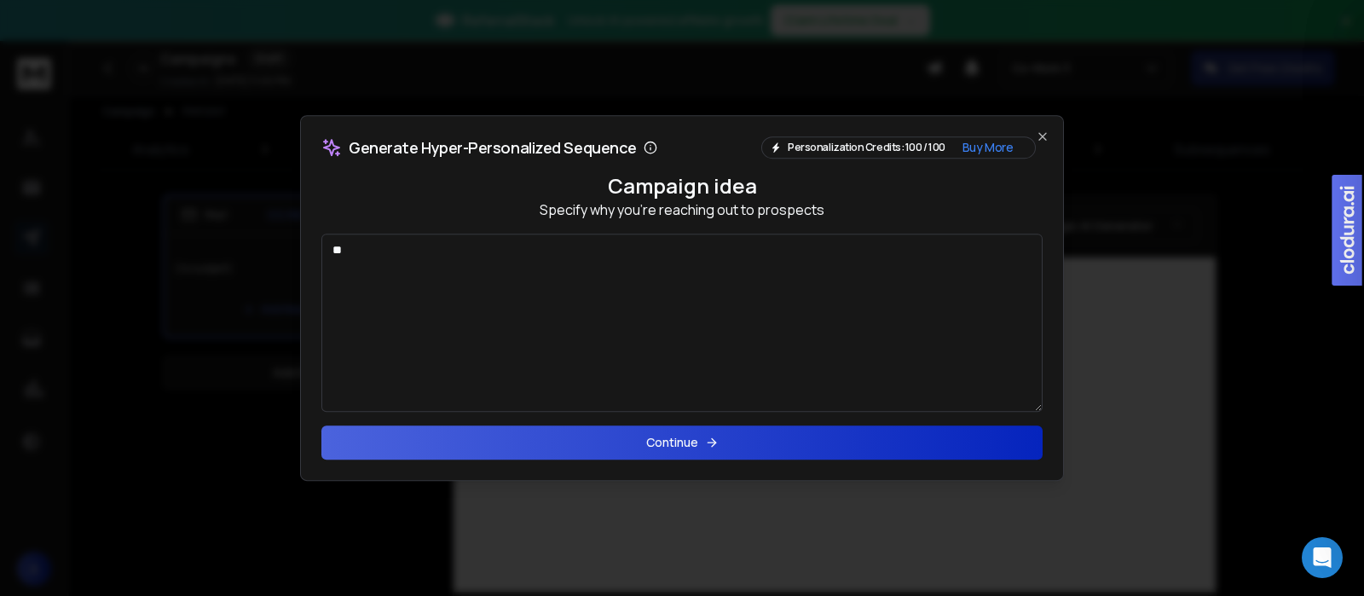
type textarea "*"
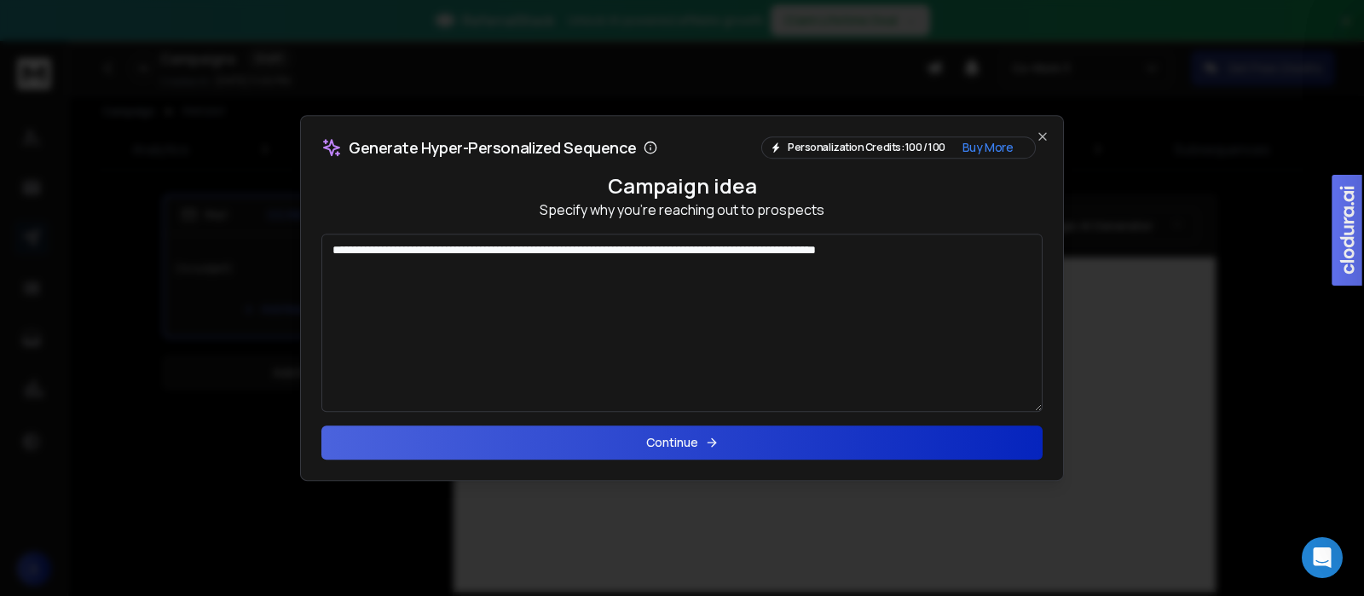
type textarea "**********"
click at [685, 449] on button "Continue" at bounding box center [682, 443] width 721 height 34
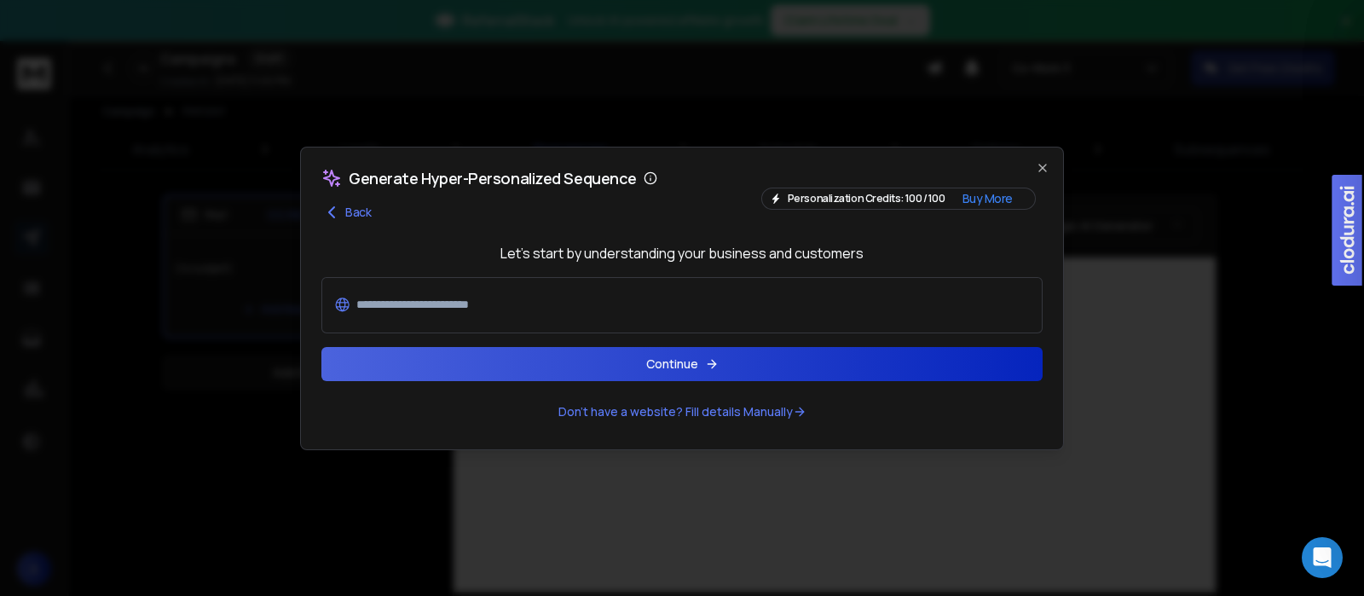
click at [439, 312] on input "url" at bounding box center [682, 305] width 721 height 56
click at [623, 291] on input "url" at bounding box center [682, 305] width 721 height 56
drag, startPoint x: 448, startPoint y: 312, endPoint x: 345, endPoint y: 301, distance: 103.8
click at [345, 301] on input "*" at bounding box center [682, 305] width 721 height 56
type input "**********"
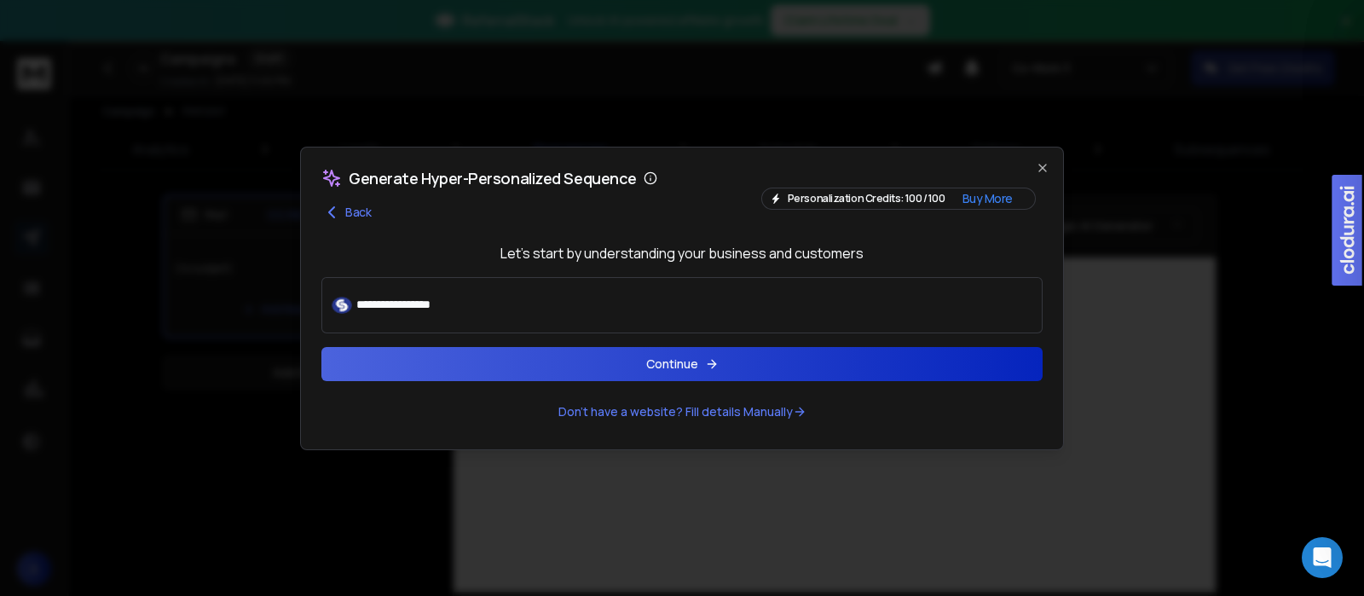
click at [675, 357] on button "Continue" at bounding box center [682, 364] width 721 height 34
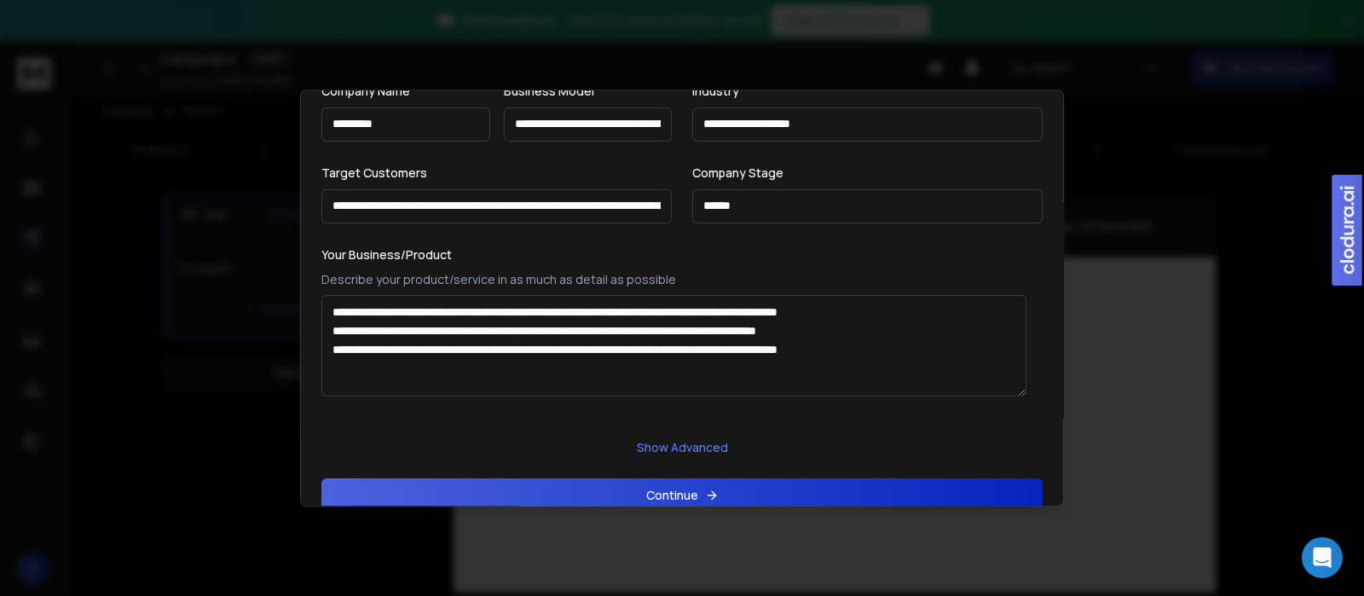
scroll to position [132, 0]
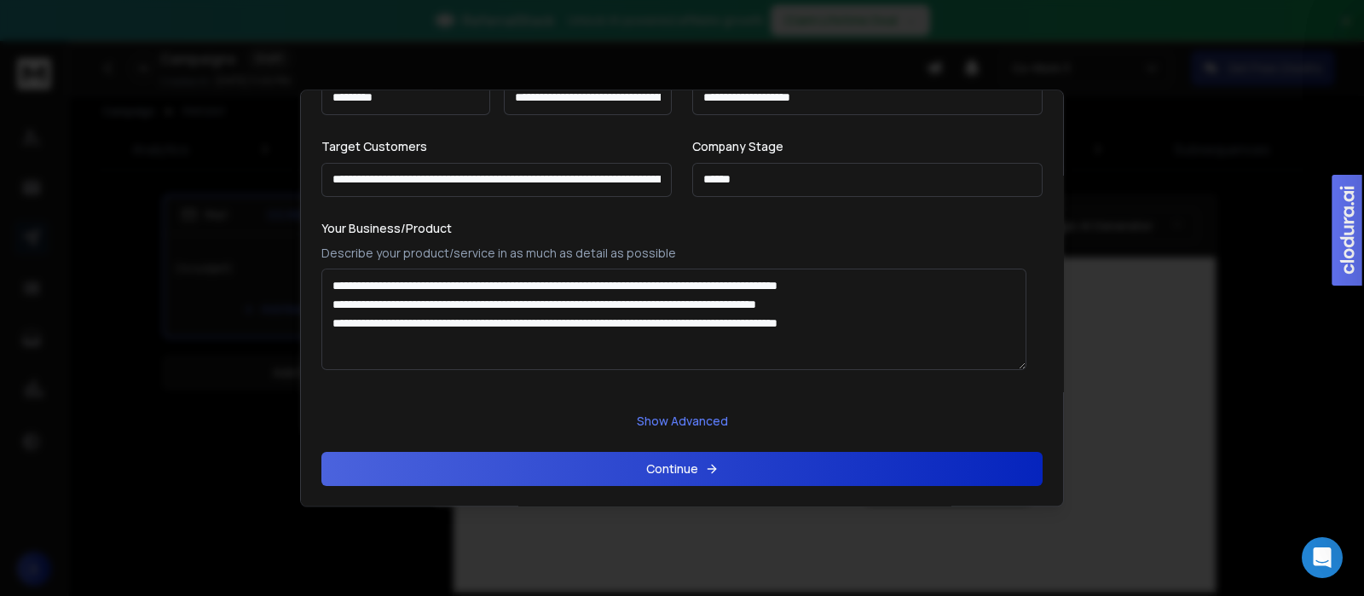
drag, startPoint x: 862, startPoint y: 304, endPoint x: 335, endPoint y: 267, distance: 528.4
click at [335, 269] on textarea "**********" at bounding box center [674, 320] width 705 height 102
click at [655, 317] on textarea "**********" at bounding box center [674, 320] width 705 height 102
drag, startPoint x: 884, startPoint y: 307, endPoint x: 336, endPoint y: 303, distance: 548.4
click at [336, 303] on textarea "**********" at bounding box center [674, 320] width 705 height 102
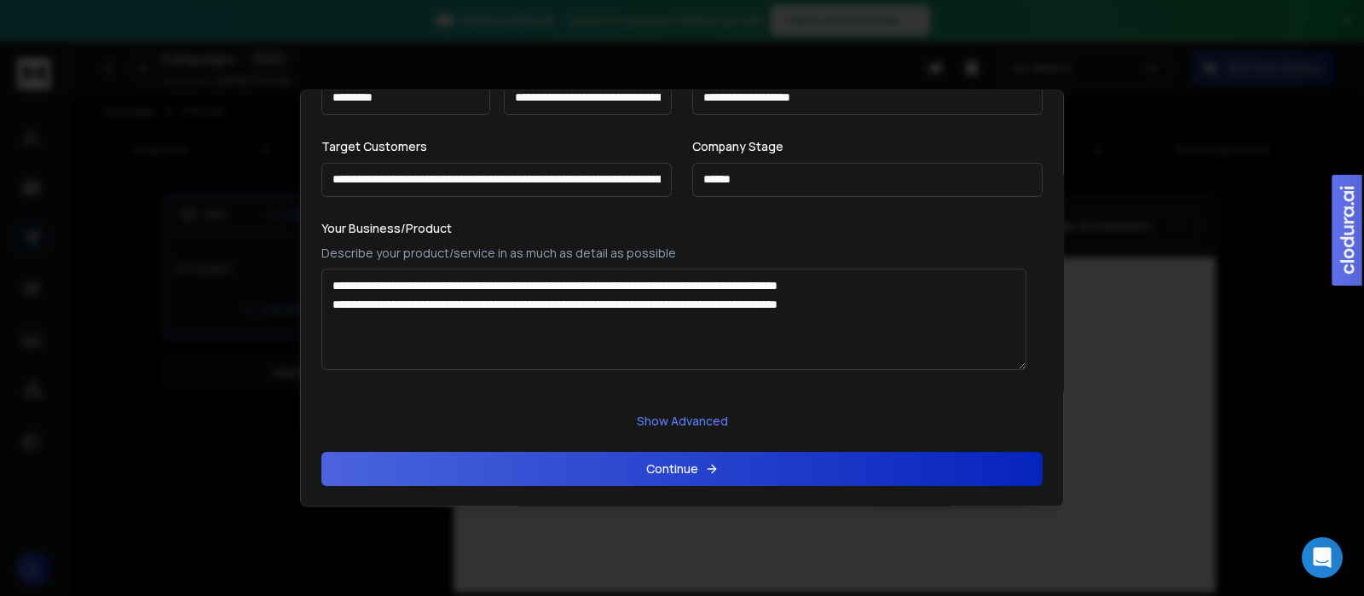
click at [345, 303] on textarea "**********" at bounding box center [674, 320] width 705 height 102
click at [806, 305] on textarea "**********" at bounding box center [674, 320] width 705 height 102
type textarea "**********"
click at [674, 464] on button "Continue" at bounding box center [682, 470] width 721 height 34
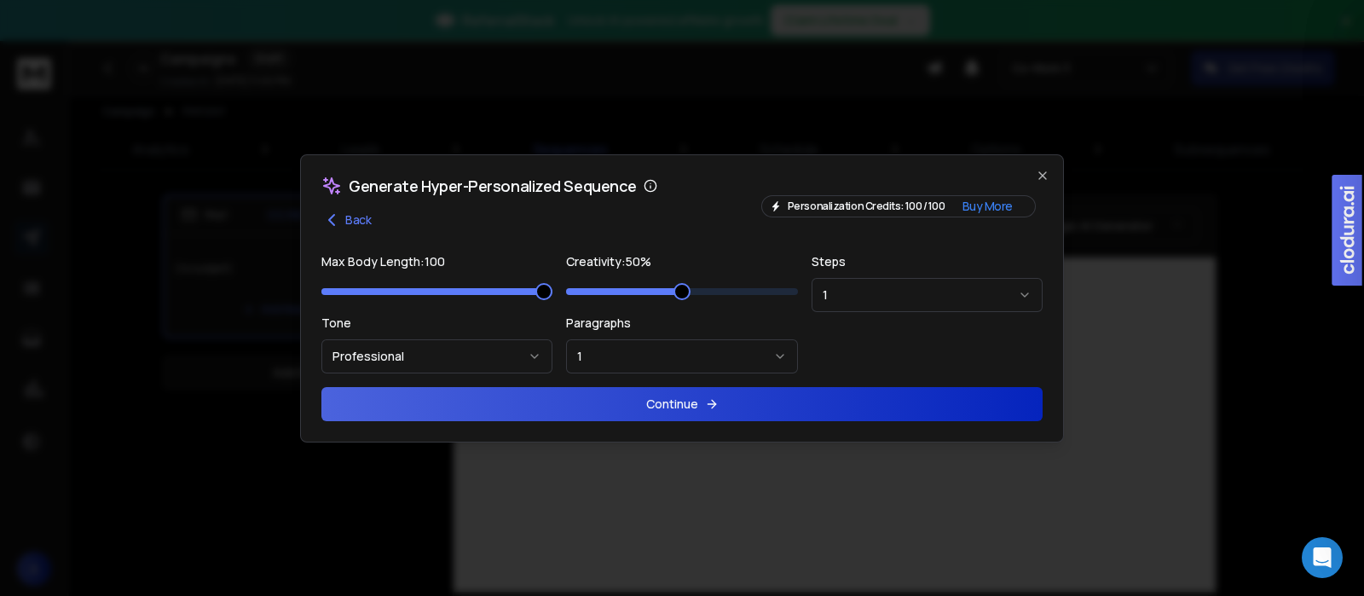
scroll to position [0, 0]
click at [721, 401] on button "Continue" at bounding box center [682, 404] width 721 height 34
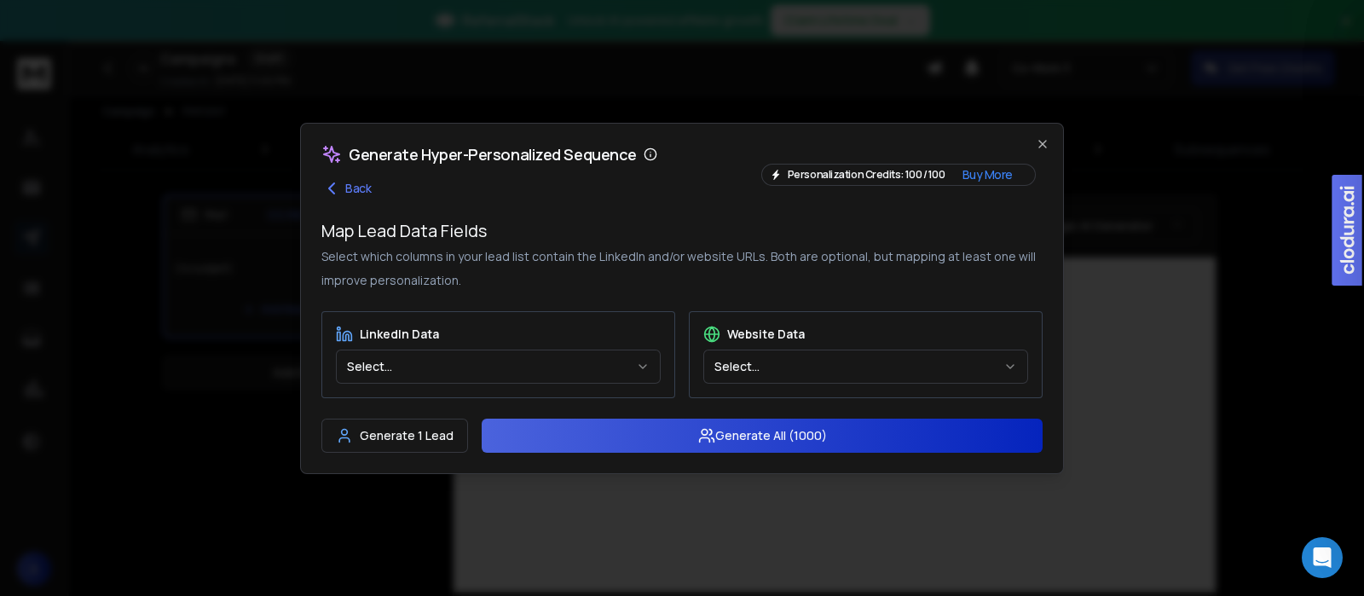
click at [511, 364] on body "ReferralStack Unlock AI-powered affiliate growth Lifetime Deals available! Clai…" at bounding box center [674, 284] width 1348 height 596
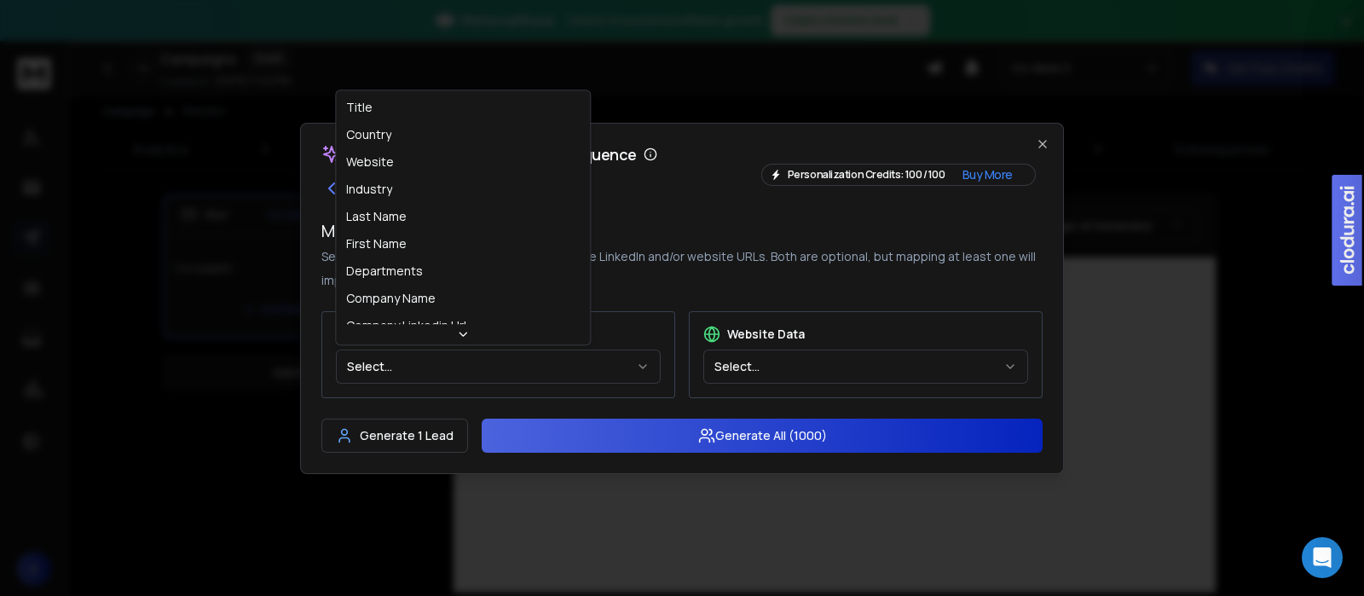
scroll to position [0, 3]
click at [511, 364] on body "ReferralStack Unlock AI-powered affiliate growth Lifetime Deals available! Clai…" at bounding box center [674, 284] width 1348 height 596
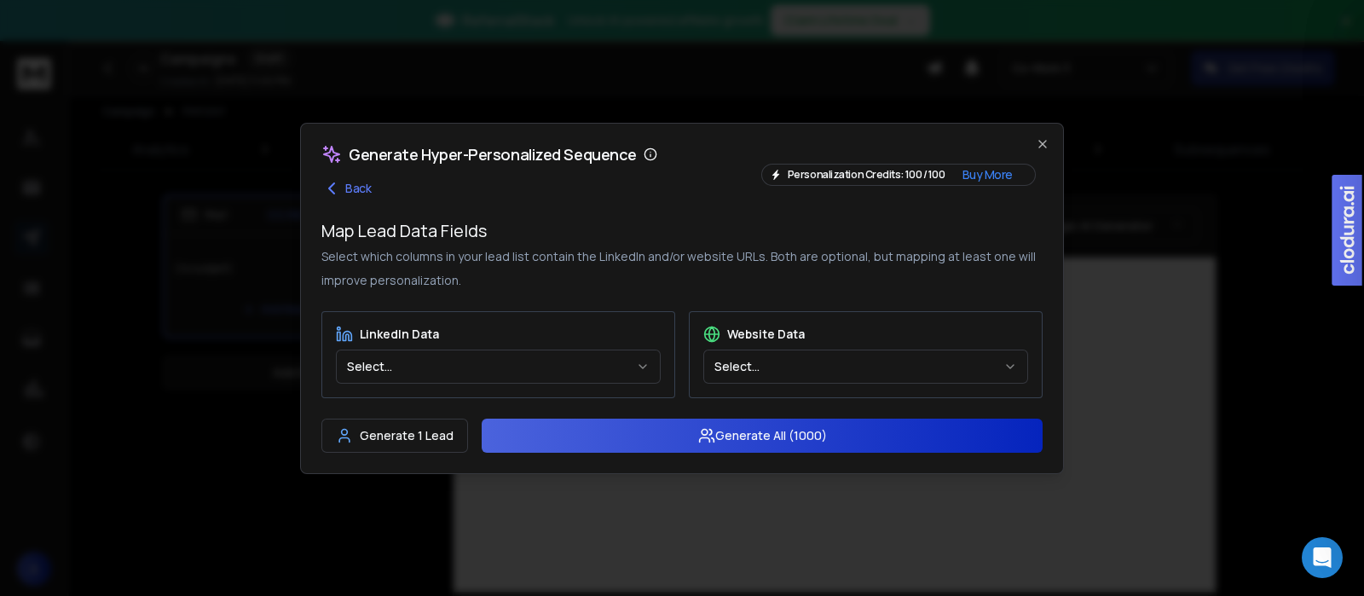
click at [738, 371] on body "ReferralStack Unlock AI-powered affiliate growth Lifetime Deals available! Clai…" at bounding box center [674, 284] width 1348 height 596
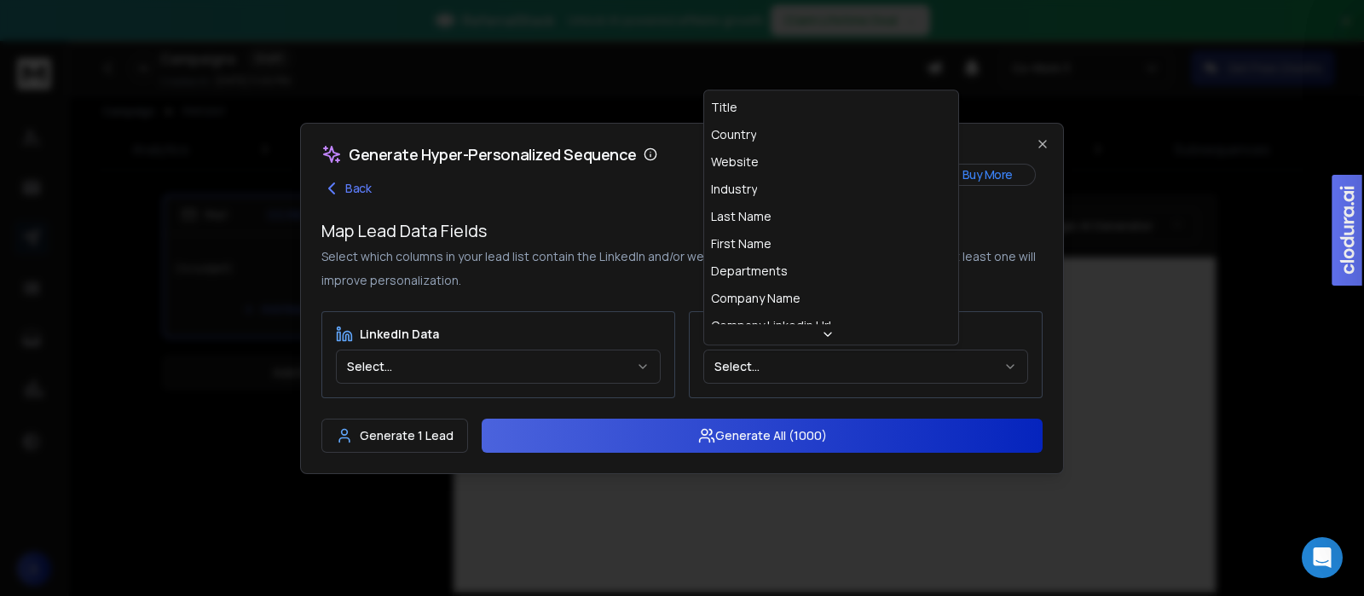
click at [749, 366] on body "ReferralStack Unlock AI-powered affiliate growth Lifetime Deals available! Clai…" at bounding box center [674, 284] width 1348 height 596
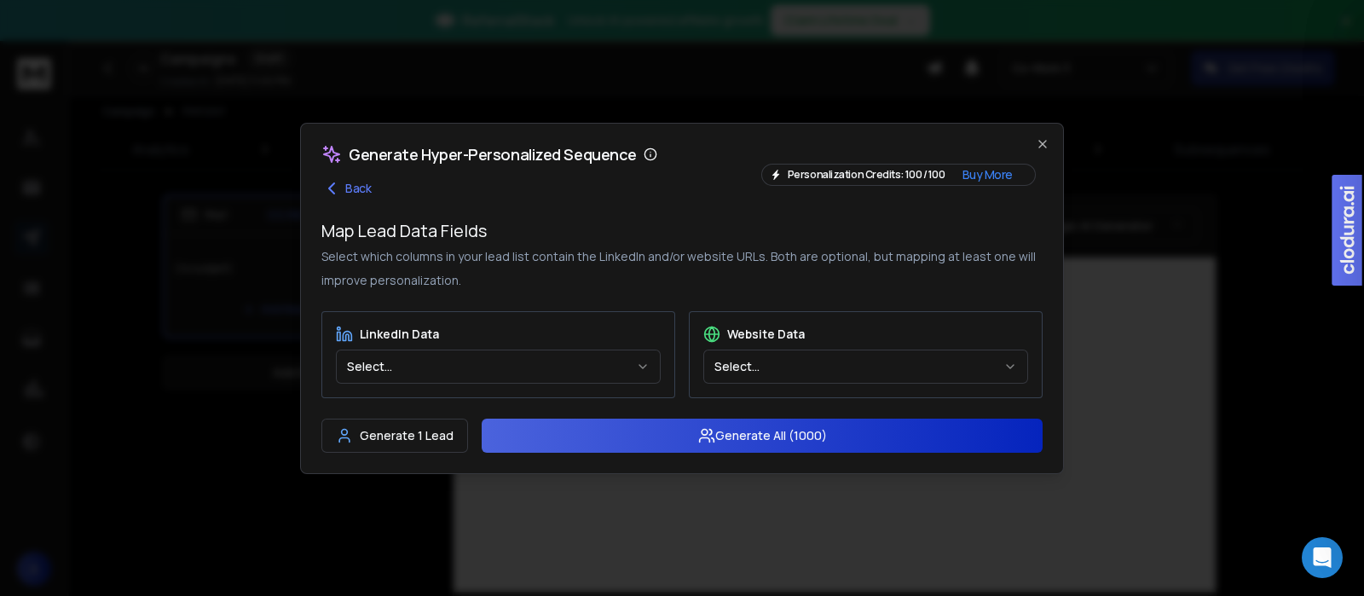
click at [550, 360] on body "ReferralStack Unlock AI-powered affiliate growth Lifetime Deals available! Clai…" at bounding box center [674, 284] width 1348 height 596
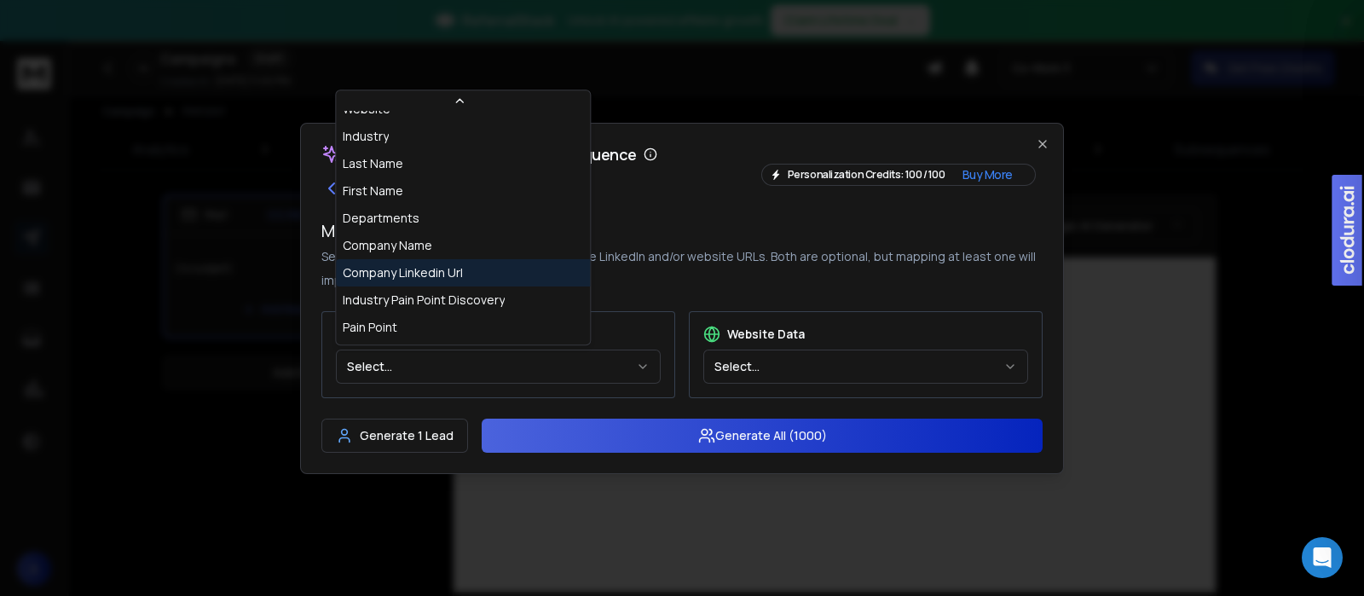
scroll to position [72, 0]
select select "**********"
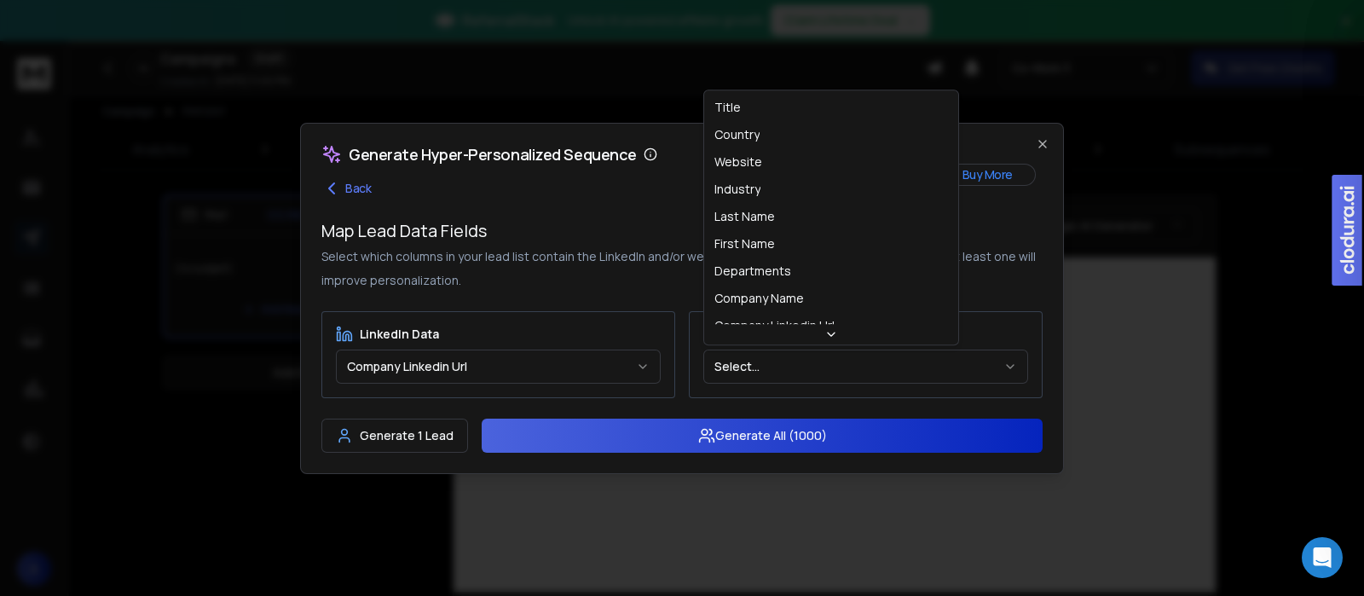
click at [785, 363] on body "ReferralStack Unlock AI-powered affiliate growth Lifetime Deals available! Clai…" at bounding box center [674, 284] width 1348 height 596
select select "*******"
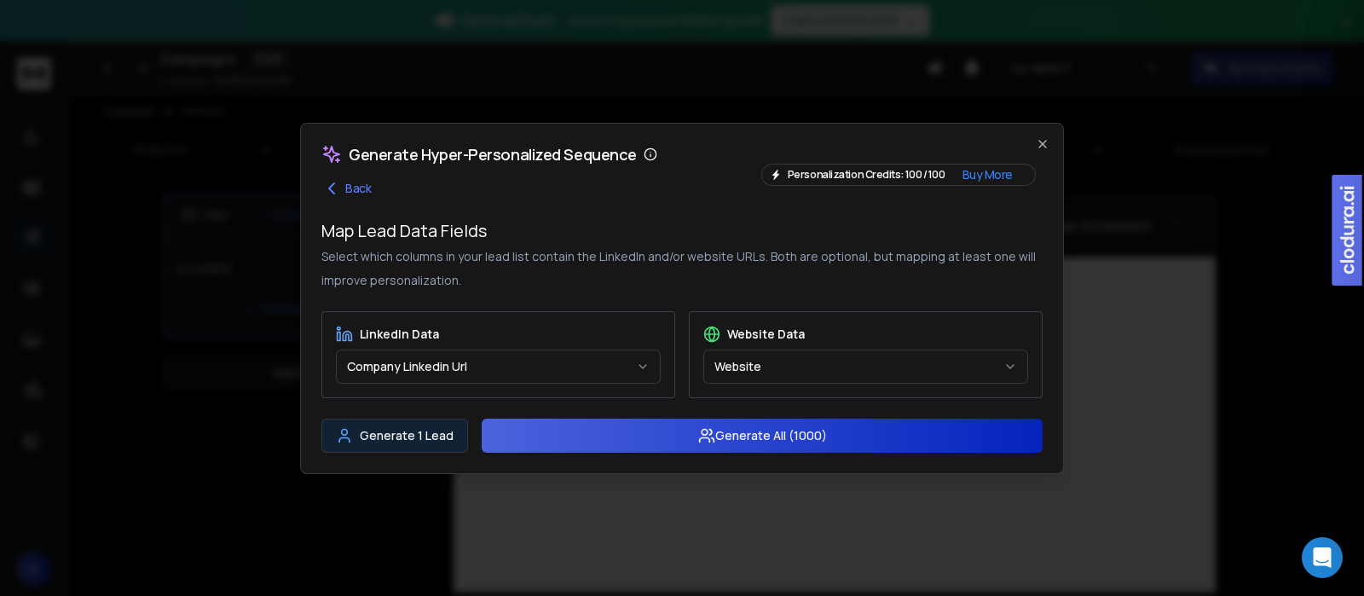
click at [370, 433] on span "Generate 1 Lead" at bounding box center [407, 435] width 94 height 17
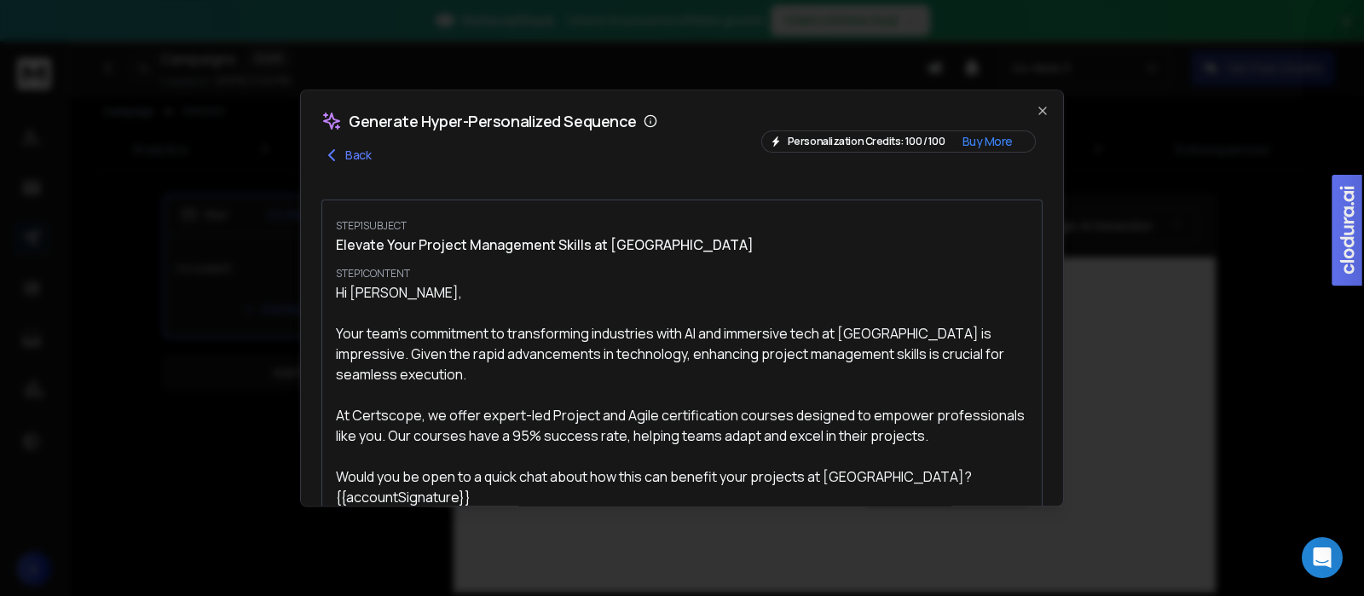
scroll to position [90, 0]
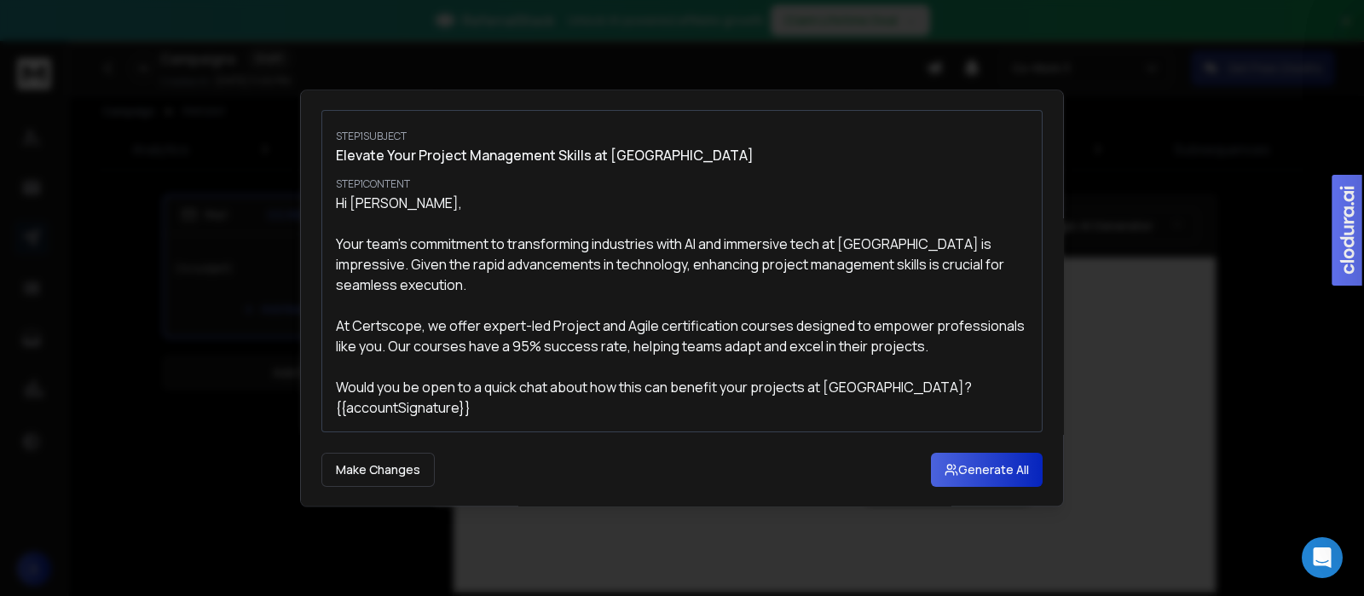
click at [972, 466] on span "Generate All" at bounding box center [994, 469] width 71 height 17
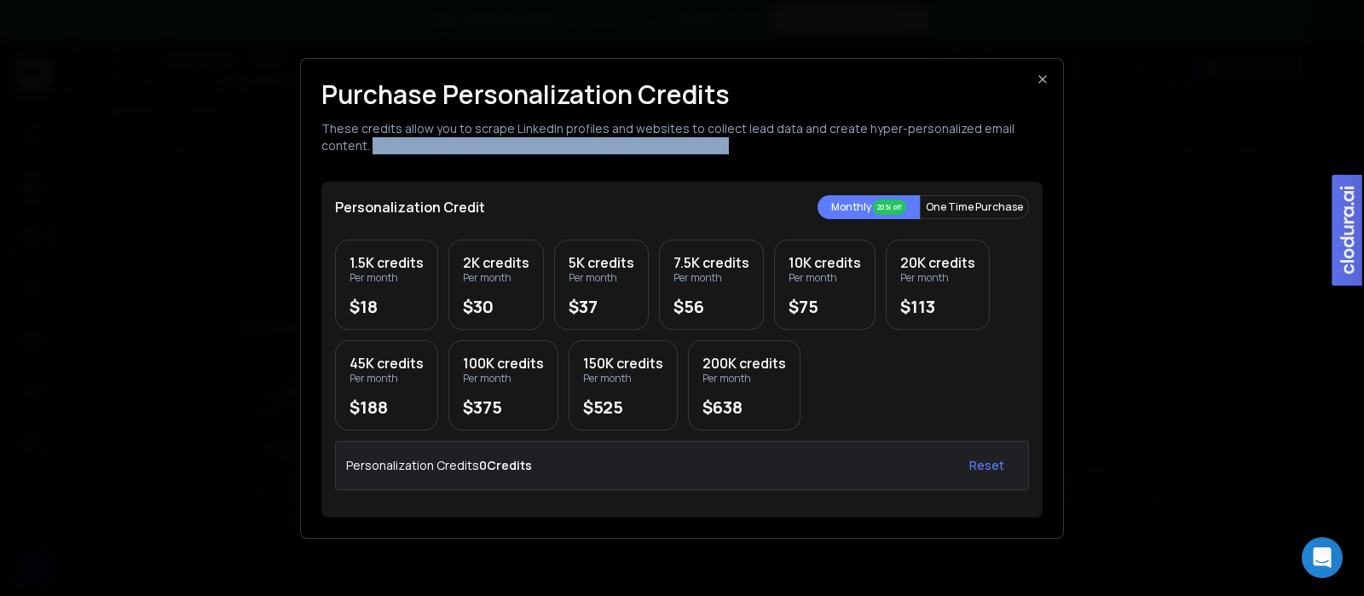
drag, startPoint x: 317, startPoint y: 148, endPoint x: 704, endPoint y: 144, distance: 387.2
click at [700, 147] on div "Dialog Title Purchase Personalization Credits These credits allow you to scrape…" at bounding box center [682, 298] width 764 height 481
click at [727, 142] on p "These credits allow you to scrape LinkedIn profiles and websites to collect lea…" at bounding box center [682, 137] width 721 height 34
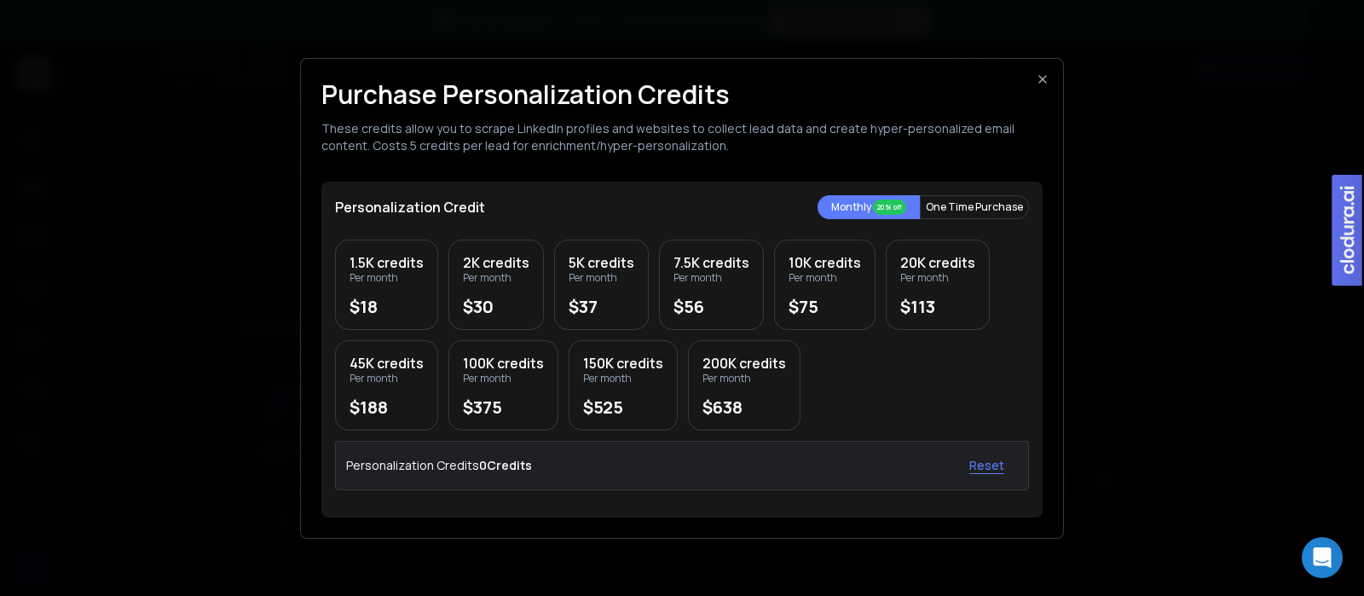
click at [985, 471] on button "Reset" at bounding box center [987, 466] width 62 height 34
click at [944, 207] on button "One Time Purchase" at bounding box center [974, 207] width 109 height 24
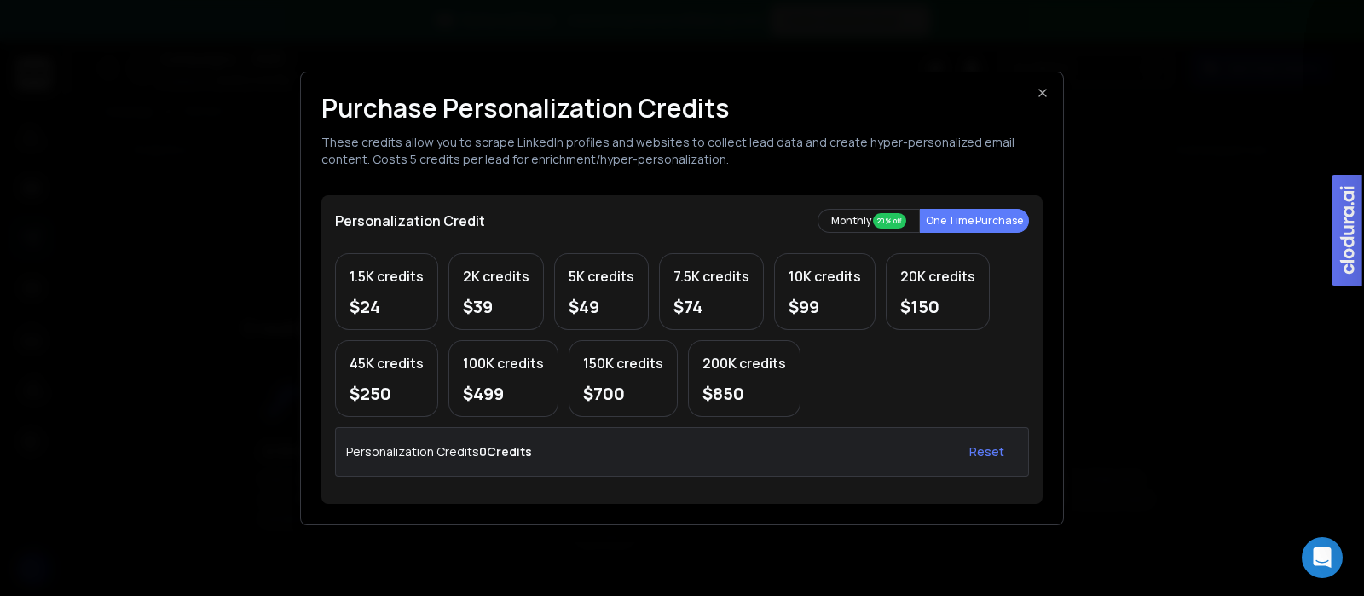
click at [920, 209] on div "One Time Purchase Monthly 20% off" at bounding box center [923, 221] width 211 height 24
click at [1046, 93] on icon "button" at bounding box center [1043, 93] width 14 height 14
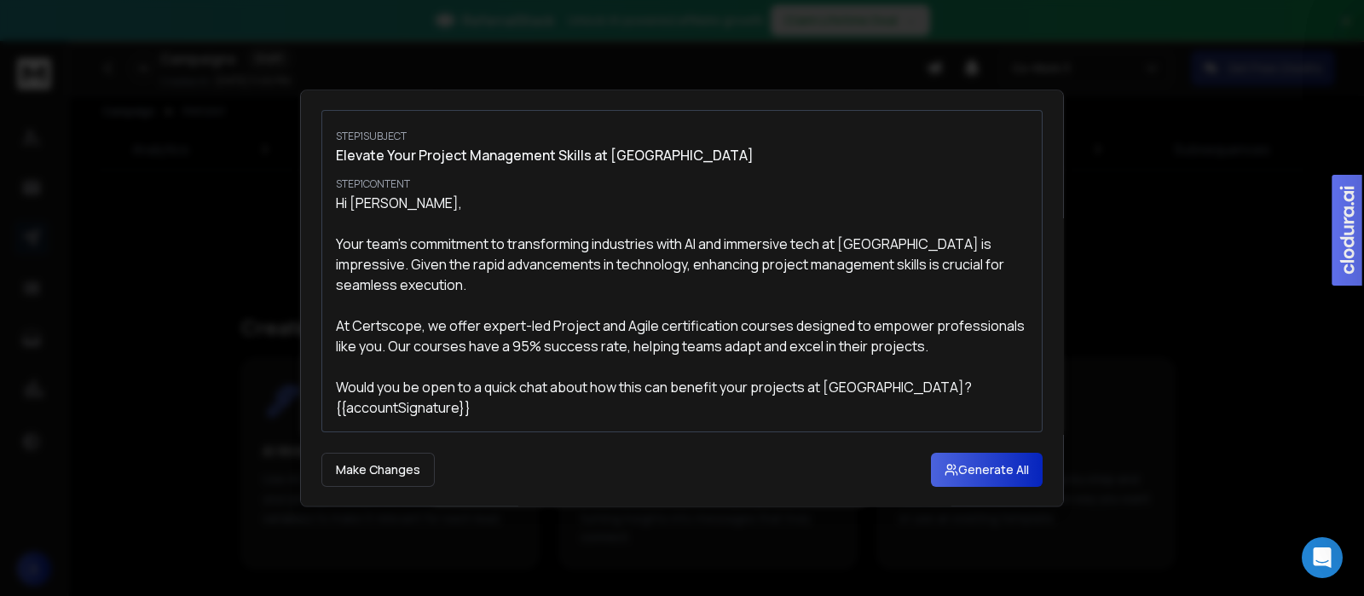
click at [960, 466] on span "Generate All" at bounding box center [994, 469] width 71 height 17
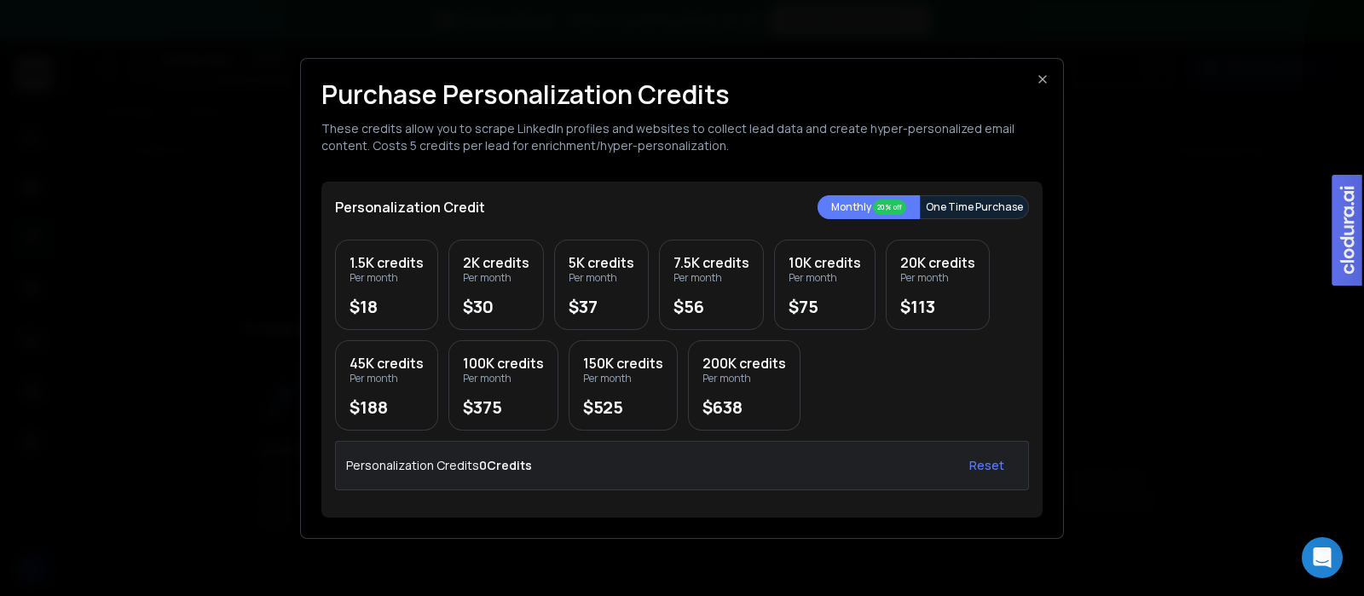
click at [988, 210] on button "One Time Purchase" at bounding box center [974, 207] width 109 height 24
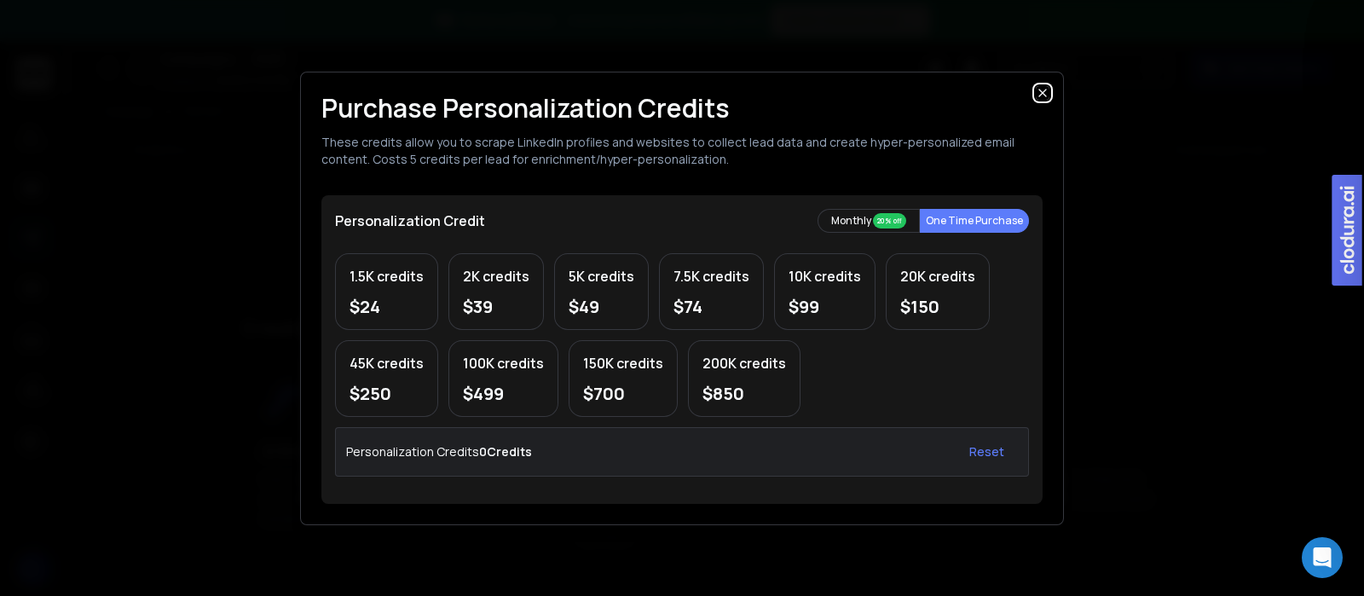
click at [1044, 94] on icon "button" at bounding box center [1043, 93] width 7 height 7
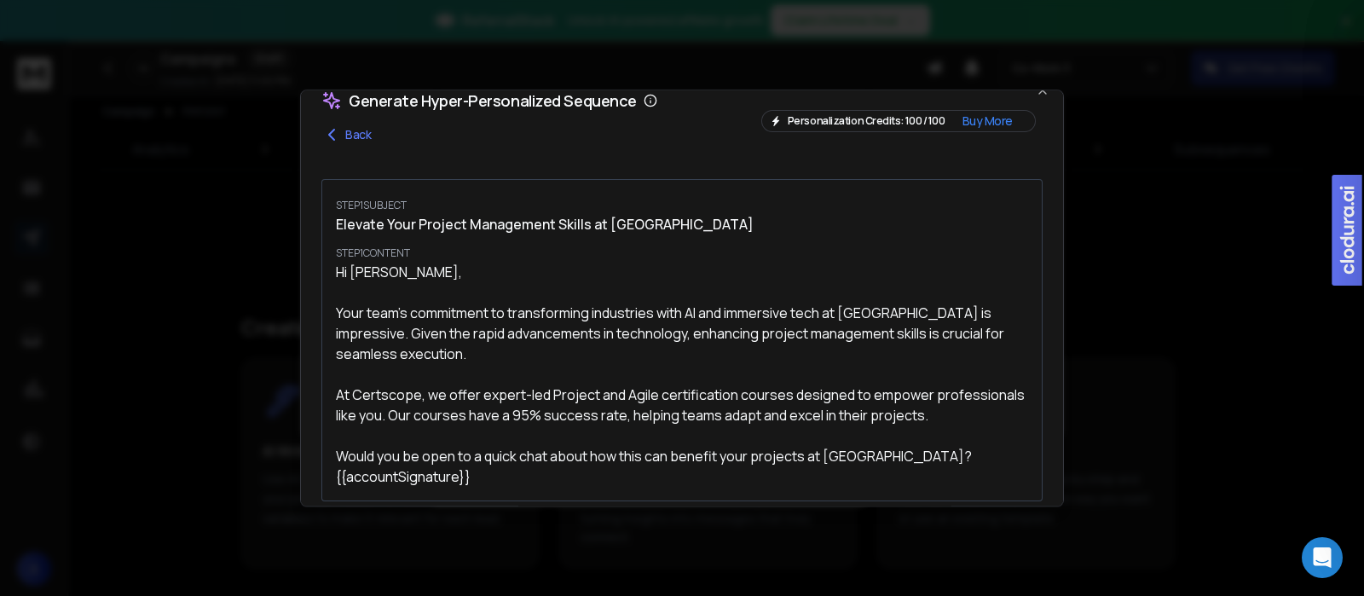
scroll to position [0, 0]
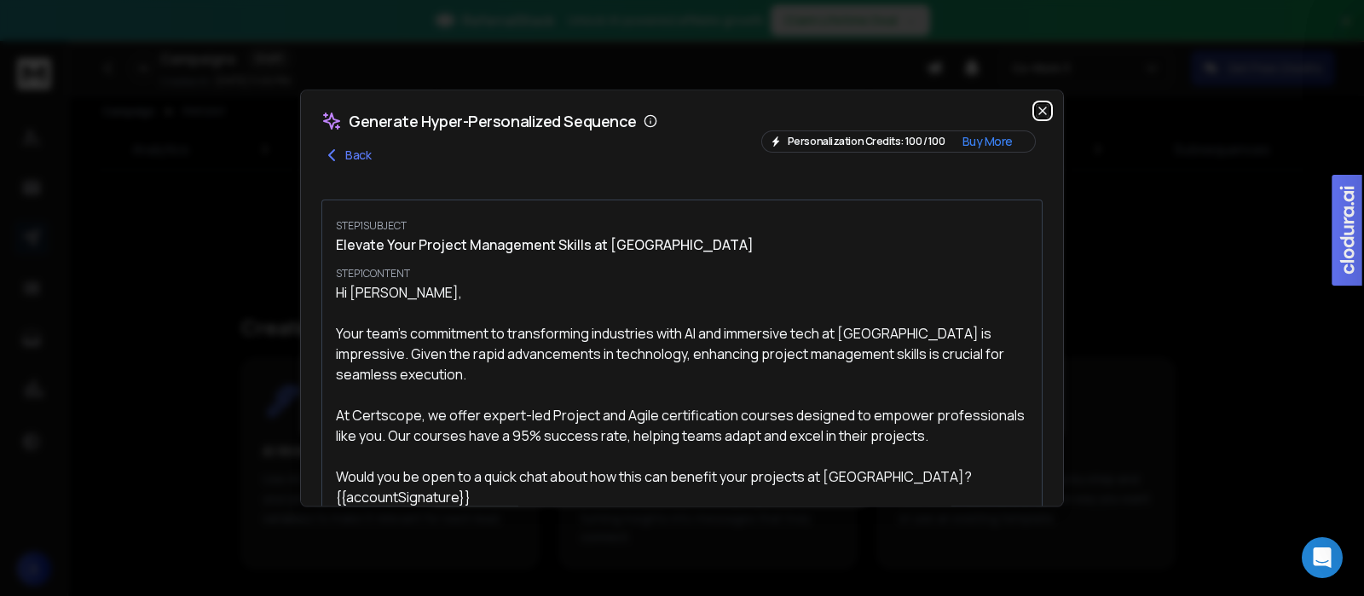
click at [1036, 104] on icon "button" at bounding box center [1043, 111] width 14 height 14
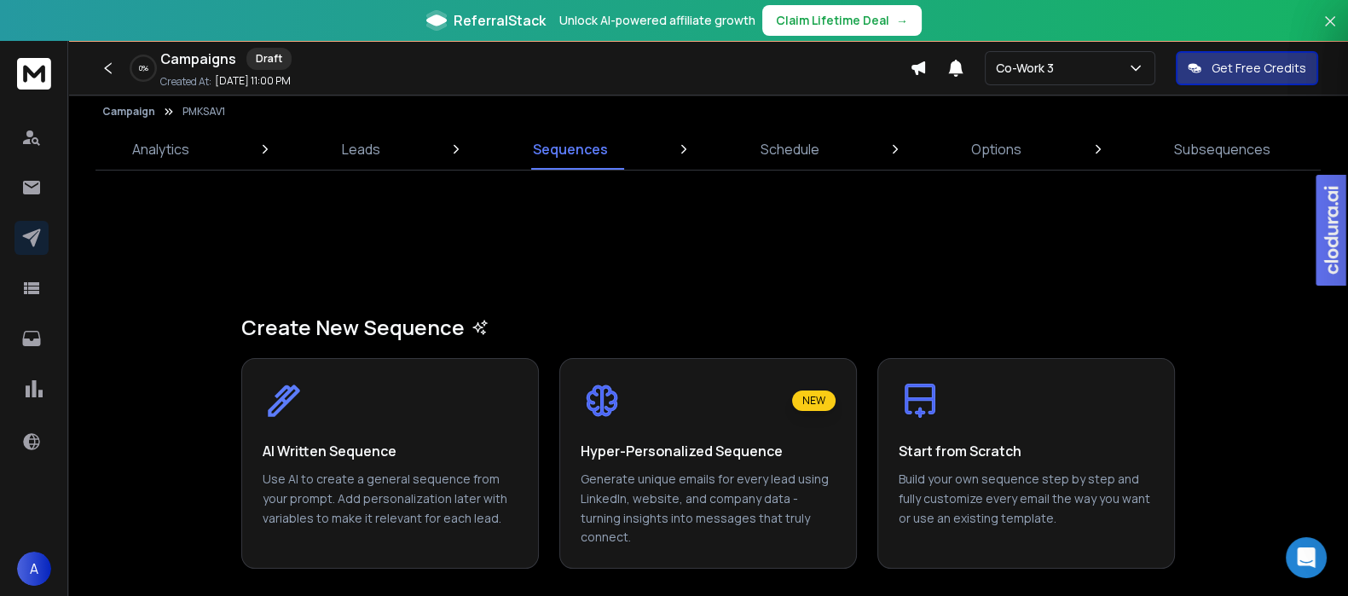
click at [384, 470] on p "Use AI to create a general sequence from your prompt. Add personalization later…" at bounding box center [390, 509] width 255 height 78
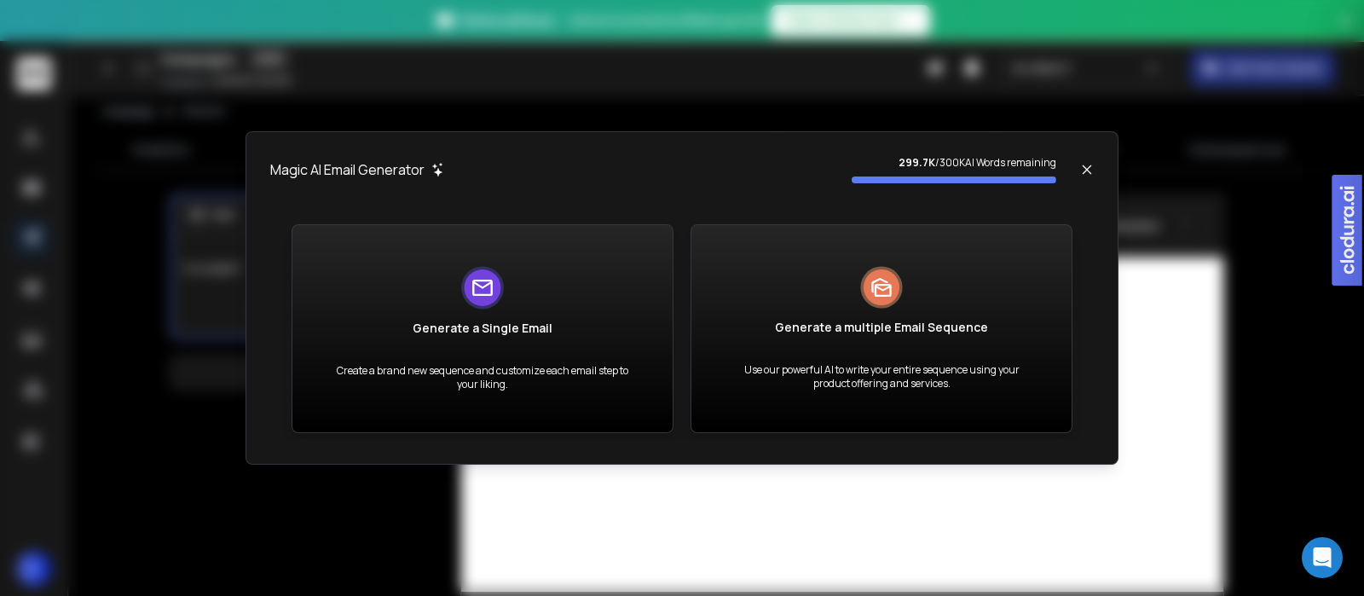
click at [901, 347] on div "Generate a multiple Email Sequence Use our powerful AI to write your entire seq…" at bounding box center [881, 328] width 333 height 159
